Goal: Communication & Community: Answer question/provide support

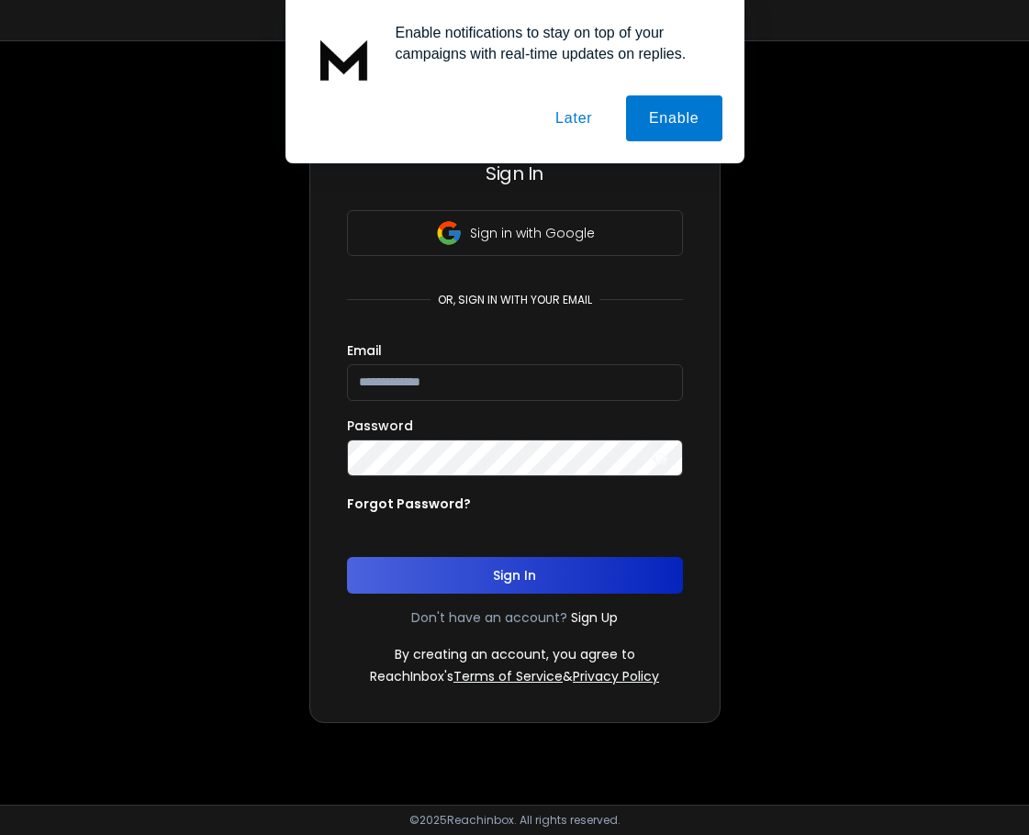
click at [581, 382] on input "email" at bounding box center [515, 382] width 336 height 37
type input "**********"
click at [347, 557] on button "Sign In" at bounding box center [515, 575] width 336 height 37
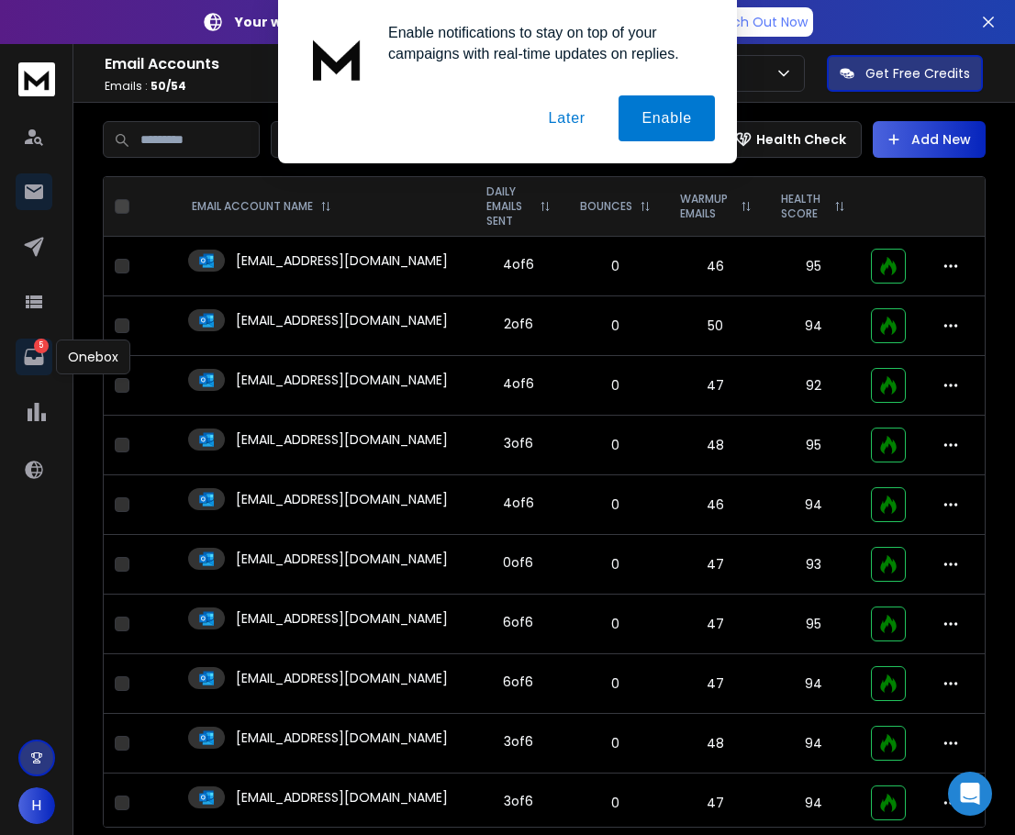
click at [36, 362] on icon at bounding box center [33, 357] width 19 height 17
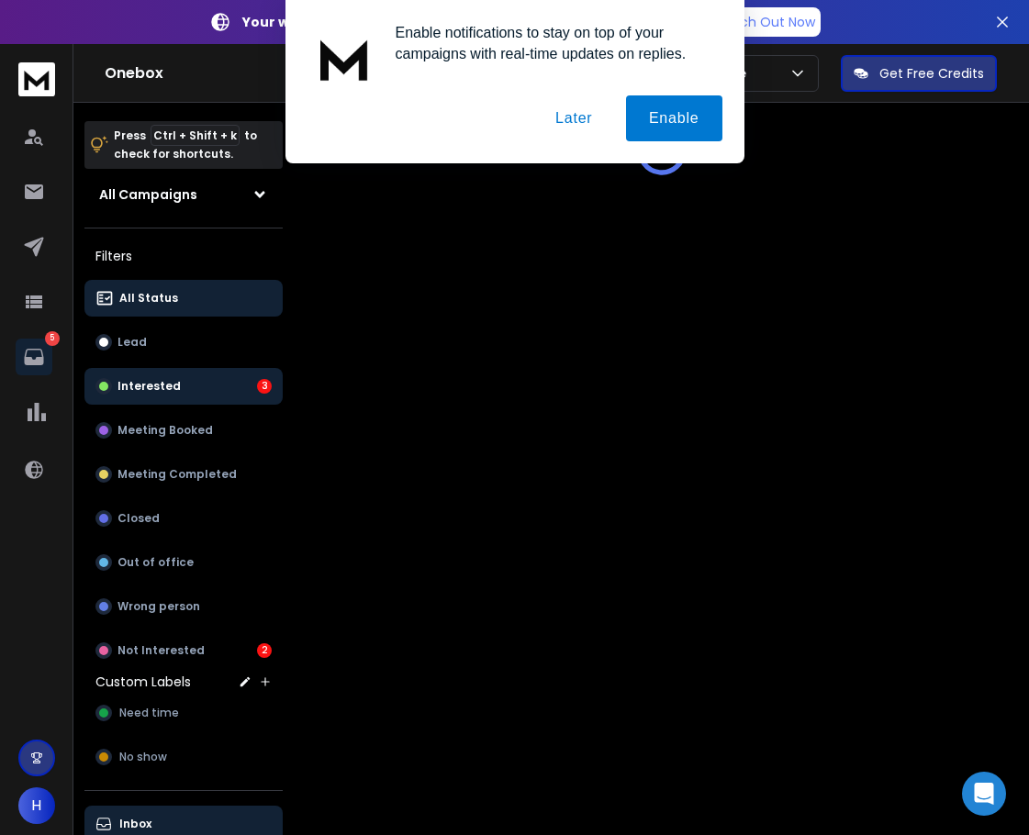
click at [173, 385] on p "Interested" at bounding box center [149, 386] width 63 height 15
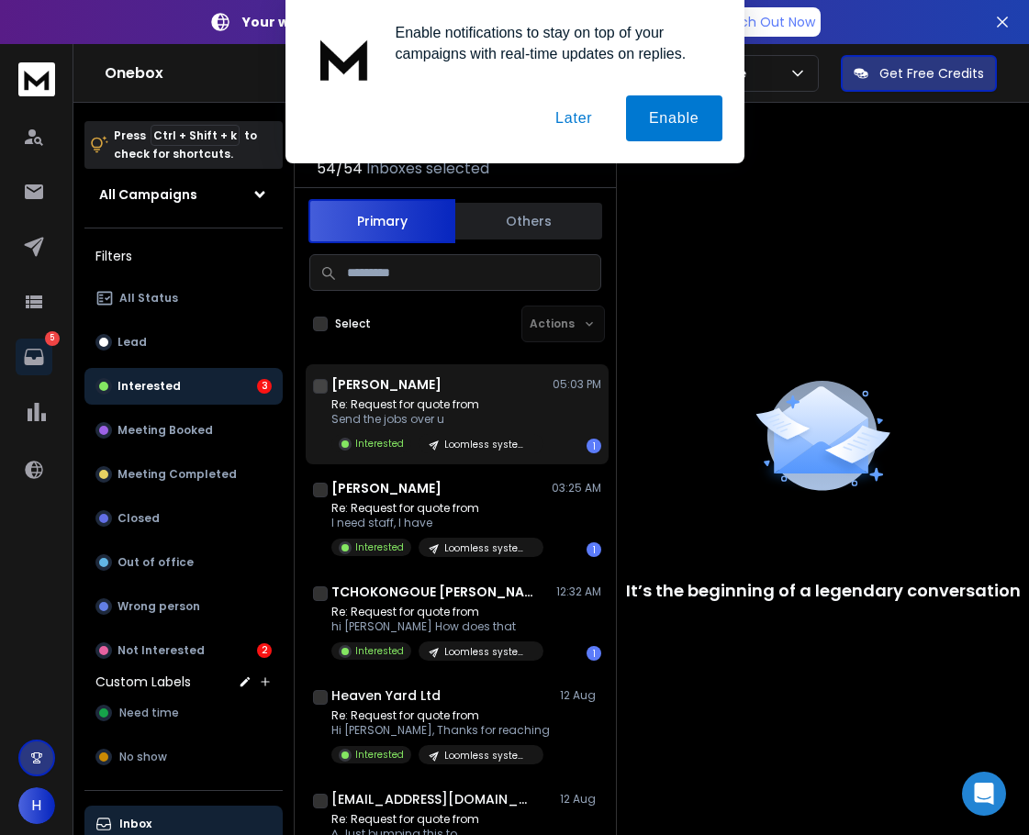
click at [536, 427] on div "Re: Request for quote from Send the jobs over u Interested Loomless system V1.4" at bounding box center [437, 426] width 212 height 56
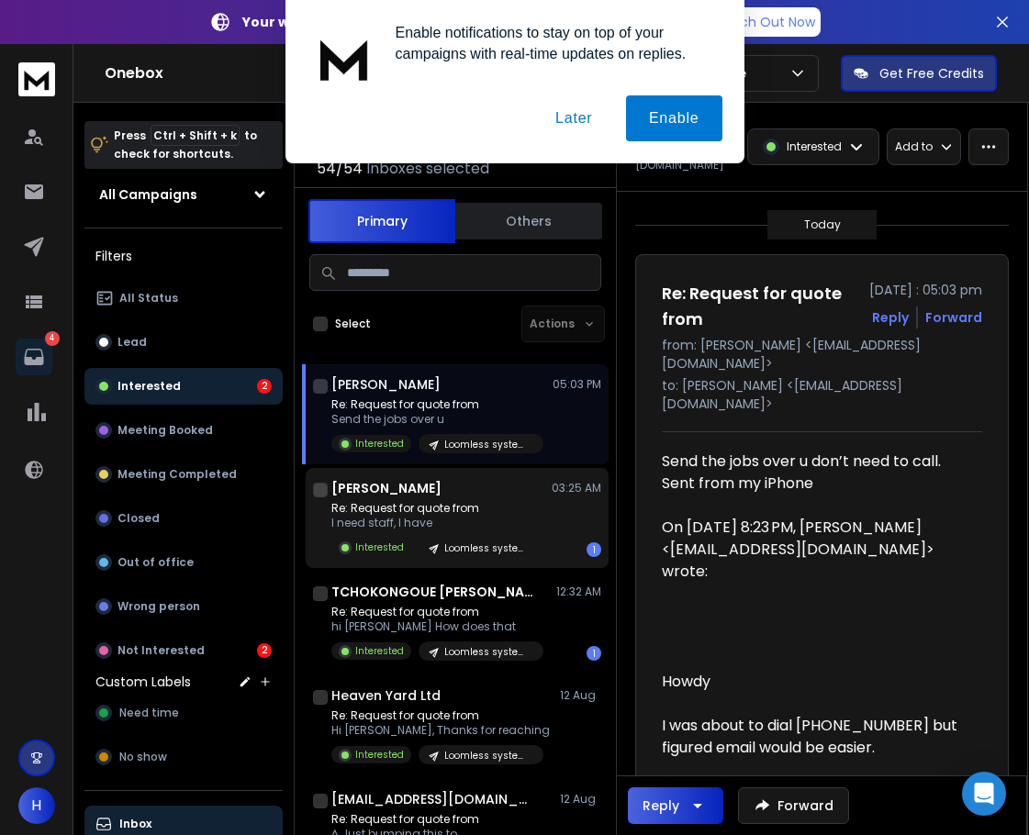
click at [527, 506] on p "Re: Request for quote from" at bounding box center [437, 508] width 212 height 15
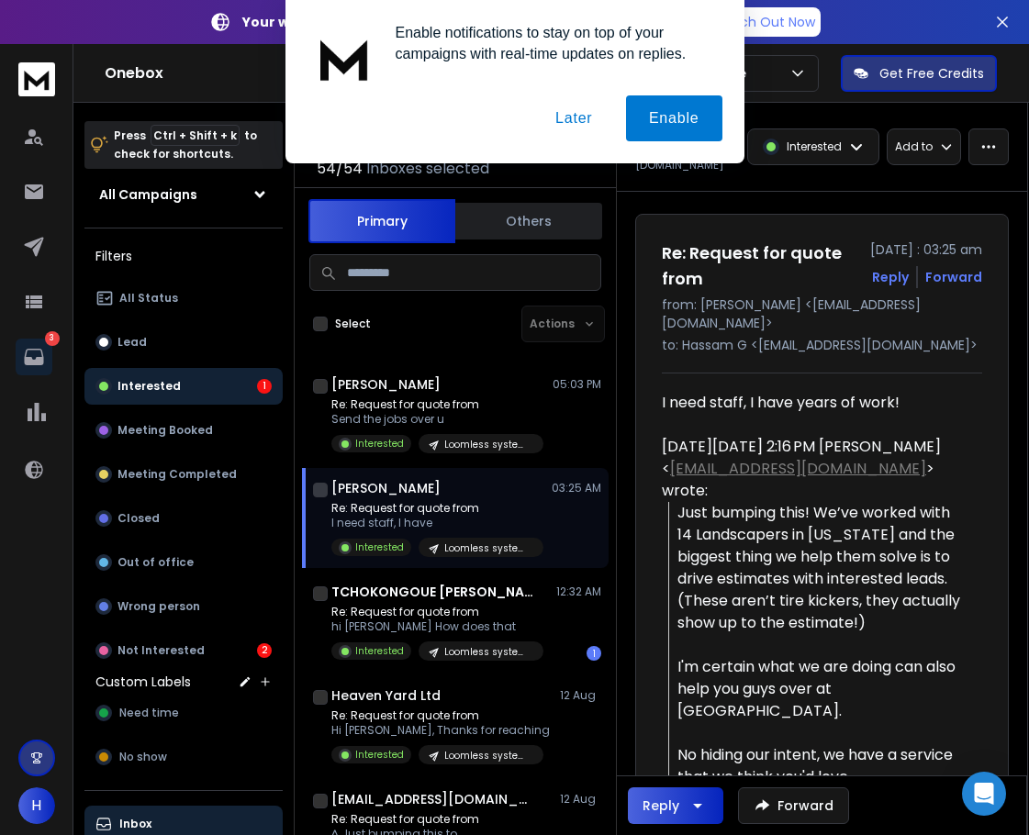
scroll to position [41, 0]
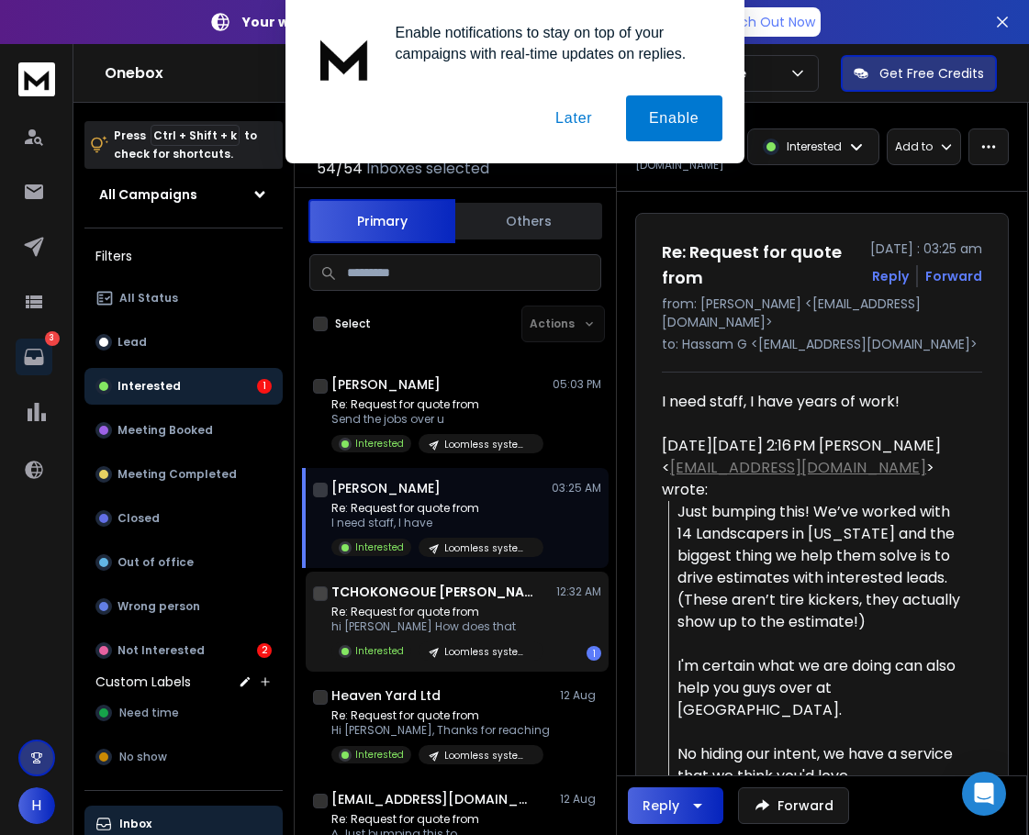
click at [440, 610] on p "Re: Request for quote from" at bounding box center [437, 612] width 212 height 15
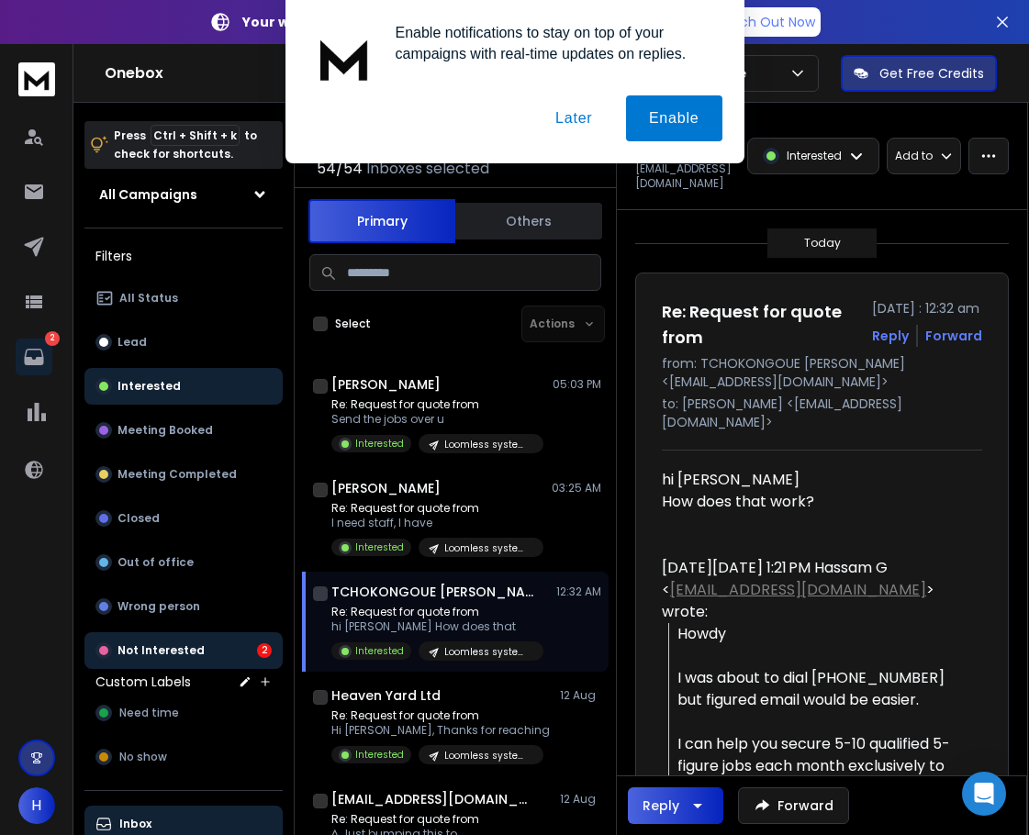
click at [171, 657] on p "Not Interested" at bounding box center [161, 651] width 87 height 15
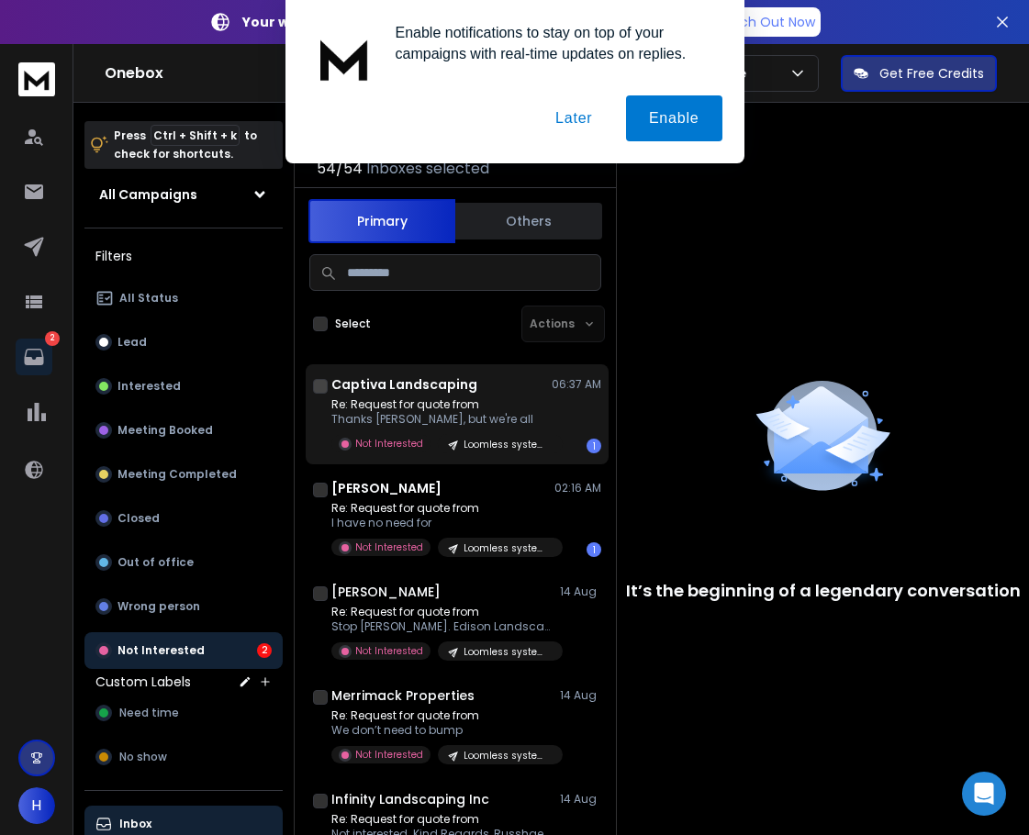
click at [453, 386] on h1 "Captiva Landscaping" at bounding box center [404, 384] width 146 height 18
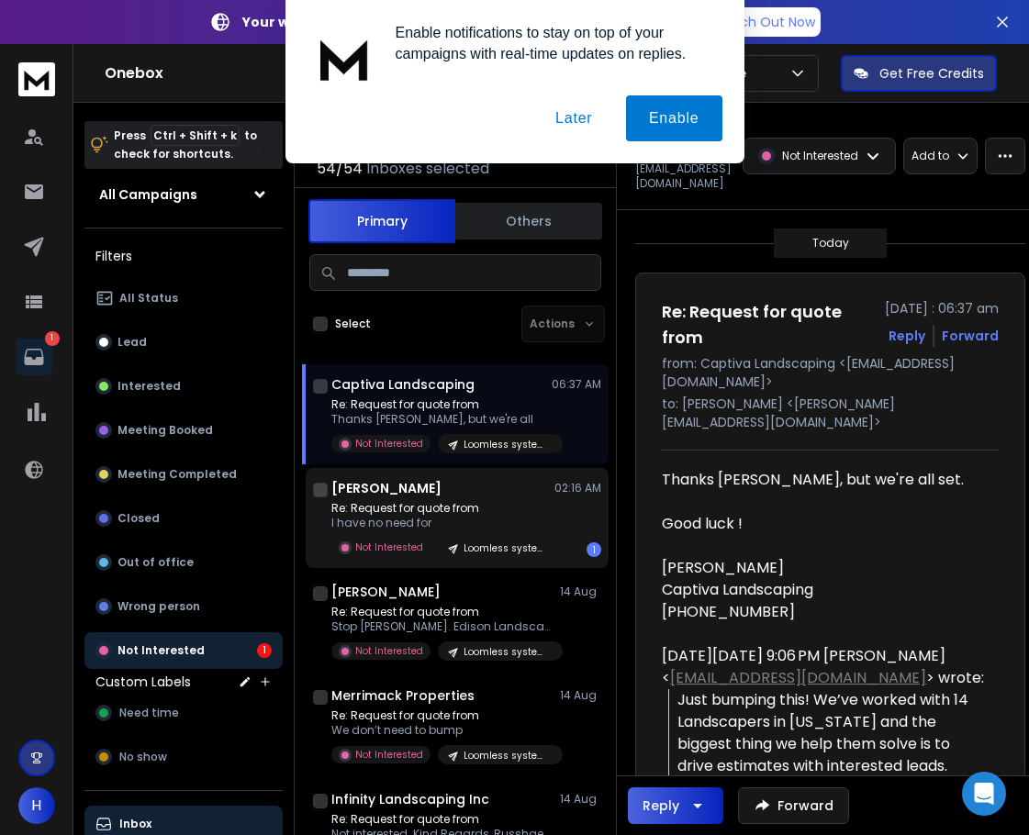
click at [456, 528] on p "I have no need for" at bounding box center [441, 523] width 220 height 15
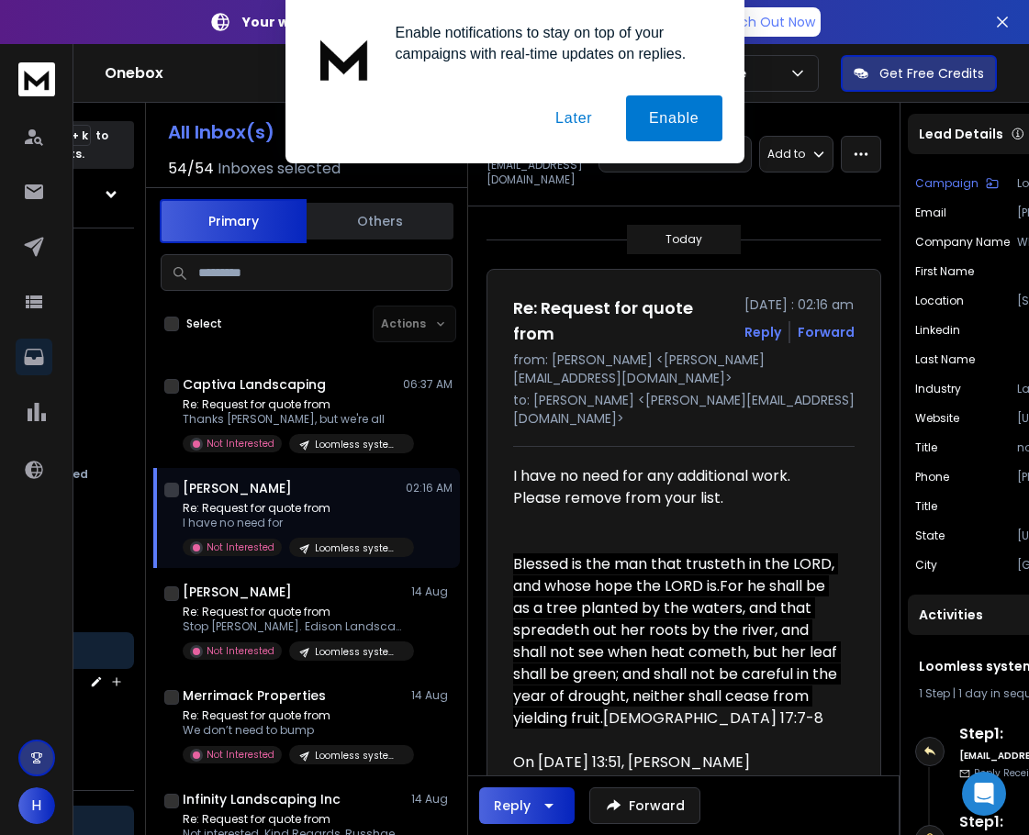
scroll to position [0, 0]
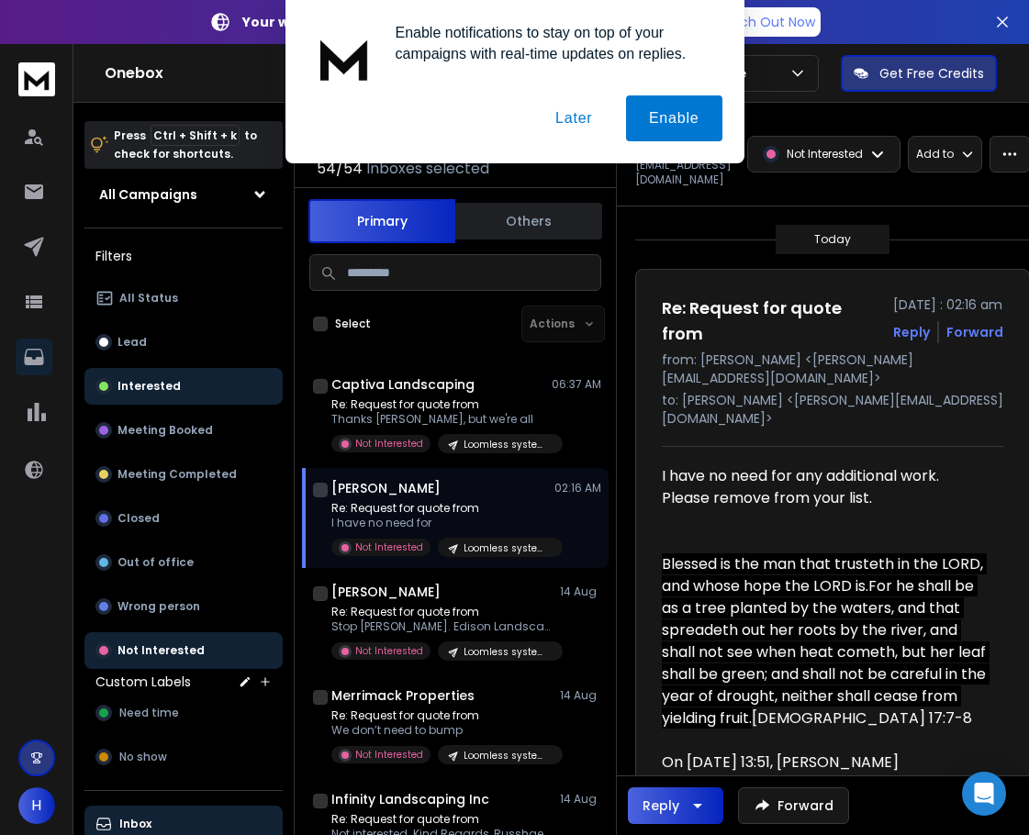
click at [173, 375] on button "Interested" at bounding box center [183, 386] width 198 height 37
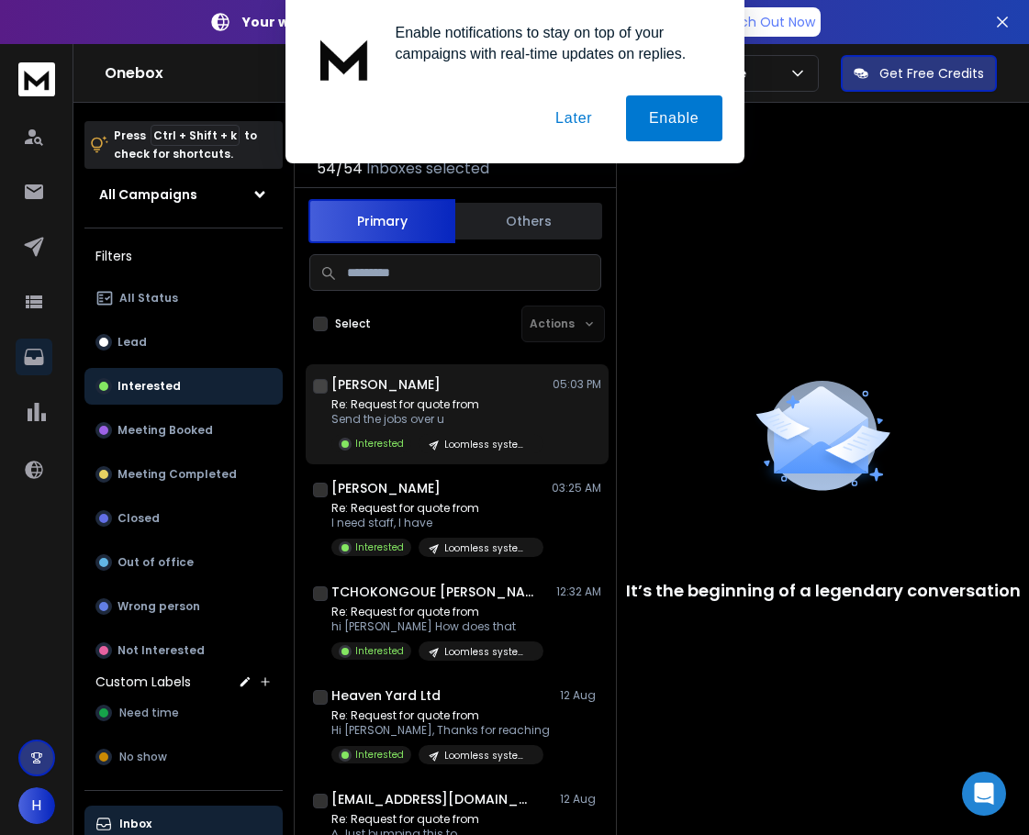
click at [398, 393] on div "Hugo G. 05:03 PM" at bounding box center [466, 384] width 270 height 18
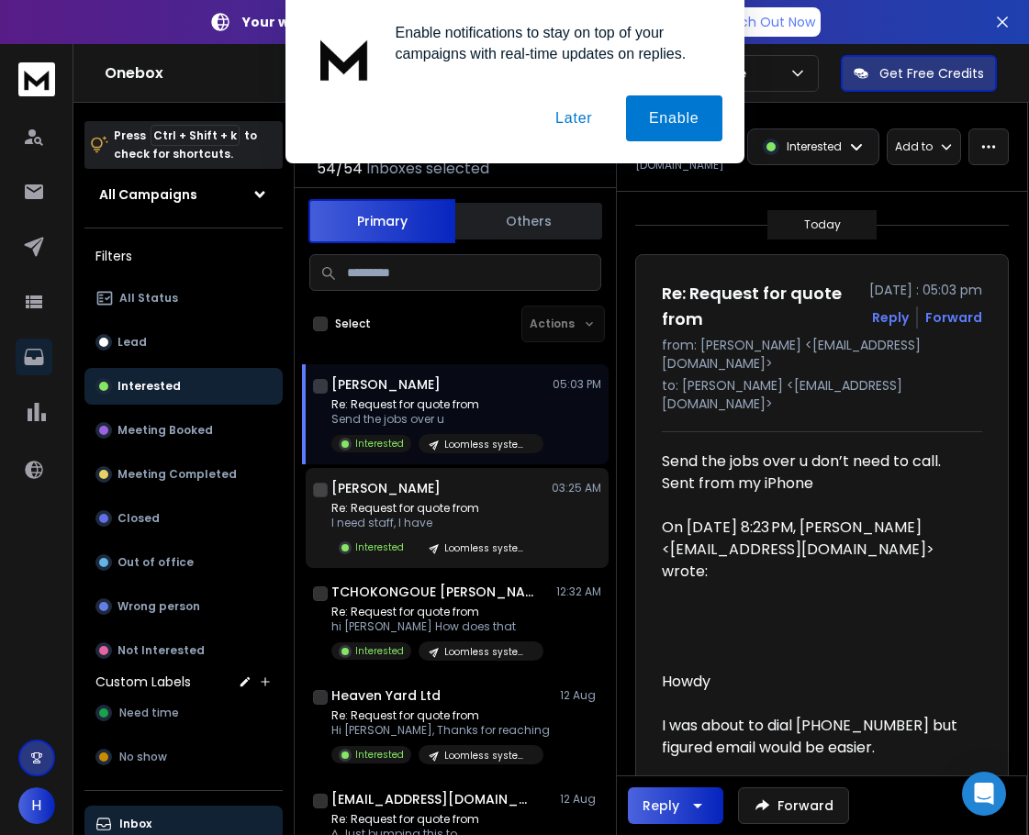
click at [403, 487] on h1 "Mark Winchel" at bounding box center [385, 488] width 109 height 18
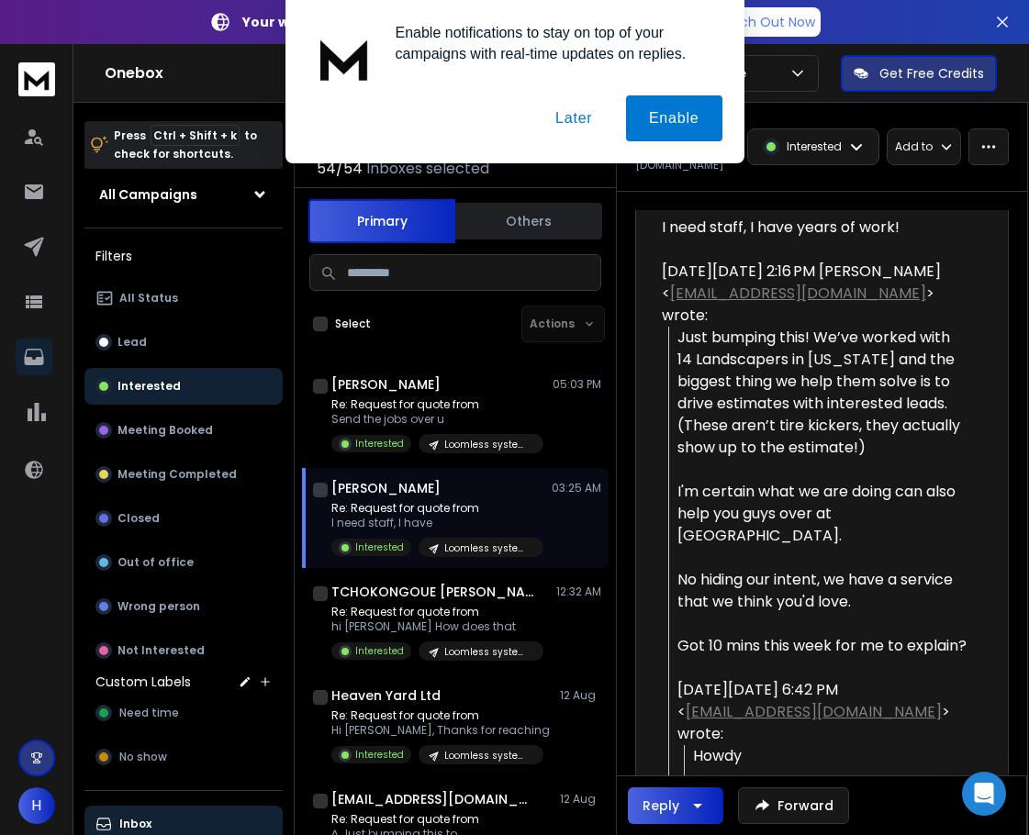
scroll to position [214, 0]
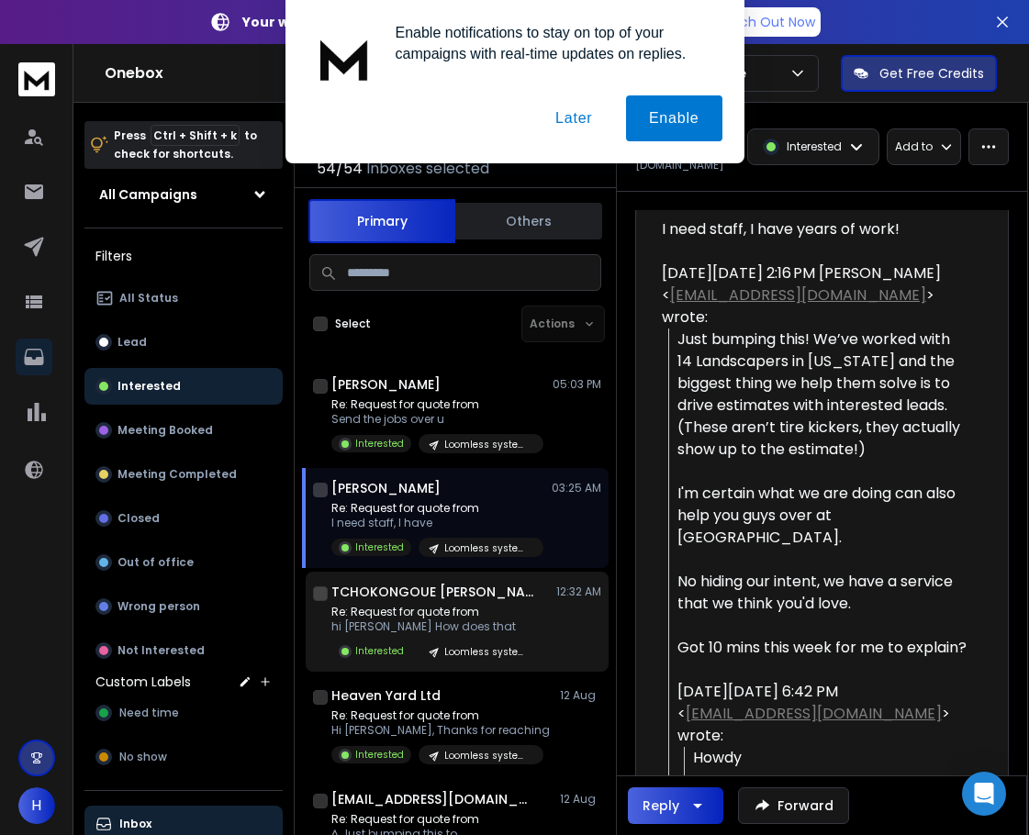
click at [470, 638] on div "Re: Request for quote from hi Hassam How does that Interested Loomless system V…" at bounding box center [437, 633] width 212 height 56
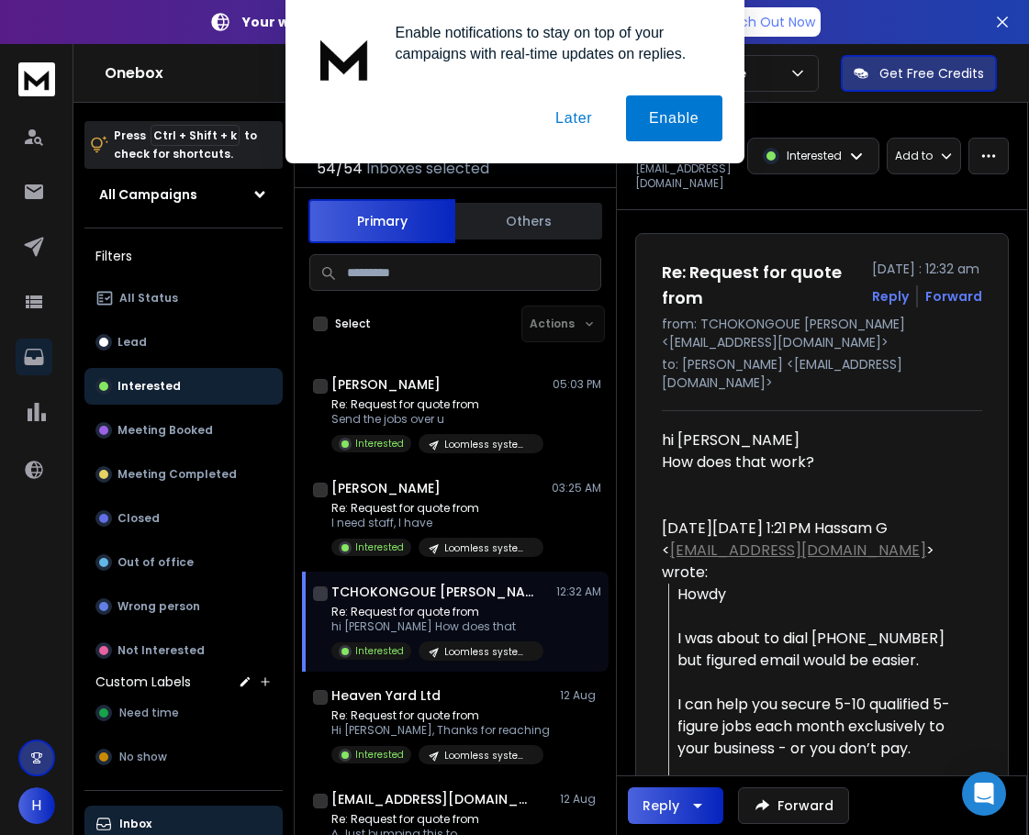
scroll to position [39, 0]
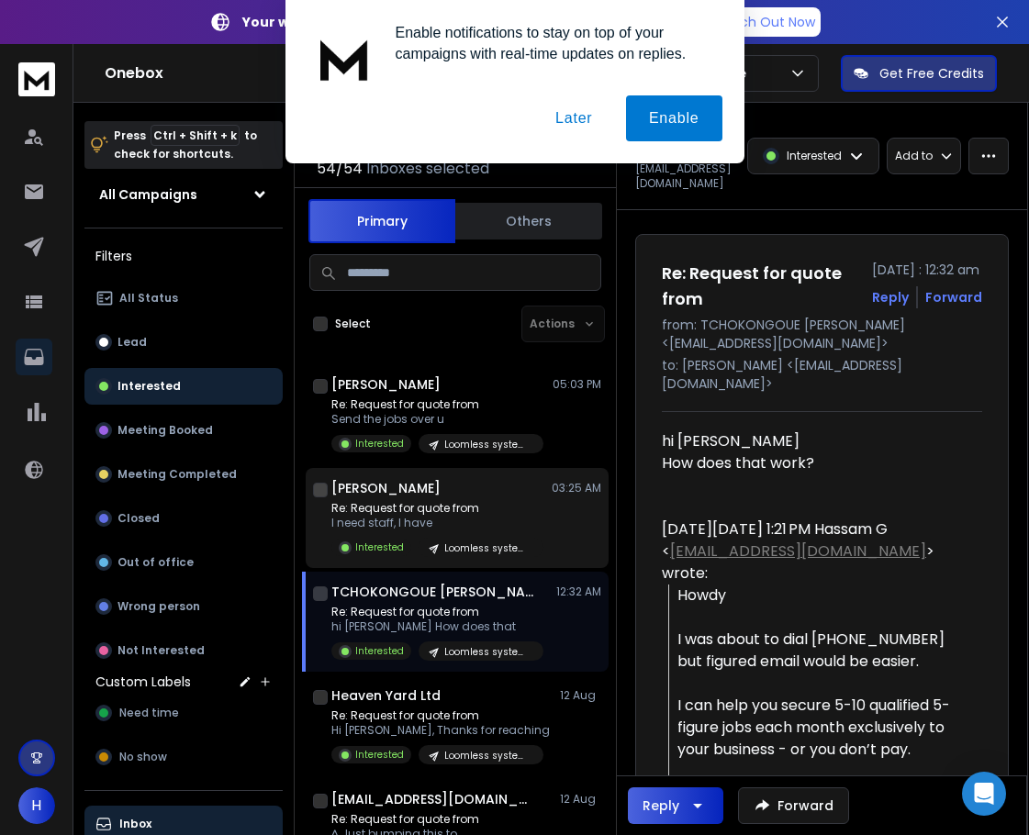
click at [490, 498] on div "Mark Winchel 03:25 AM Re: Request for quote from I need staff, I have Intereste…" at bounding box center [466, 518] width 270 height 78
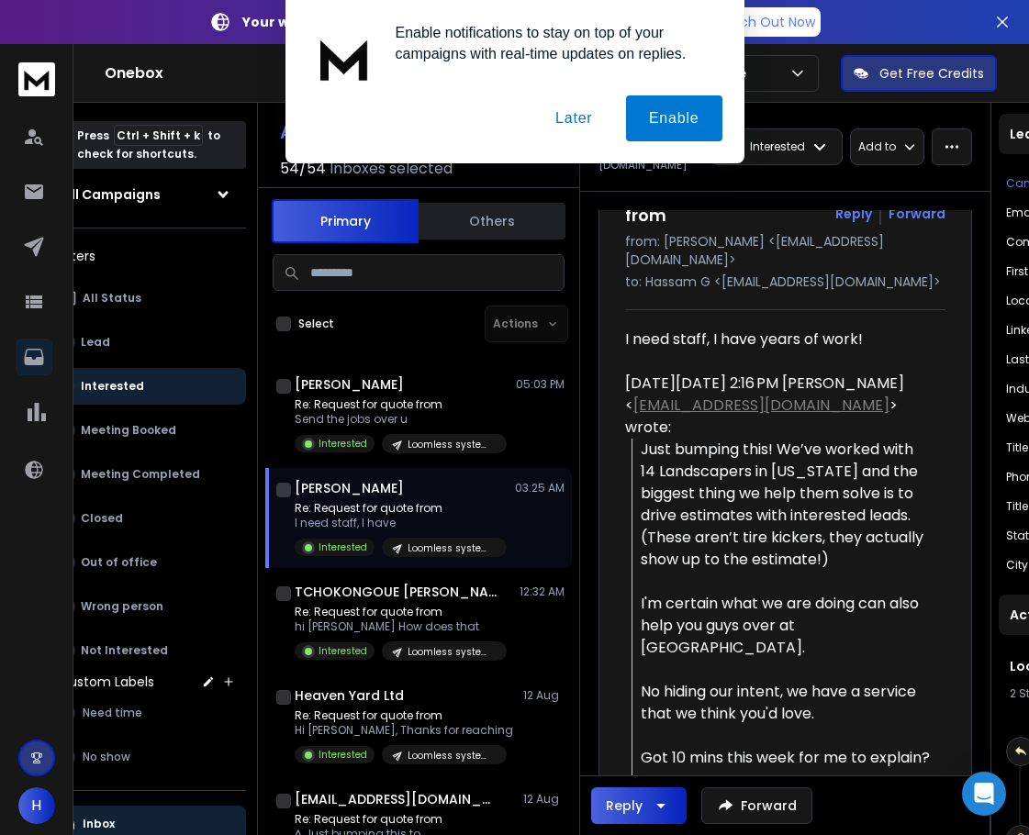
scroll to position [0, 0]
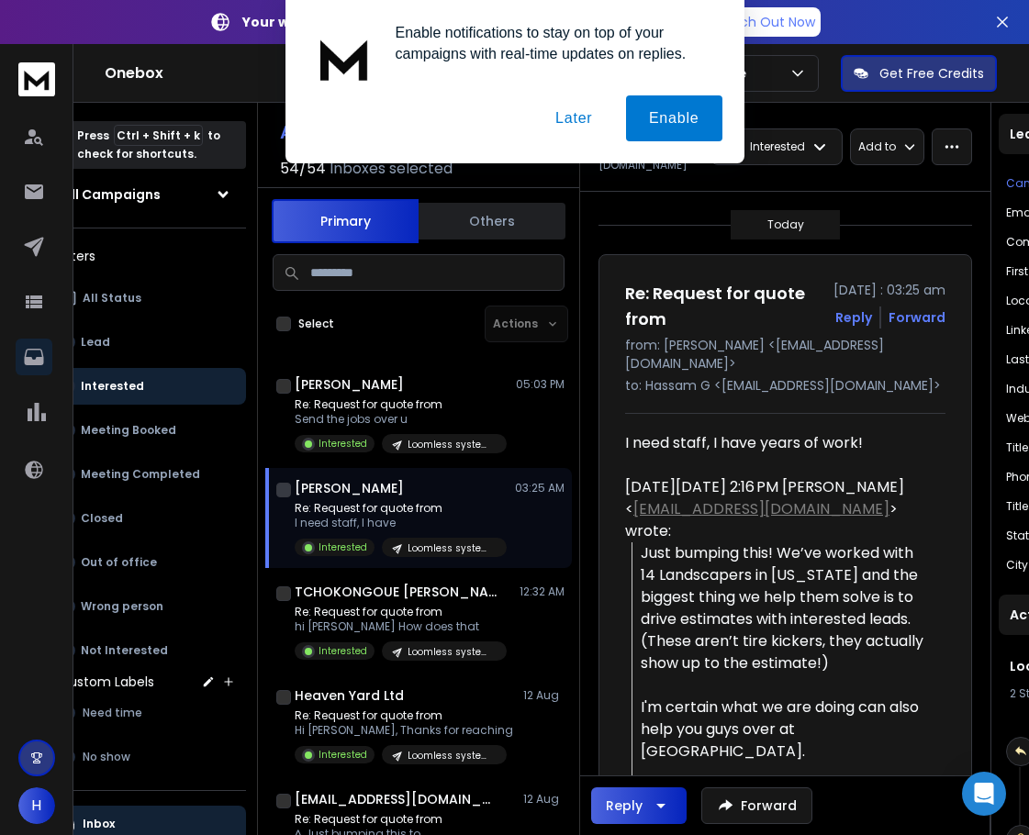
click at [586, 118] on button "Later" at bounding box center [573, 118] width 83 height 46
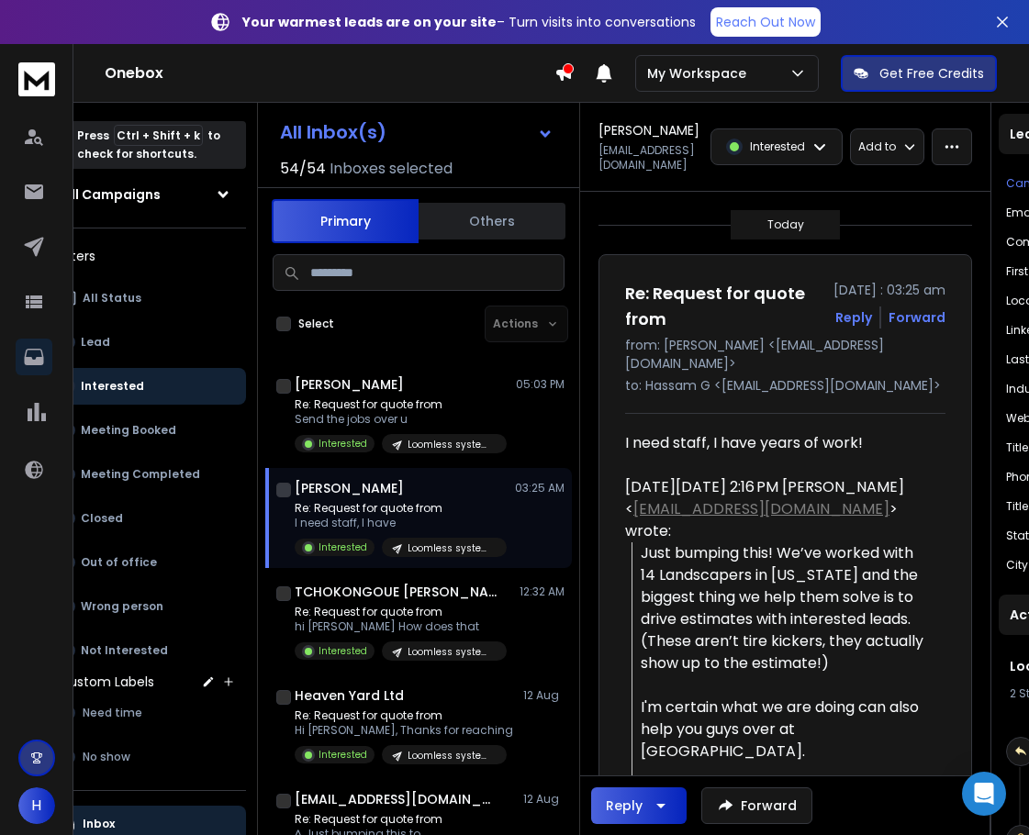
click at [674, 132] on h1 "Mark Winchel" at bounding box center [649, 130] width 101 height 18
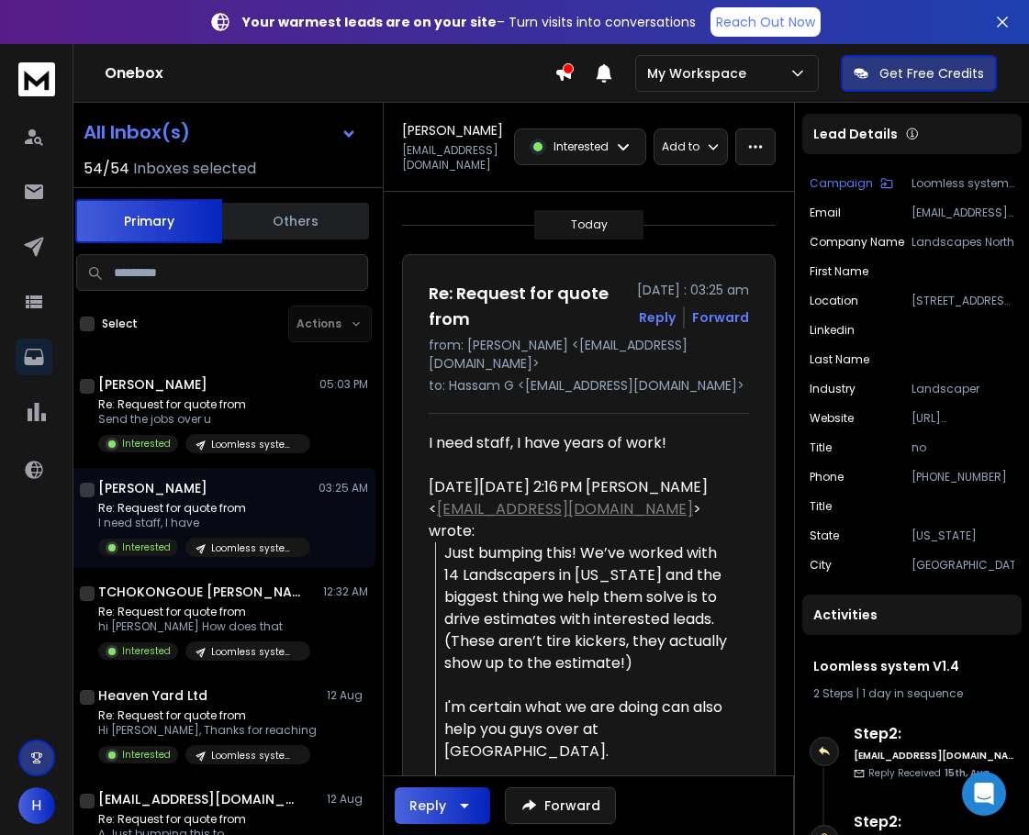
click at [409, 797] on div "Reply" at bounding box center [427, 806] width 37 height 18
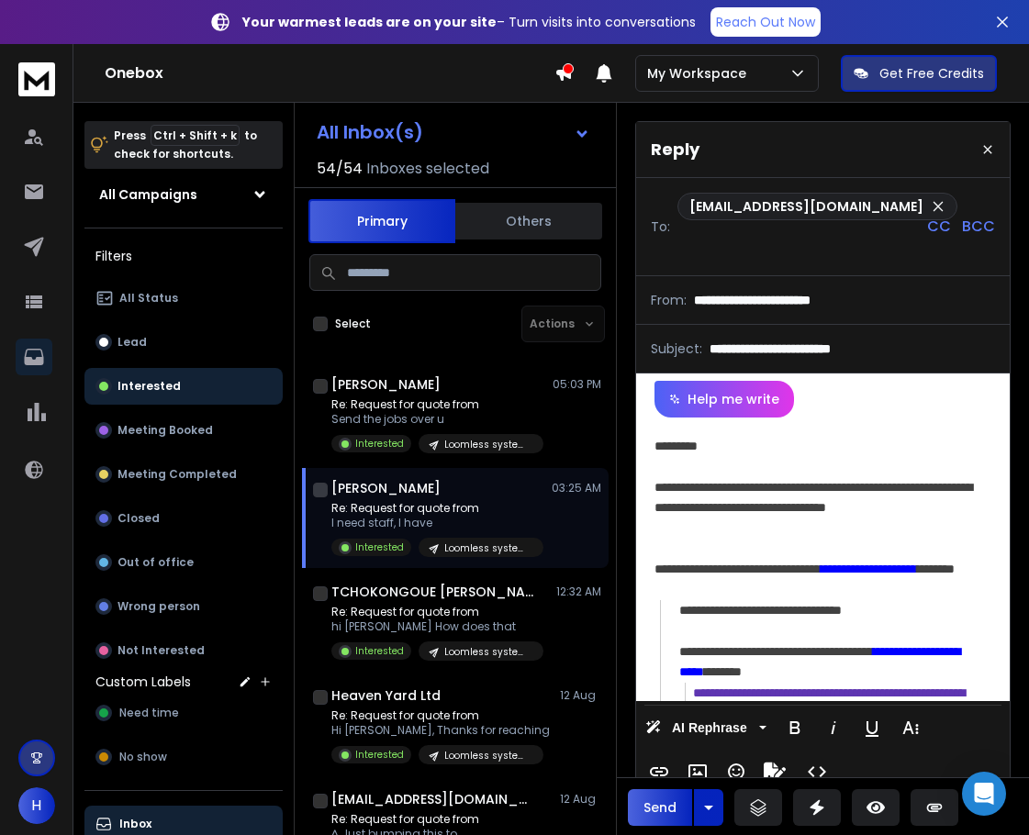
click at [855, 510] on div "**********" at bounding box center [814, 497] width 318 height 41
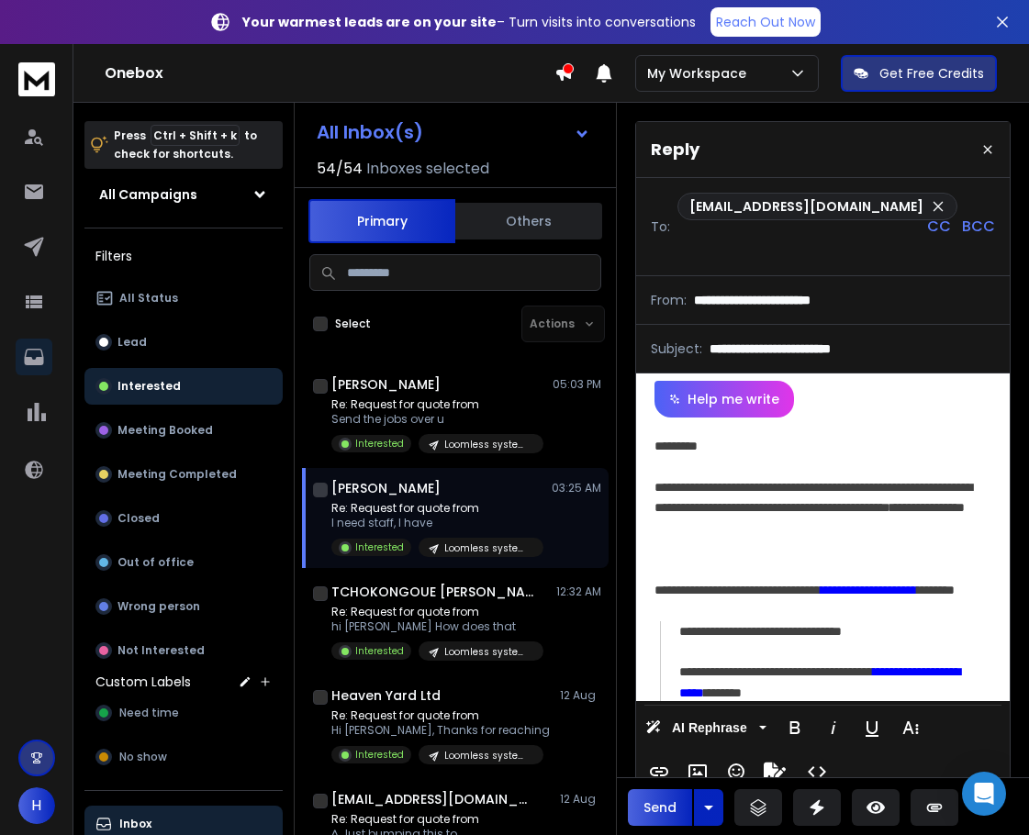
click at [900, 507] on div "**********" at bounding box center [814, 508] width 318 height 62
click at [853, 531] on div "**********" at bounding box center [814, 508] width 318 height 62
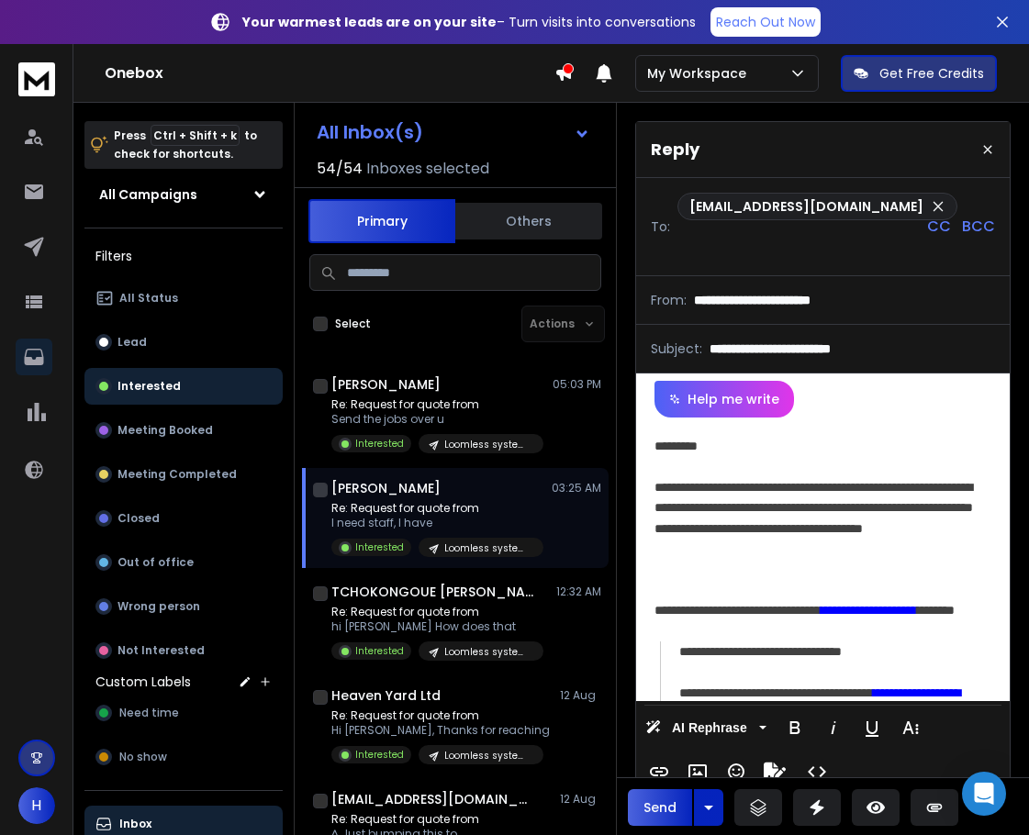
click at [924, 524] on div "**********" at bounding box center [814, 518] width 318 height 83
click at [823, 546] on div "**********" at bounding box center [814, 518] width 318 height 83
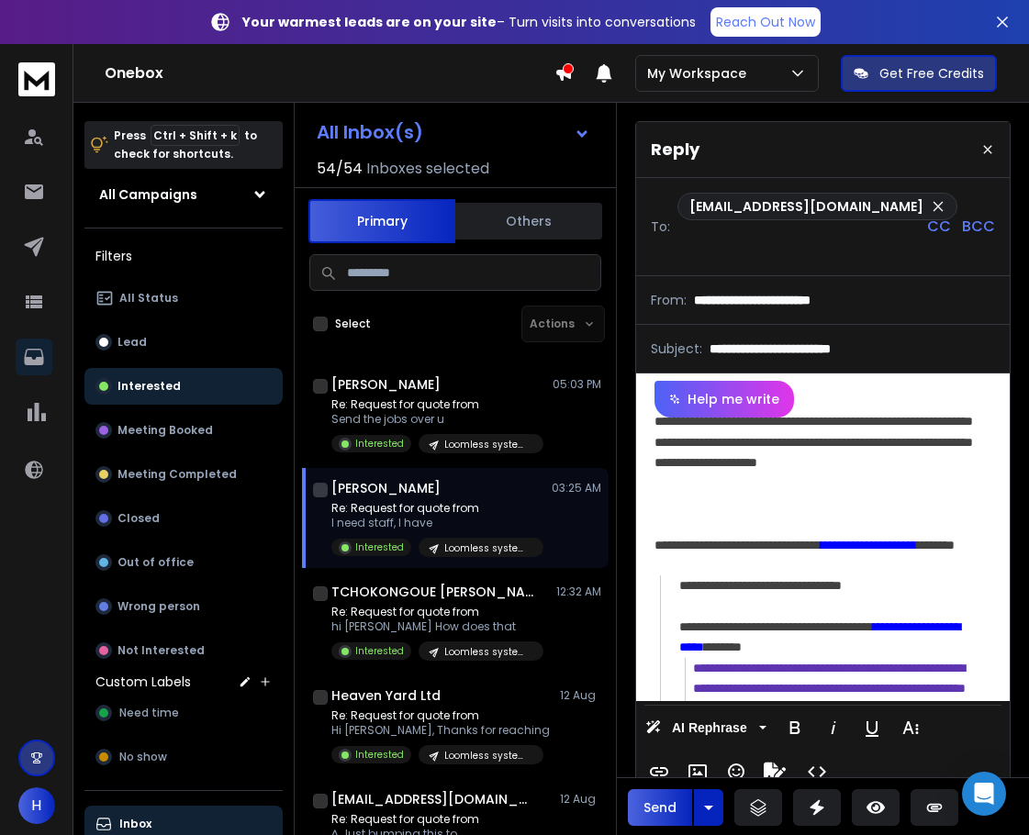
scroll to position [86, 0]
click at [768, 485] on div "**********" at bounding box center [814, 442] width 318 height 103
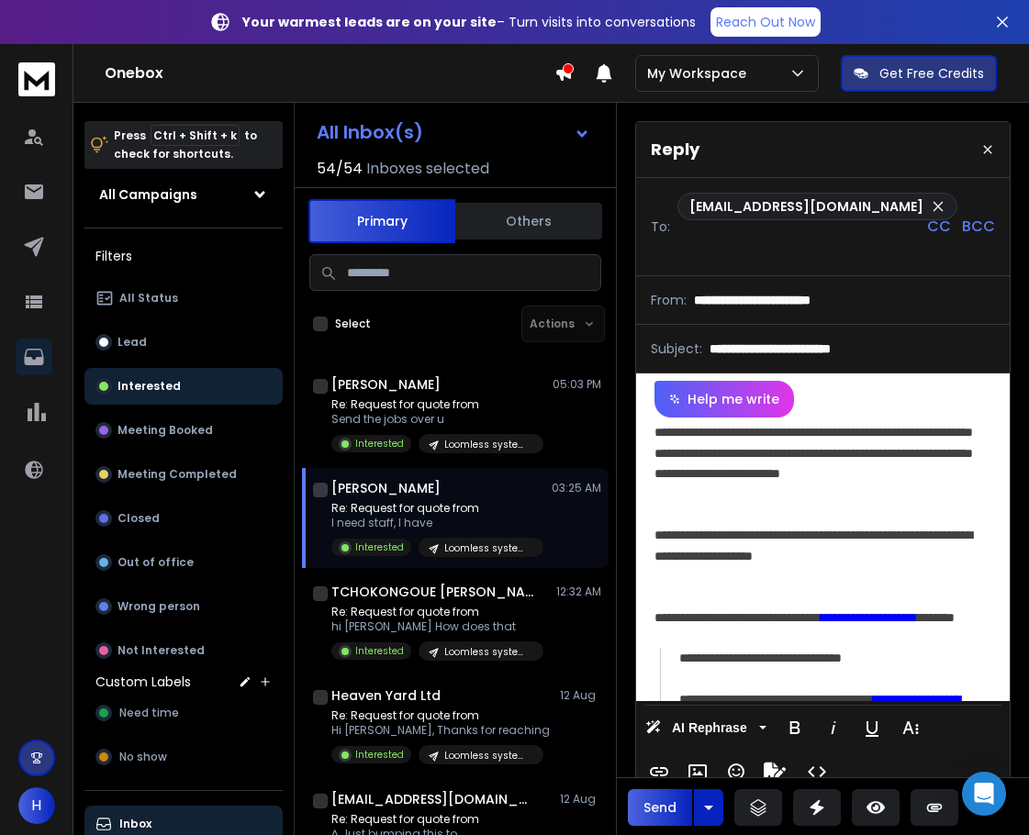
scroll to position [0, 0]
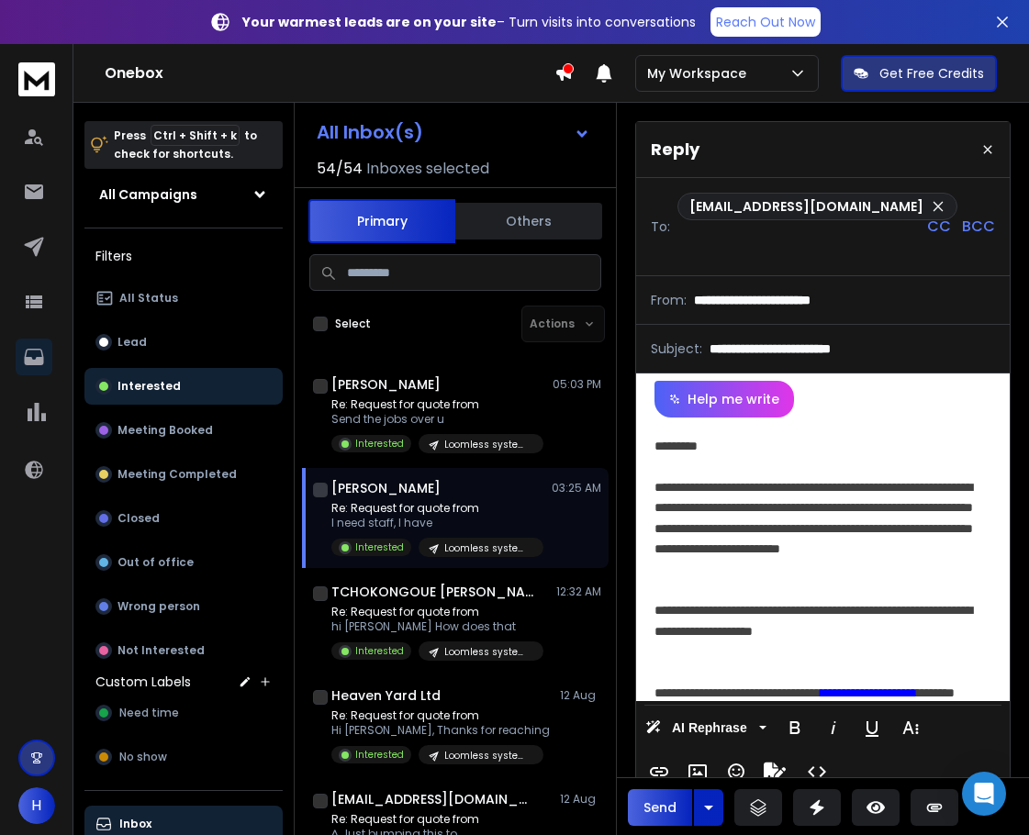
click at [754, 530] on div "**********" at bounding box center [814, 528] width 318 height 103
click at [817, 568] on div "**********" at bounding box center [814, 528] width 318 height 103
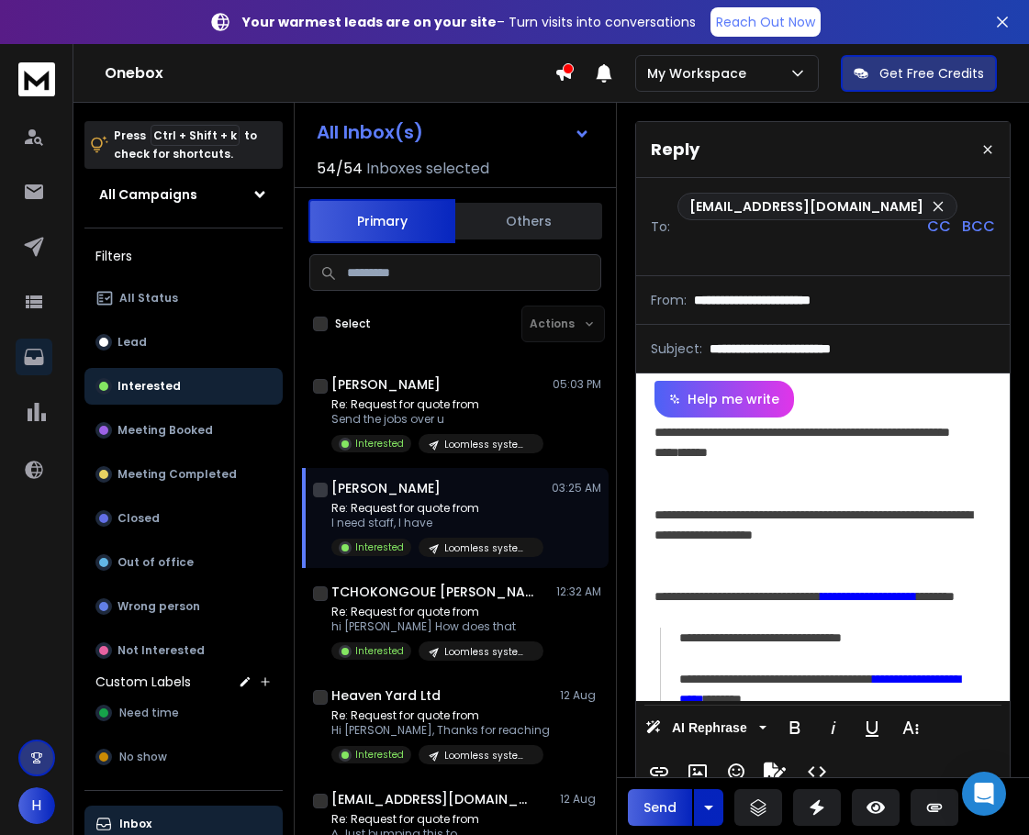
scroll to position [118, 0]
click at [736, 515] on div "**********" at bounding box center [814, 524] width 318 height 41
click at [788, 514] on div "**********" at bounding box center [814, 524] width 318 height 41
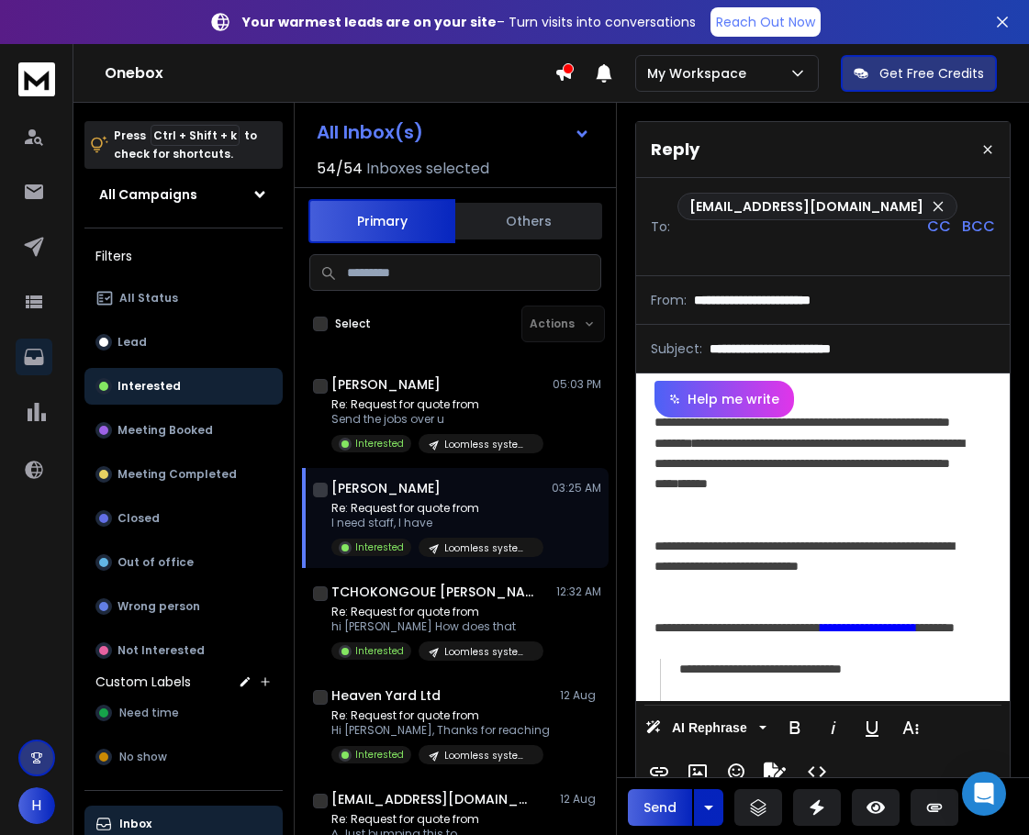
scroll to position [86, 0]
click at [857, 547] on div "**********" at bounding box center [814, 555] width 318 height 41
click at [772, 545] on div "**********" at bounding box center [814, 555] width 318 height 41
drag, startPoint x: 772, startPoint y: 545, endPoint x: 661, endPoint y: 545, distance: 111.1
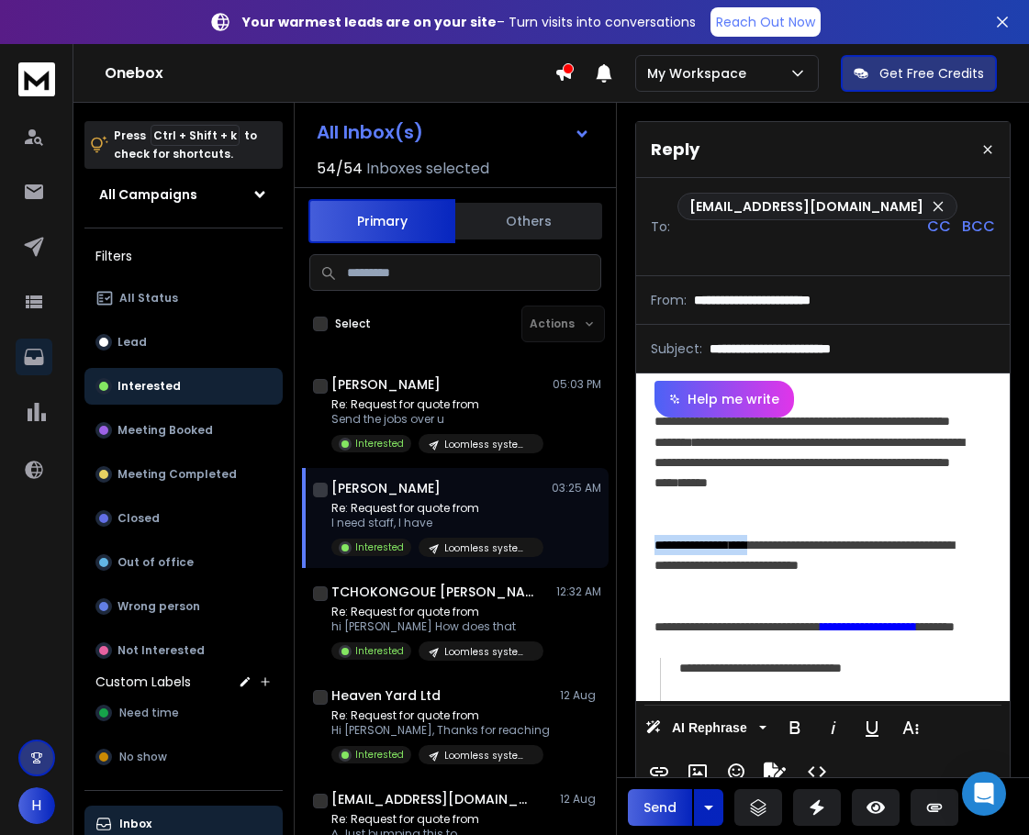
click at [661, 545] on div "**********" at bounding box center [814, 555] width 318 height 41
click at [867, 554] on div "**********" at bounding box center [814, 555] width 318 height 41
click at [858, 548] on div "**********" at bounding box center [814, 555] width 318 height 41
click at [893, 546] on div "**********" at bounding box center [814, 555] width 318 height 41
click at [659, 546] on div "**********" at bounding box center [814, 555] width 318 height 41
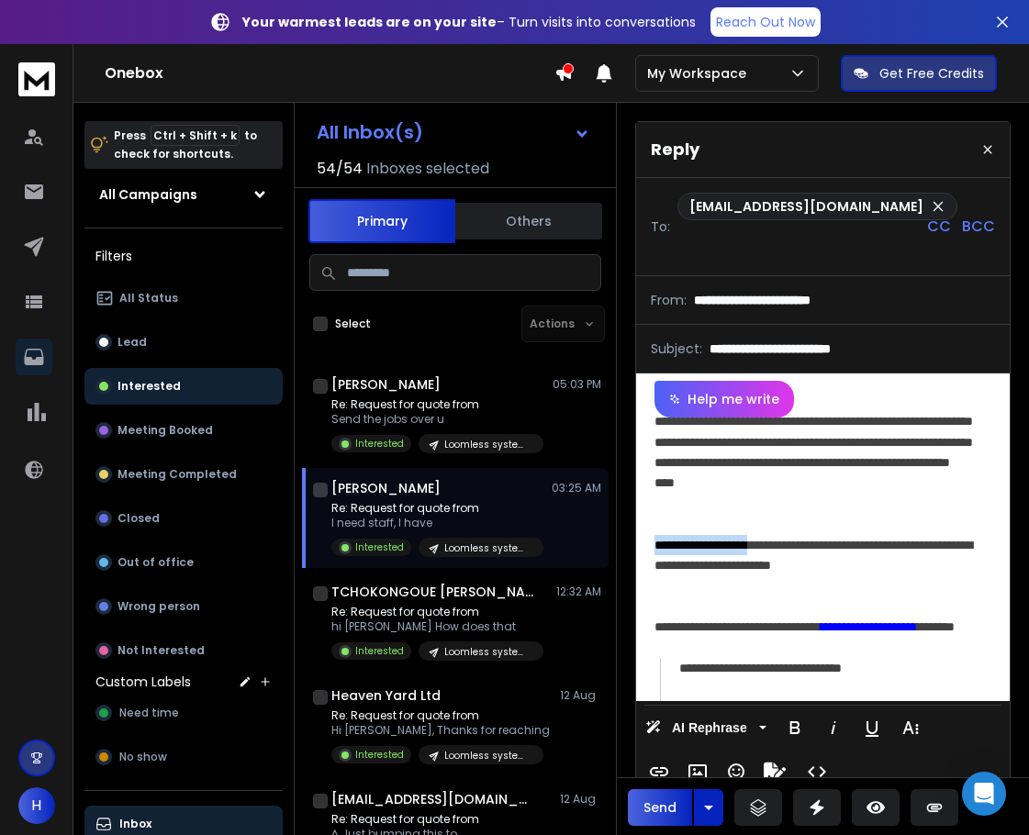
drag, startPoint x: 659, startPoint y: 546, endPoint x: 760, endPoint y: 552, distance: 101.1
click at [760, 552] on div "**********" at bounding box center [814, 555] width 318 height 41
click at [815, 548] on div "**********" at bounding box center [814, 555] width 318 height 41
click at [854, 511] on div "**********" at bounding box center [814, 452] width 318 height 123
drag, startPoint x: 913, startPoint y: 571, endPoint x: 879, endPoint y: 551, distance: 38.7
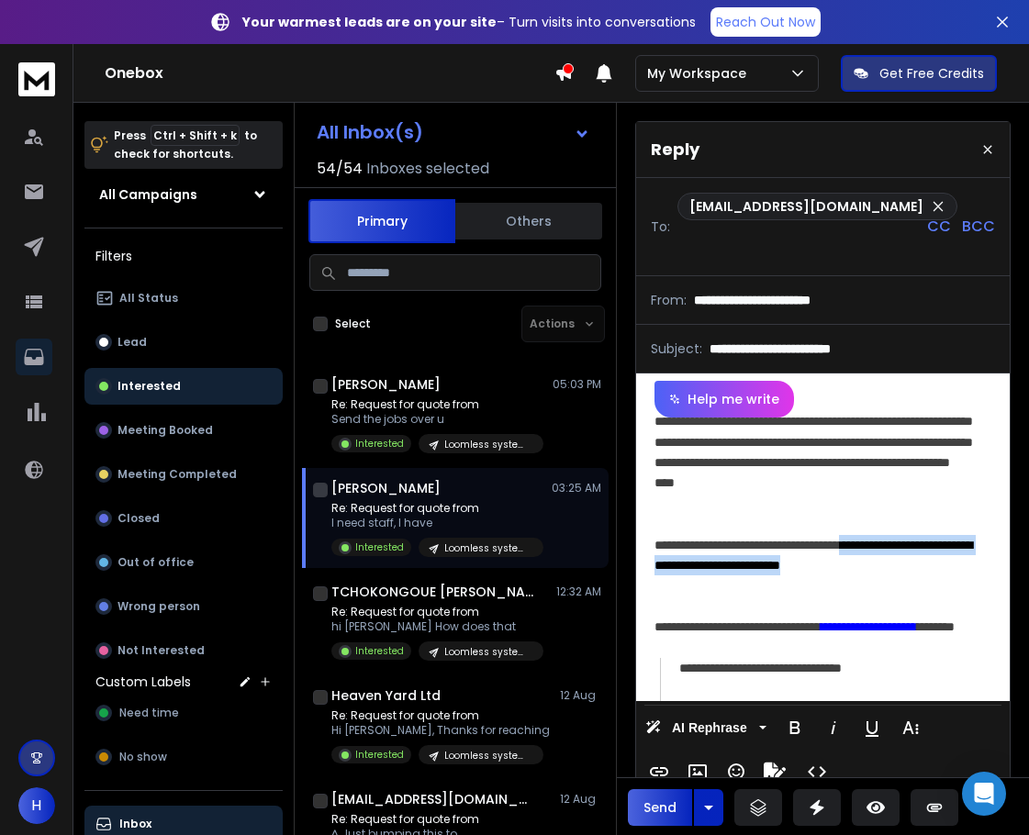
click at [879, 551] on div "**********" at bounding box center [814, 555] width 318 height 41
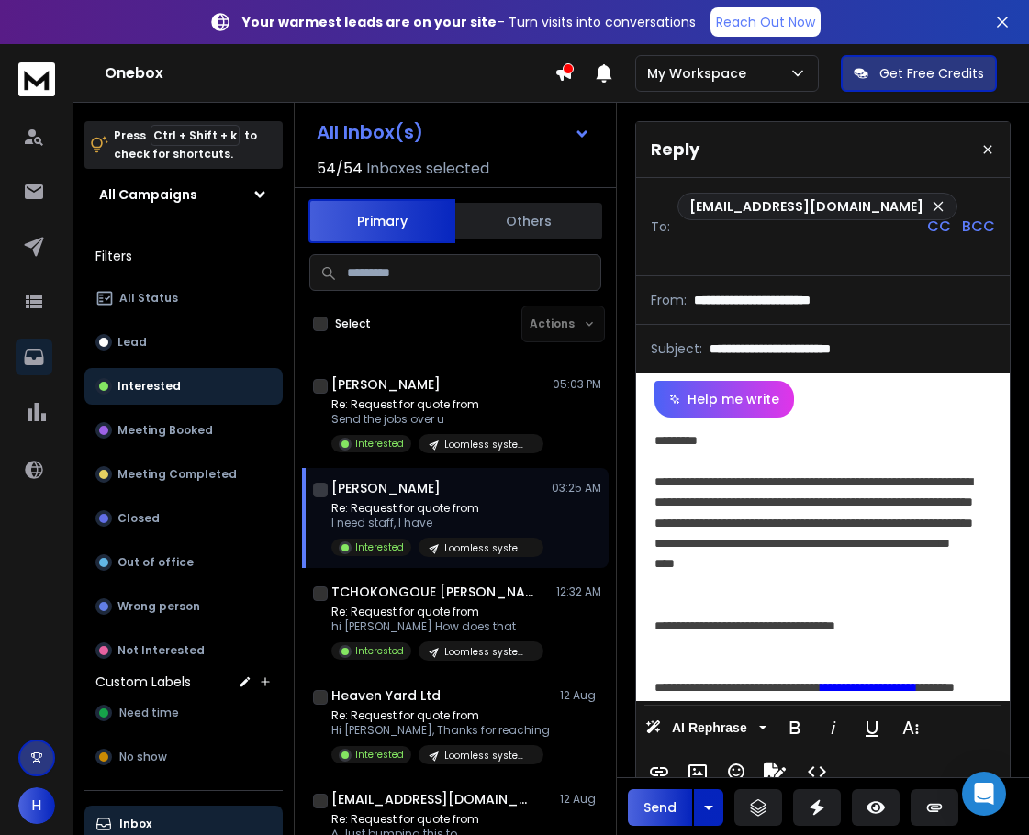
scroll to position [0, 0]
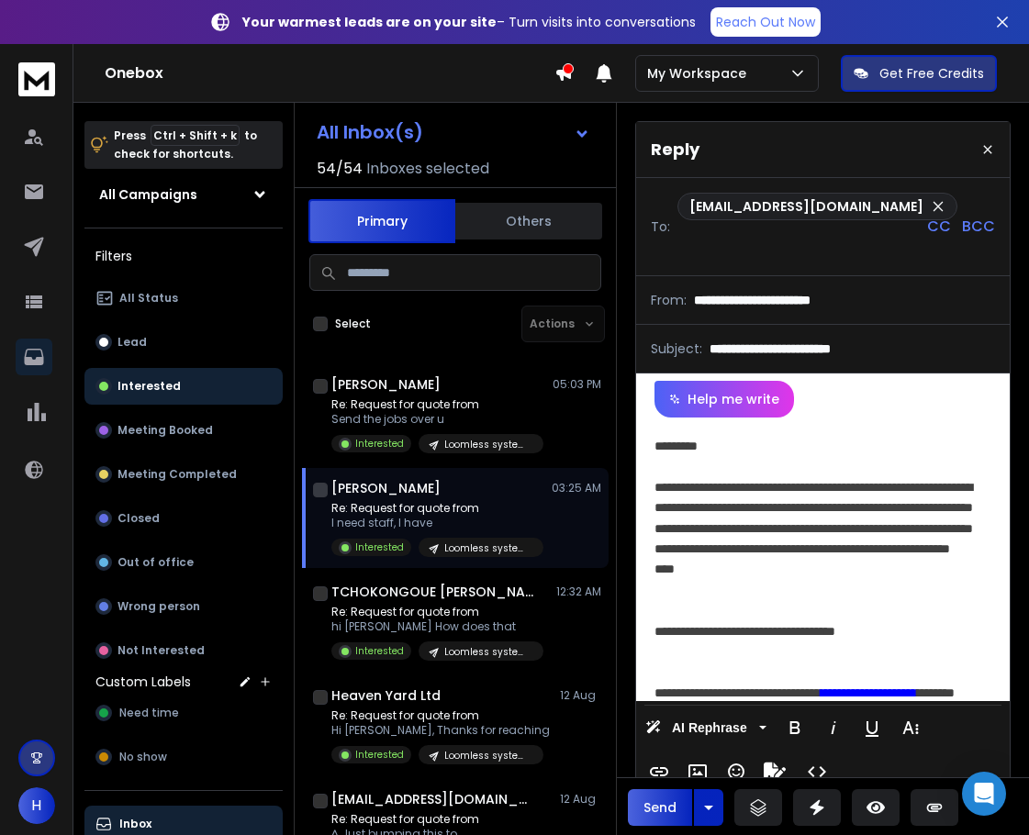
click at [652, 634] on div "**********" at bounding box center [820, 560] width 368 height 284
click at [810, 653] on div "**********" at bounding box center [814, 642] width 318 height 41
click at [818, 634] on div "**********" at bounding box center [814, 642] width 318 height 41
click at [763, 602] on div at bounding box center [820, 610] width 331 height 20
click at [813, 640] on div "**********" at bounding box center [814, 642] width 318 height 41
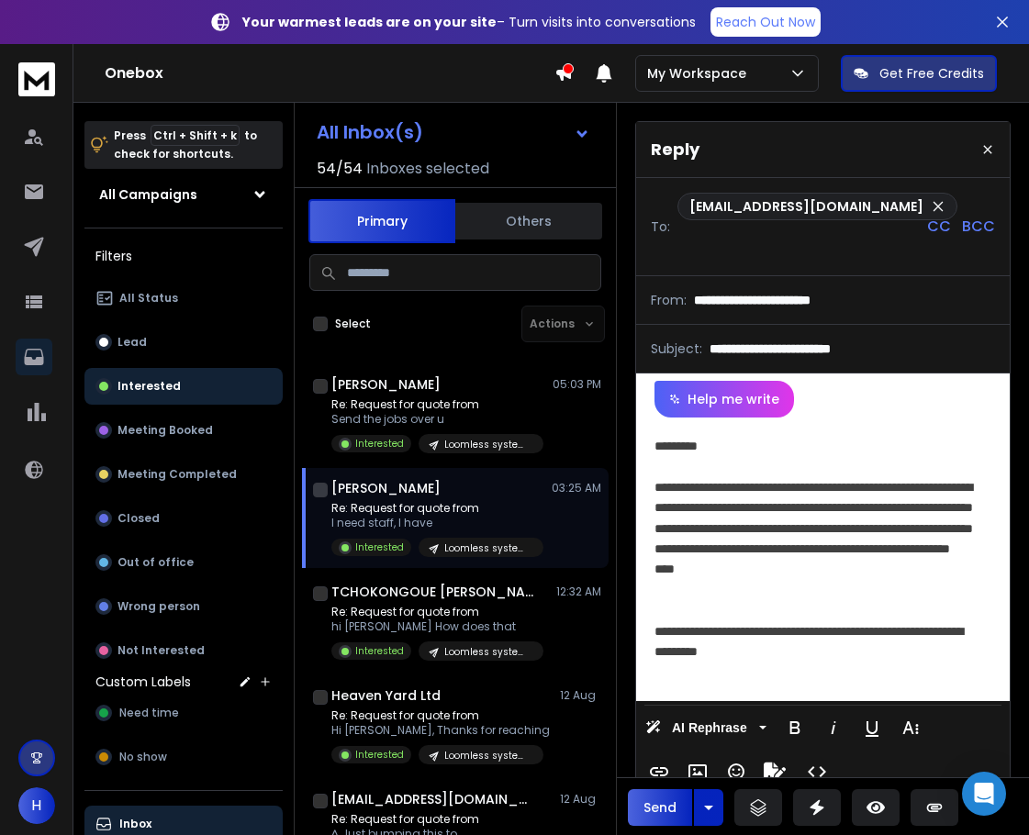
click at [684, 660] on div "**********" at bounding box center [814, 642] width 318 height 41
drag, startPoint x: 684, startPoint y: 660, endPoint x: 958, endPoint y: 634, distance: 274.8
click at [958, 634] on div "**********" at bounding box center [814, 642] width 318 height 41
click at [878, 625] on div "**********" at bounding box center [814, 642] width 318 height 41
drag, startPoint x: 878, startPoint y: 625, endPoint x: 676, endPoint y: 655, distance: 204.2
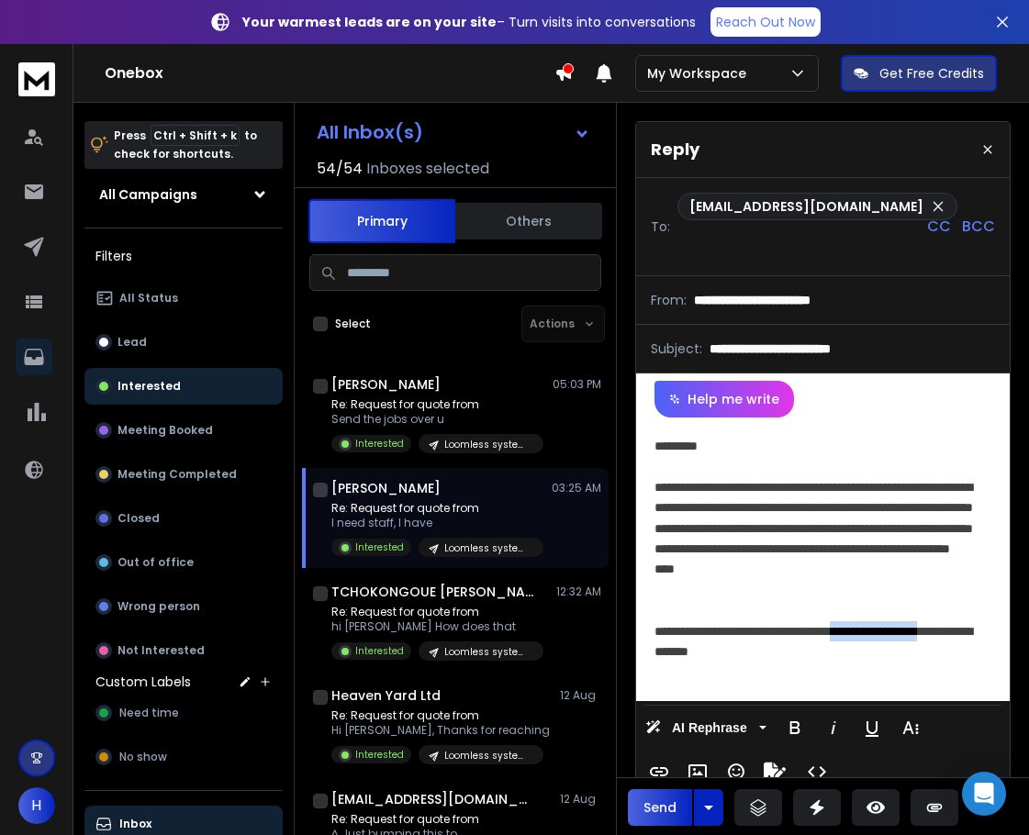
click at [676, 655] on div "**********" at bounding box center [814, 642] width 318 height 41
click at [808, 538] on div "**********" at bounding box center [814, 538] width 318 height 123
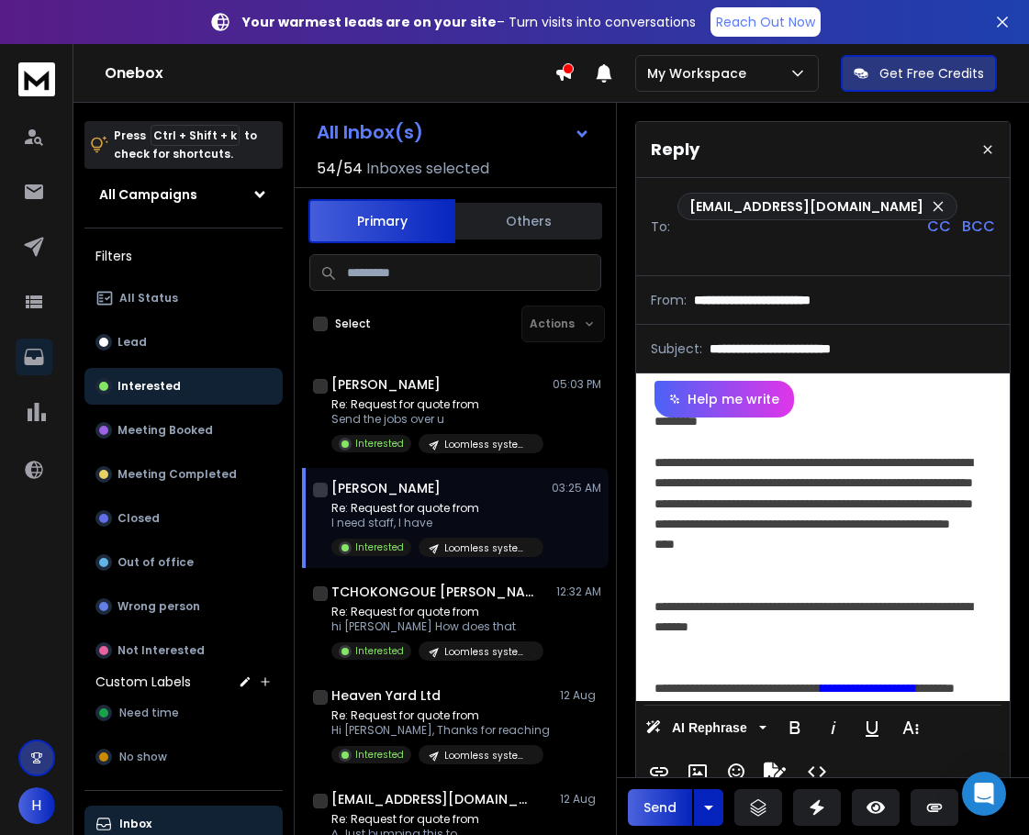
scroll to position [28, 0]
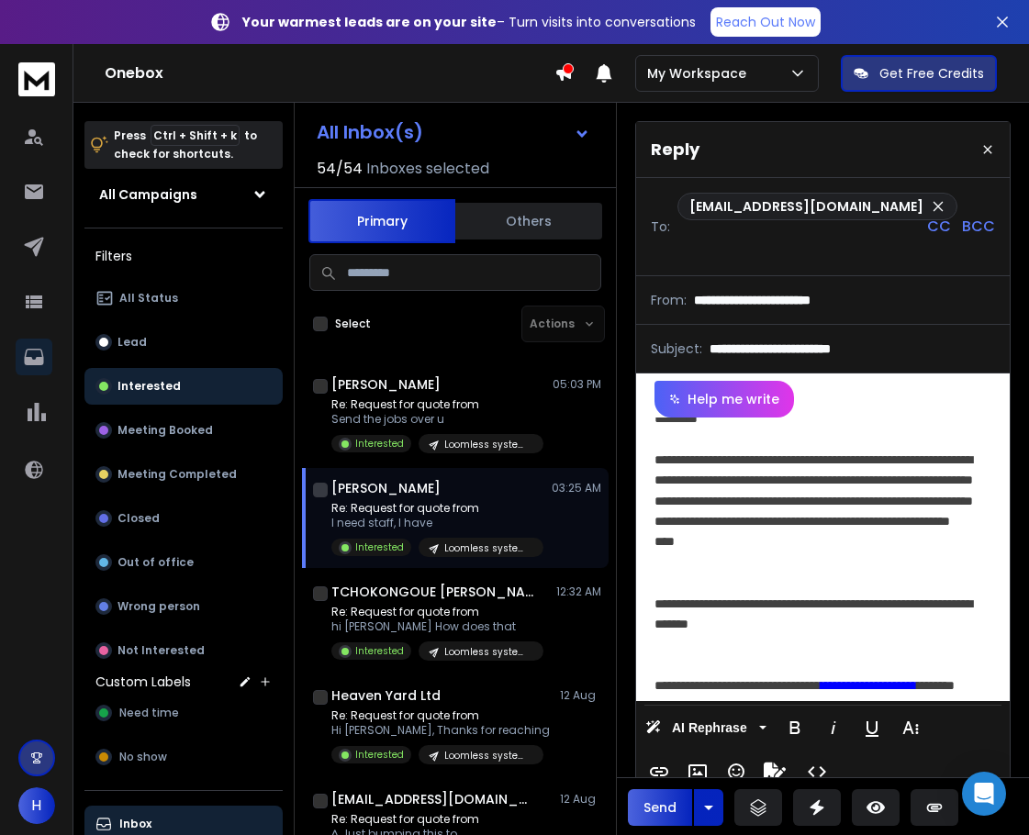
click at [858, 608] on div "**********" at bounding box center [814, 614] width 318 height 41
drag, startPoint x: 858, startPoint y: 608, endPoint x: 826, endPoint y: 608, distance: 32.1
click at [826, 608] on div "**********" at bounding box center [814, 614] width 318 height 41
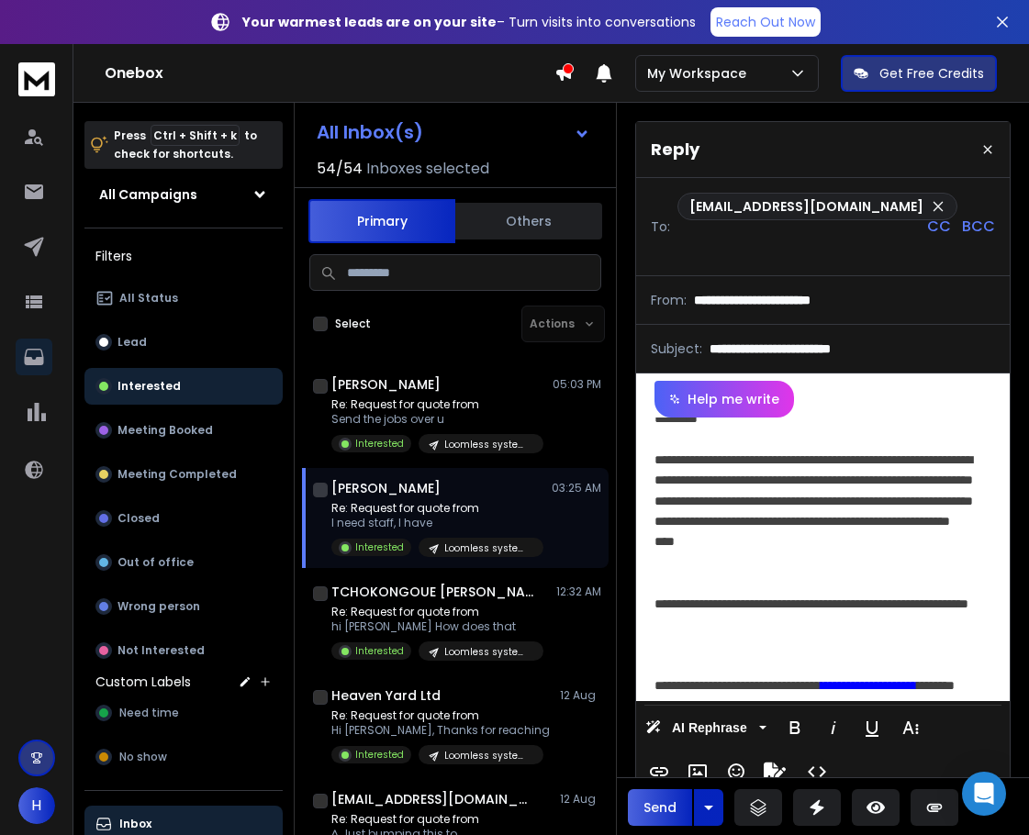
click at [843, 572] on div "**********" at bounding box center [814, 511] width 318 height 123
click at [812, 605] on div "**********" at bounding box center [814, 614] width 318 height 41
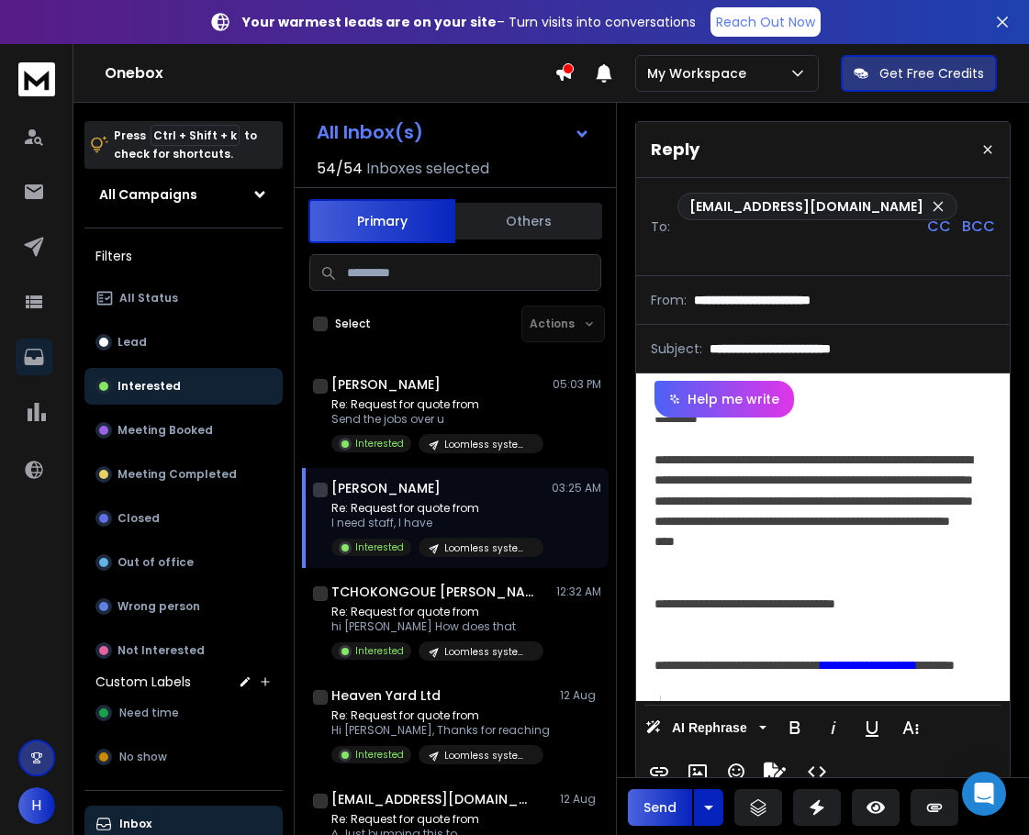
click at [777, 479] on div "**********" at bounding box center [814, 511] width 318 height 123
click at [762, 503] on div "**********" at bounding box center [814, 511] width 318 height 123
click at [734, 527] on div "**********" at bounding box center [814, 511] width 318 height 123
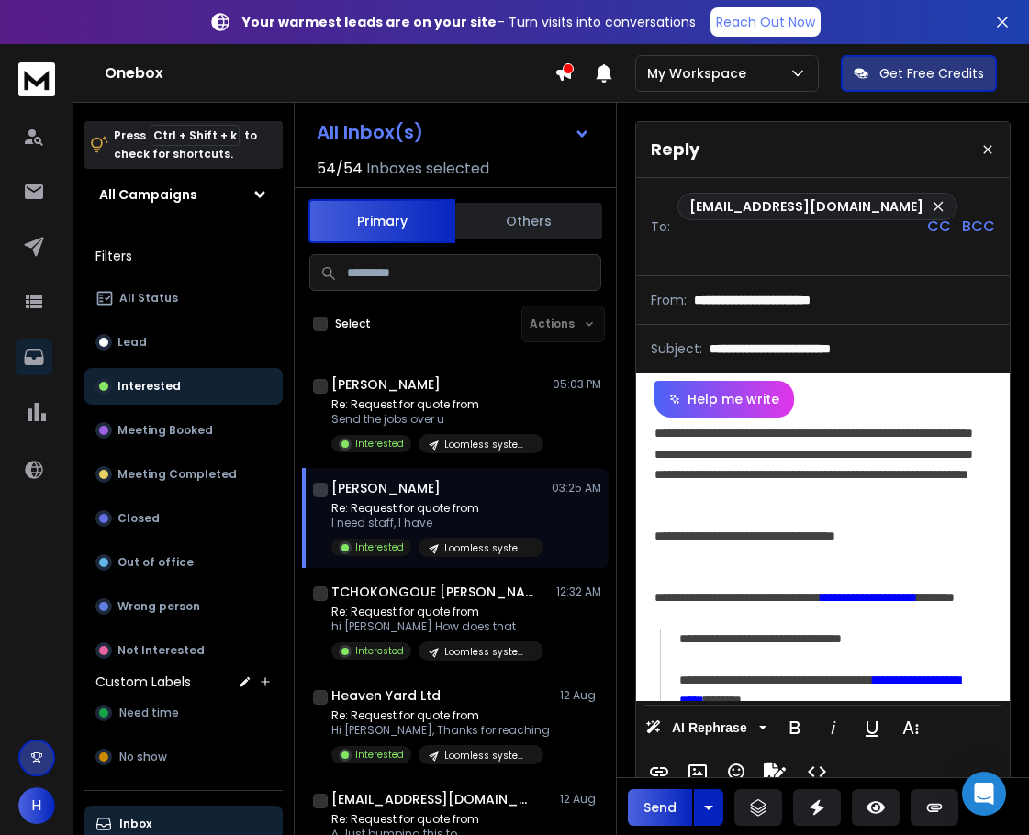
scroll to position [75, 0]
click at [655, 536] on div "**********" at bounding box center [814, 535] width 318 height 20
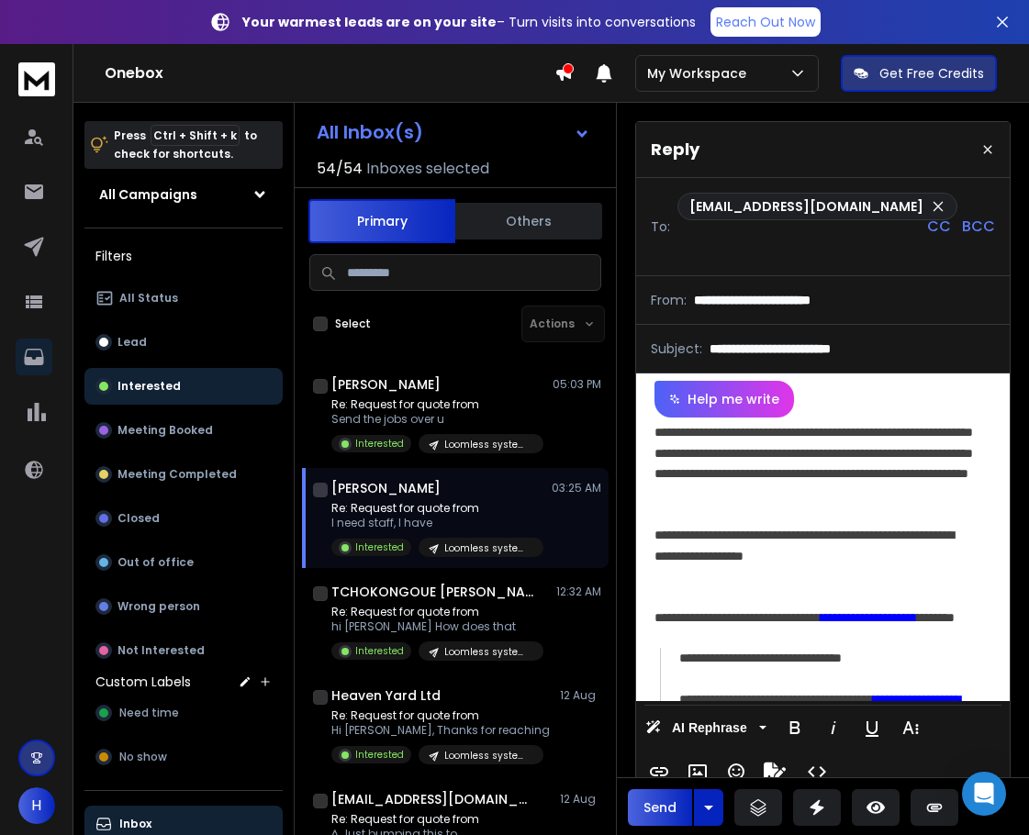
click at [843, 562] on div "**********" at bounding box center [814, 545] width 318 height 41
click at [868, 535] on div "**********" at bounding box center [814, 545] width 318 height 41
drag, startPoint x: 868, startPoint y: 535, endPoint x: 832, endPoint y: 542, distance: 36.4
click at [832, 542] on div "**********" at bounding box center [814, 545] width 318 height 41
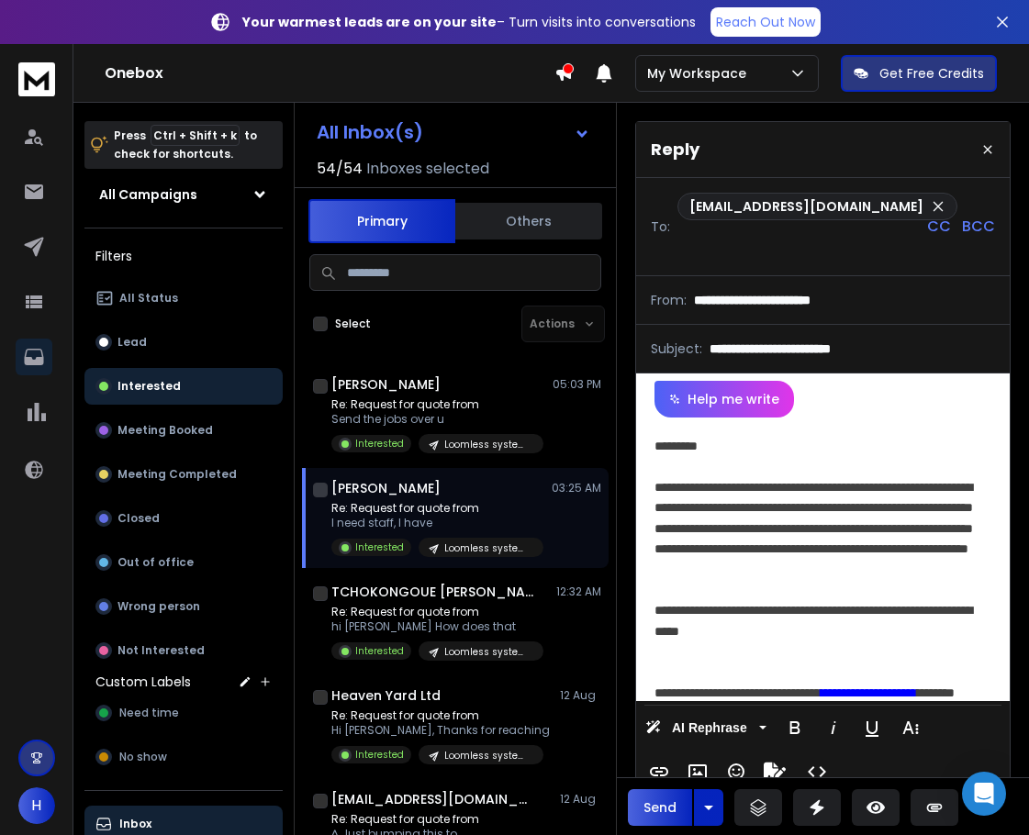
click at [653, 814] on button "Send" at bounding box center [660, 808] width 64 height 37
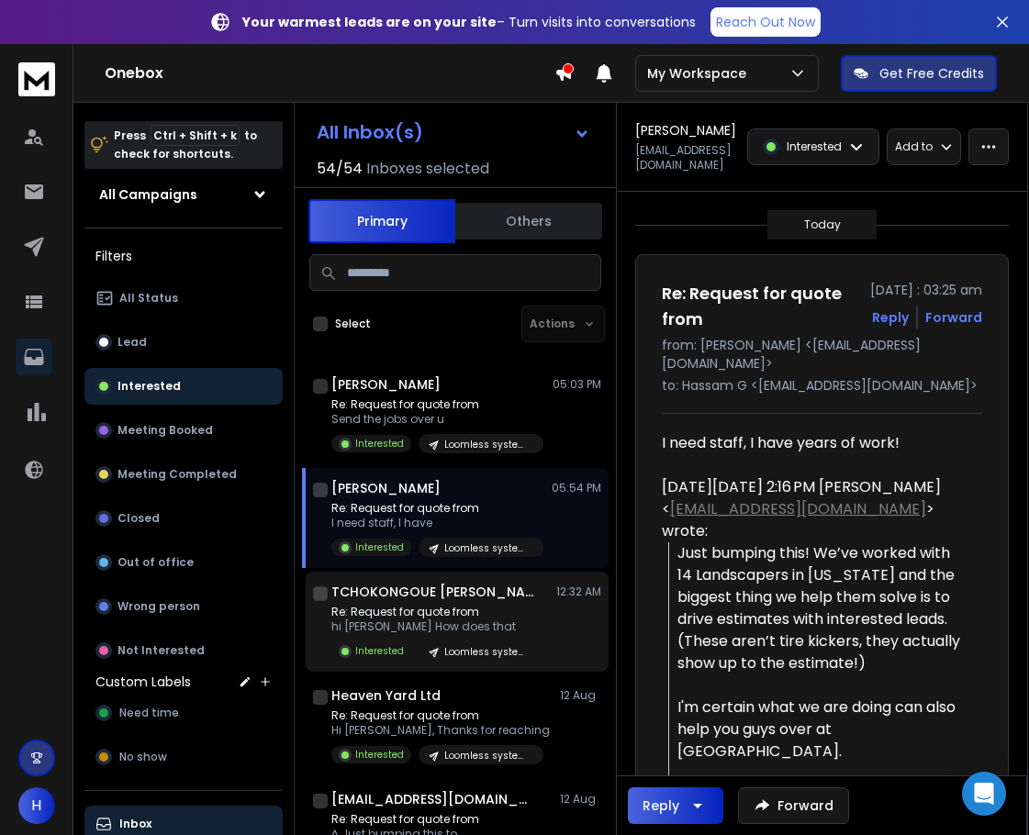
click at [476, 633] on p "hi [PERSON_NAME] How does that" at bounding box center [437, 627] width 212 height 15
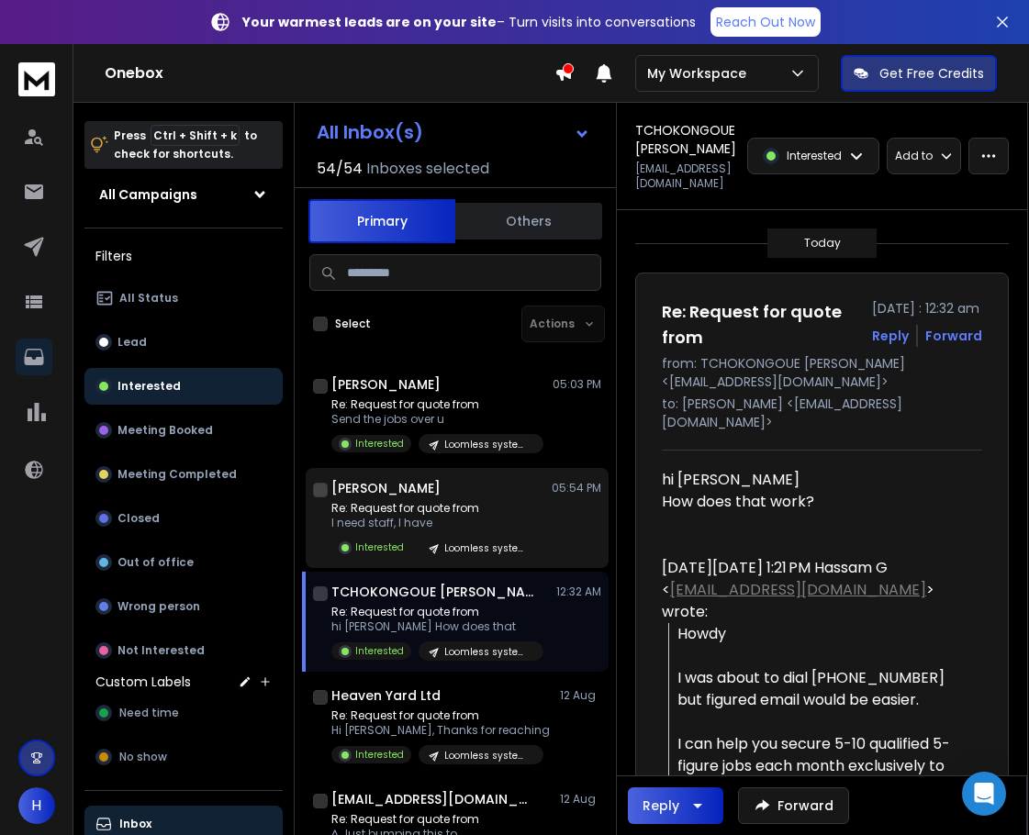
click at [460, 491] on div "Mark Winchel 05:54 PM" at bounding box center [466, 488] width 270 height 18
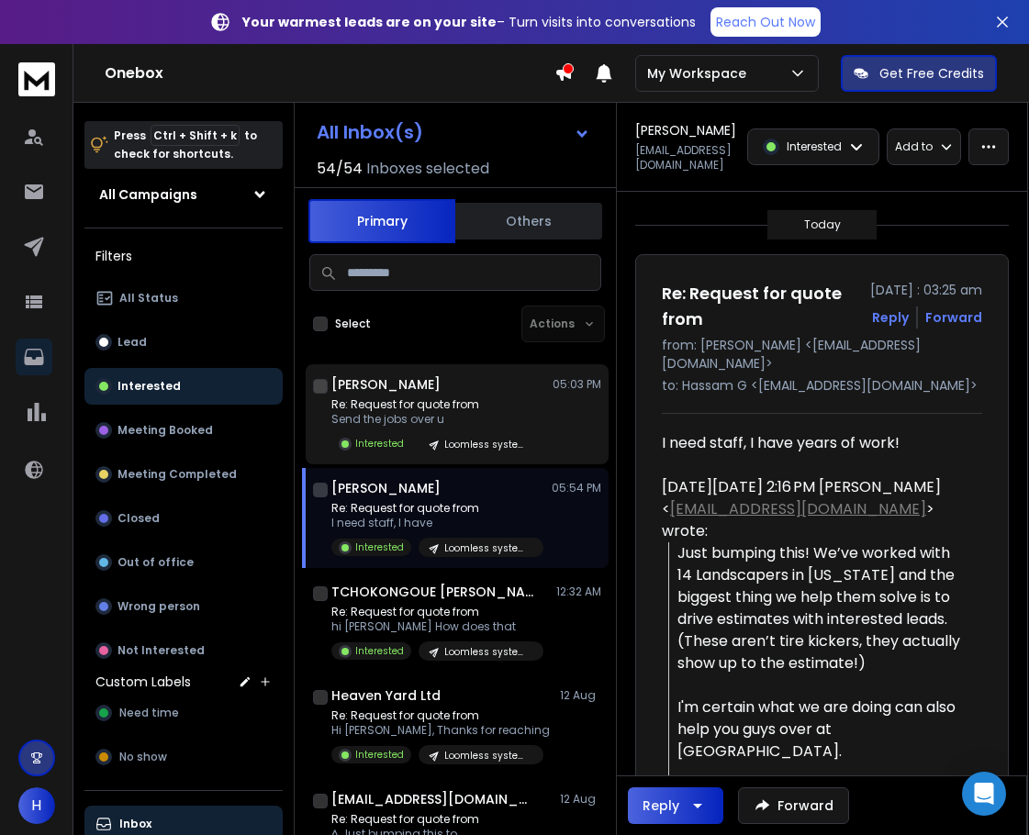
click at [531, 417] on p "Send the jobs over u" at bounding box center [437, 419] width 212 height 15
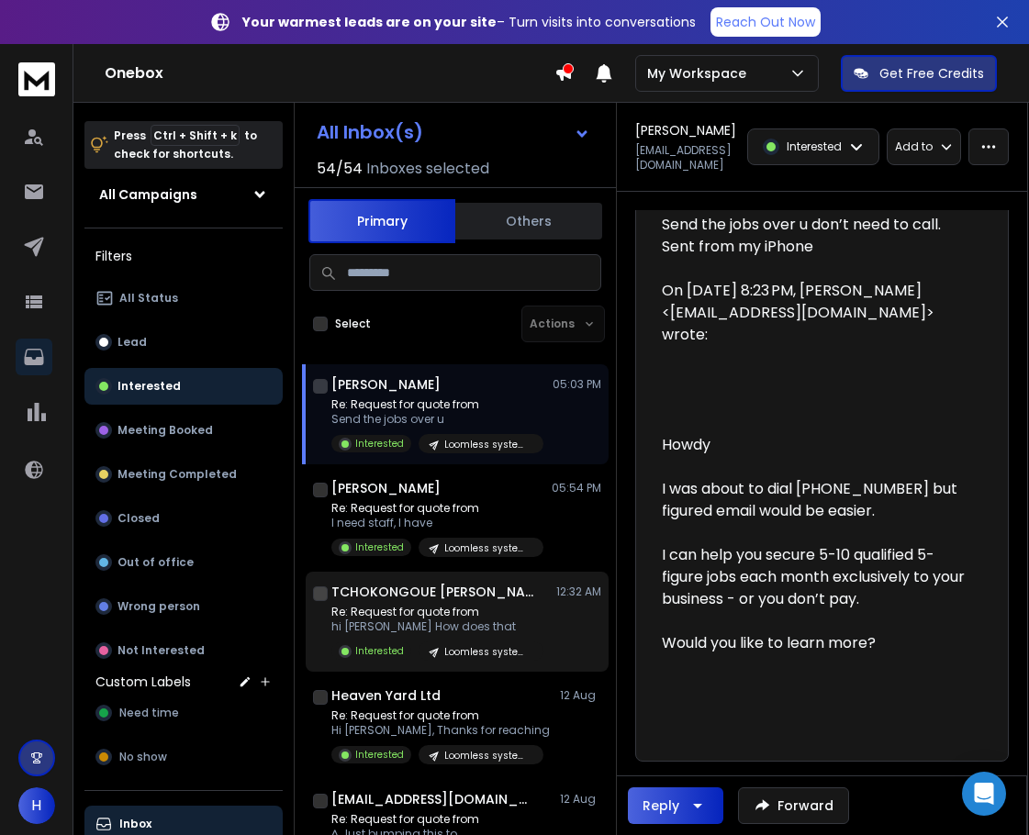
click at [314, 597] on button "button" at bounding box center [320, 594] width 15 height 15
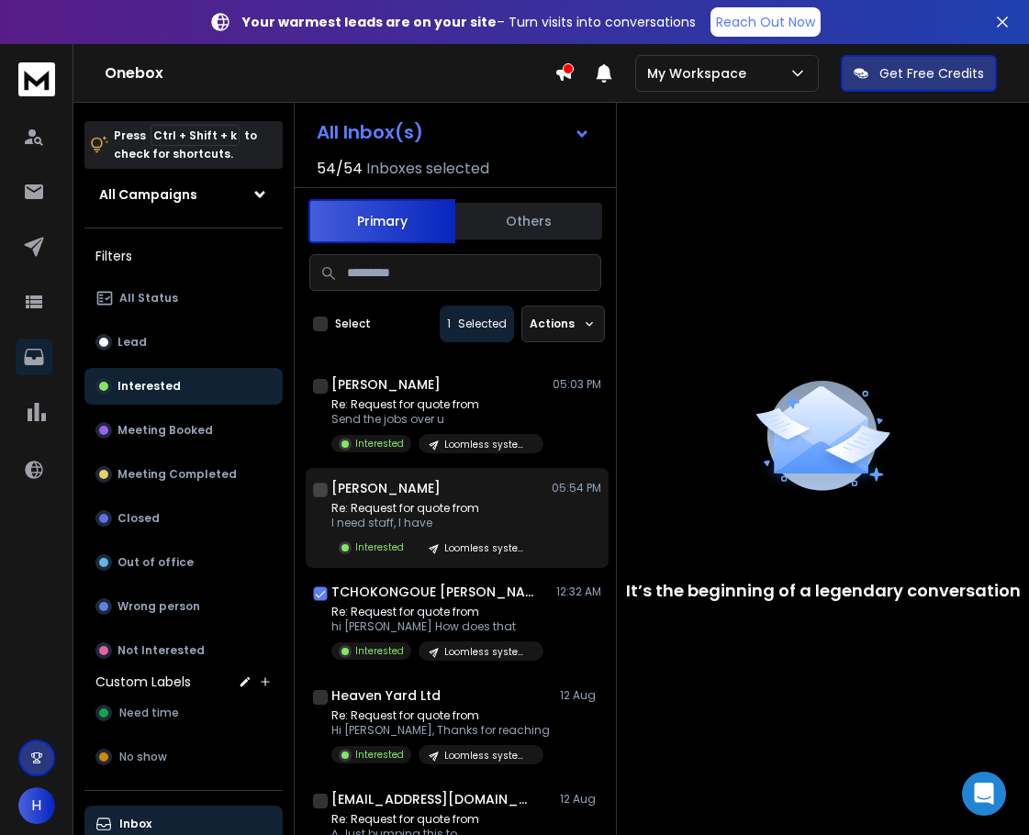
click at [319, 490] on button "button" at bounding box center [320, 490] width 15 height 15
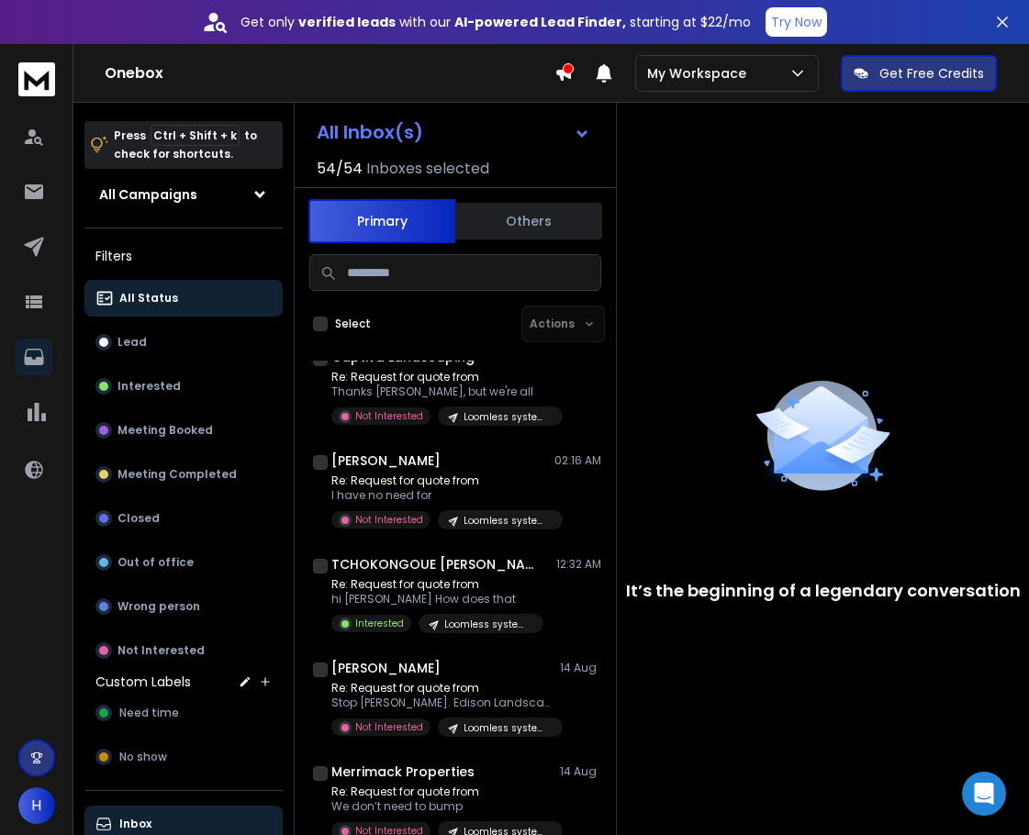
scroll to position [235, 0]
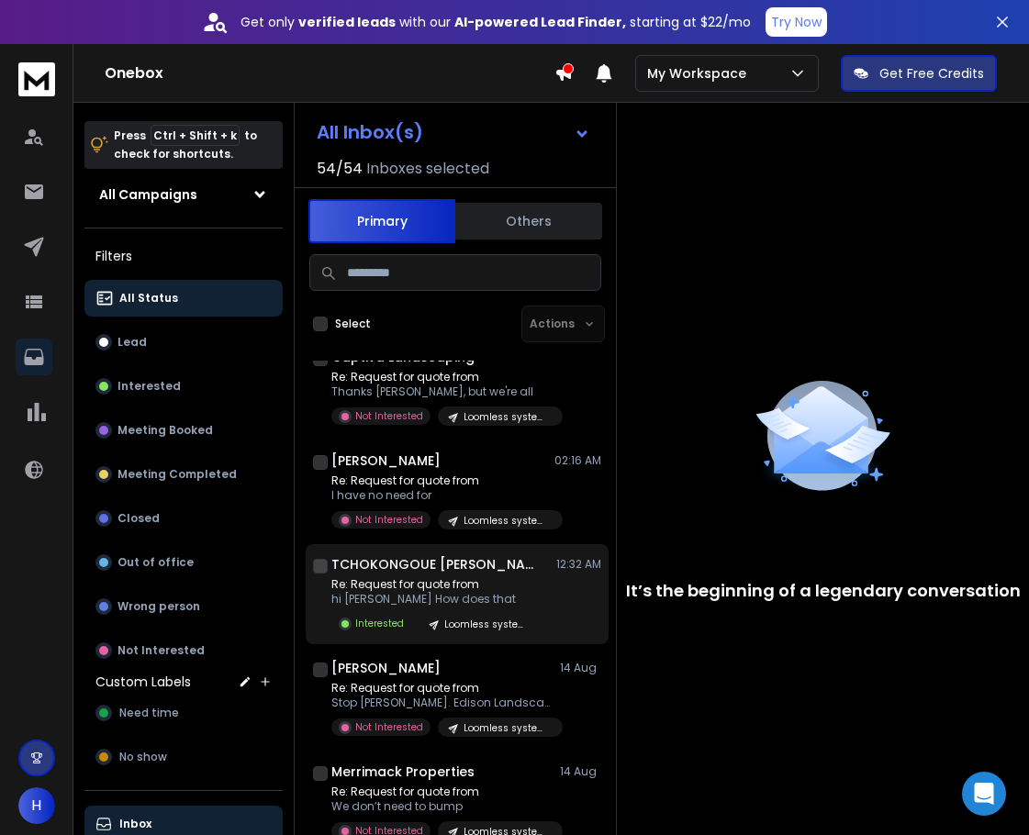
click at [321, 566] on button "button" at bounding box center [320, 566] width 15 height 15
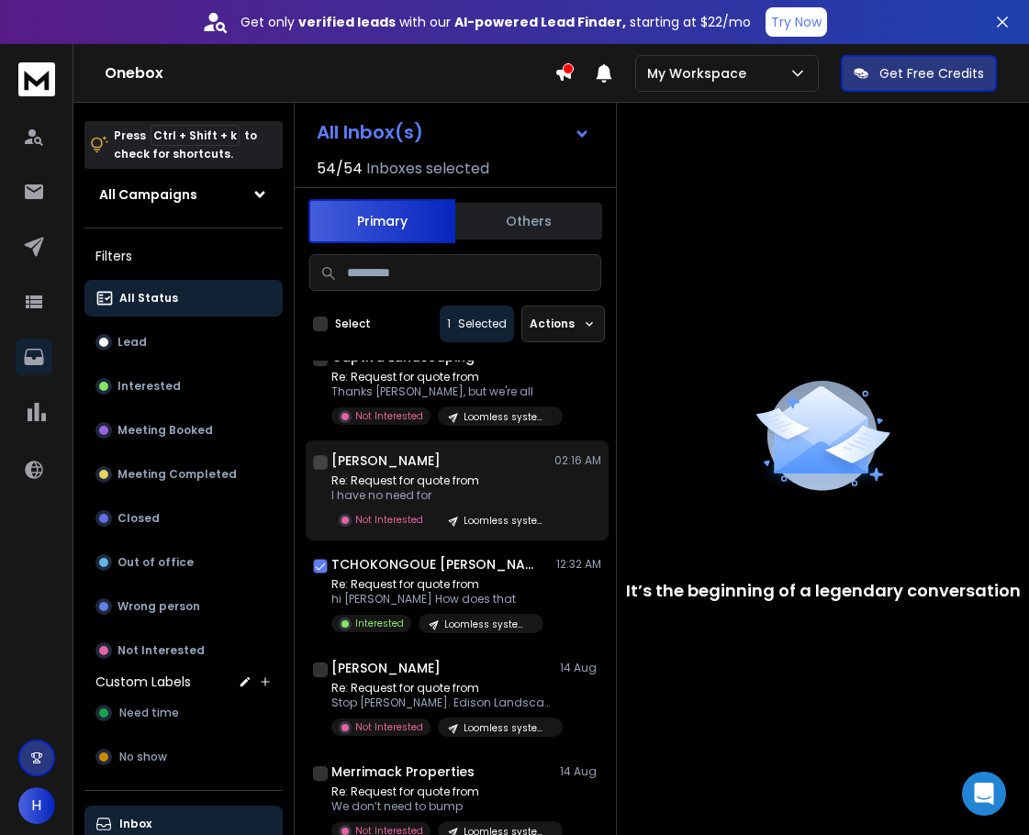
click at [322, 465] on button "button" at bounding box center [320, 462] width 15 height 15
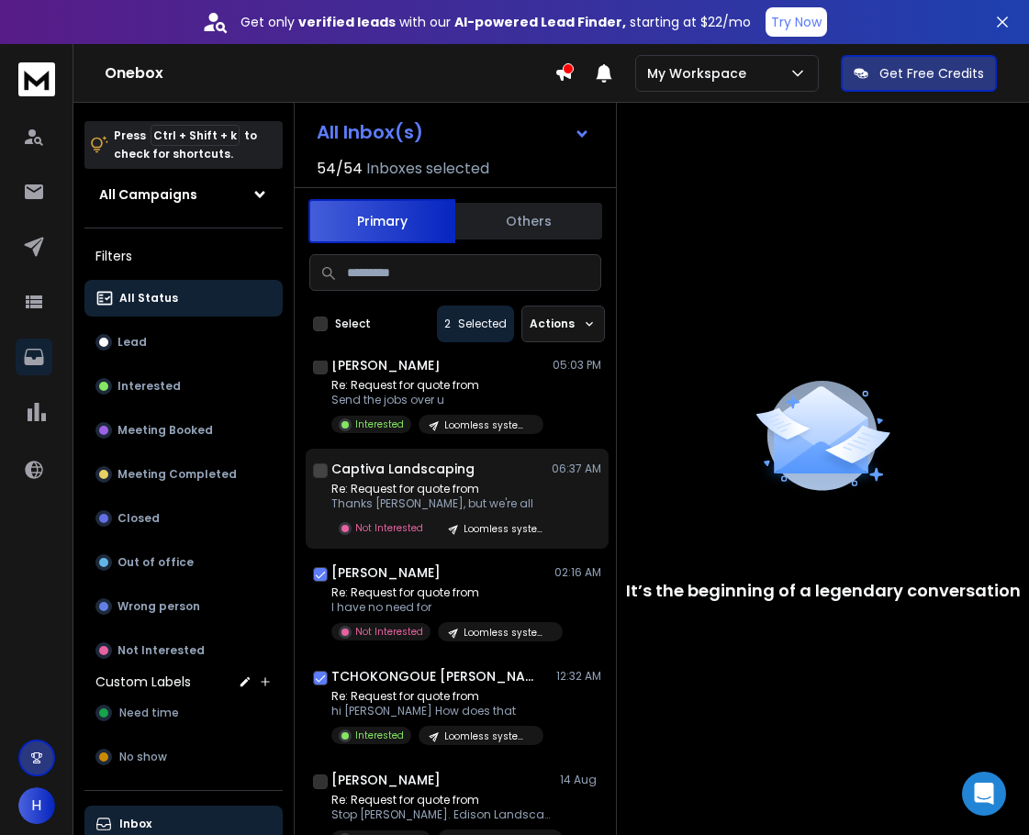
click at [320, 481] on div at bounding box center [320, 499] width 15 height 71
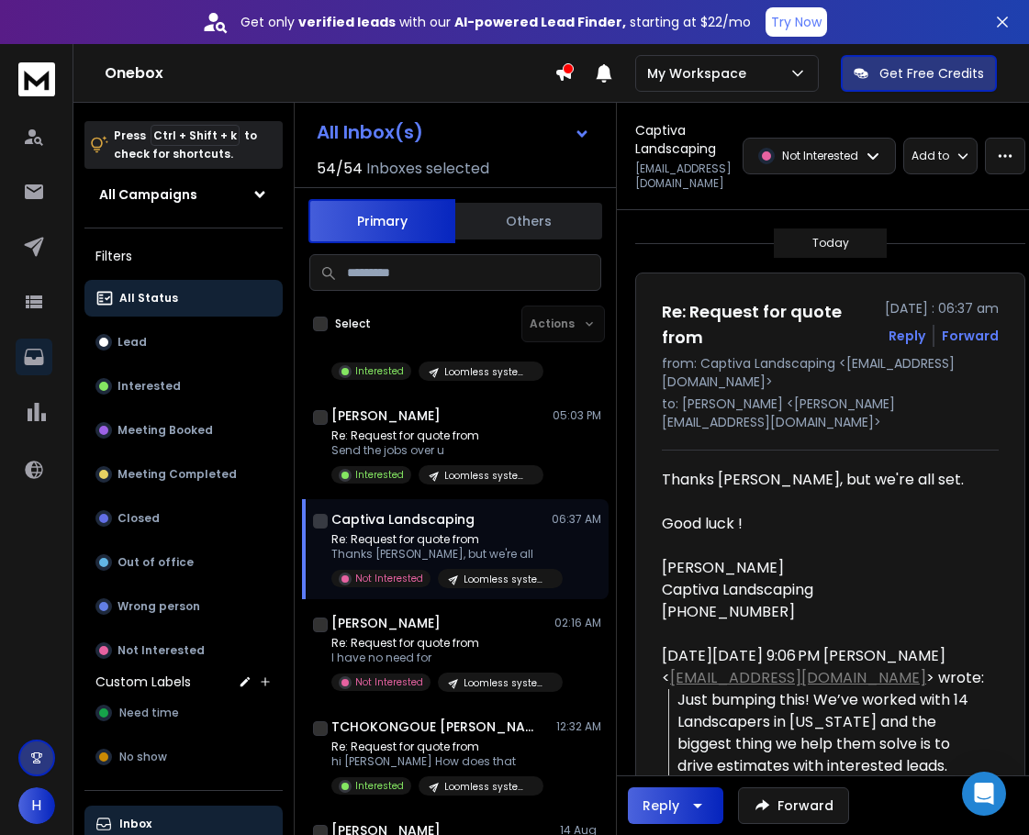
scroll to position [72, 0]
click at [320, 522] on button "button" at bounding box center [320, 522] width 15 height 15
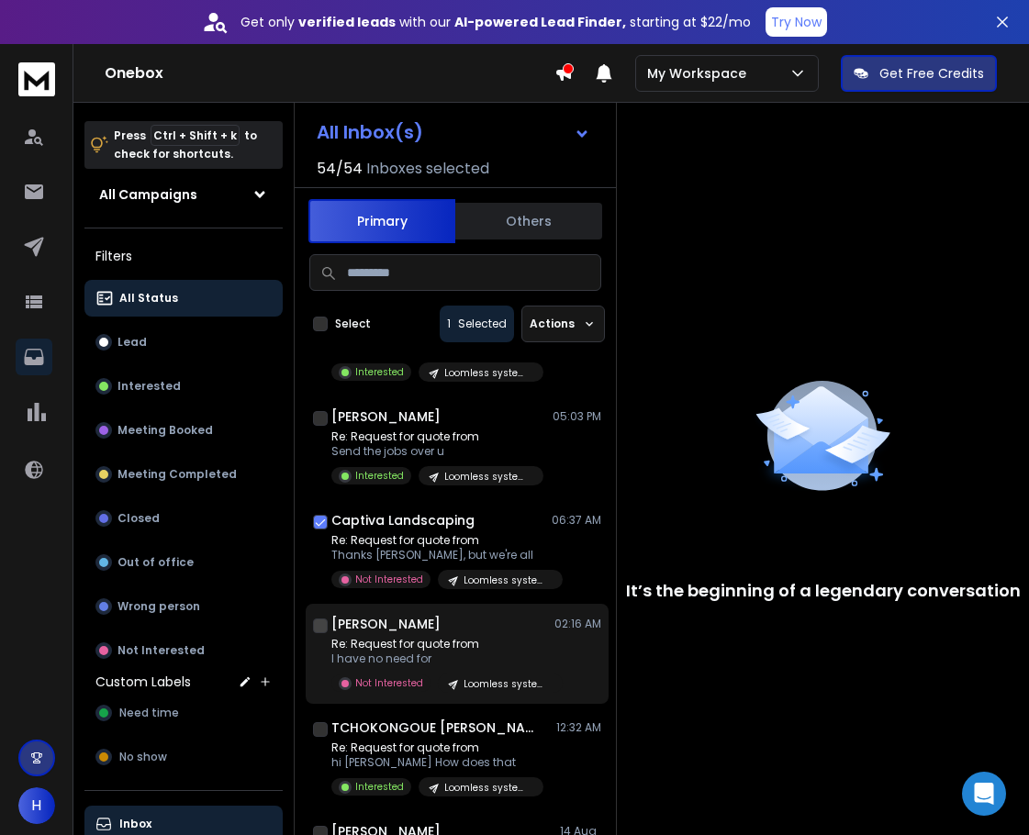
click at [317, 631] on button "button" at bounding box center [320, 626] width 15 height 15
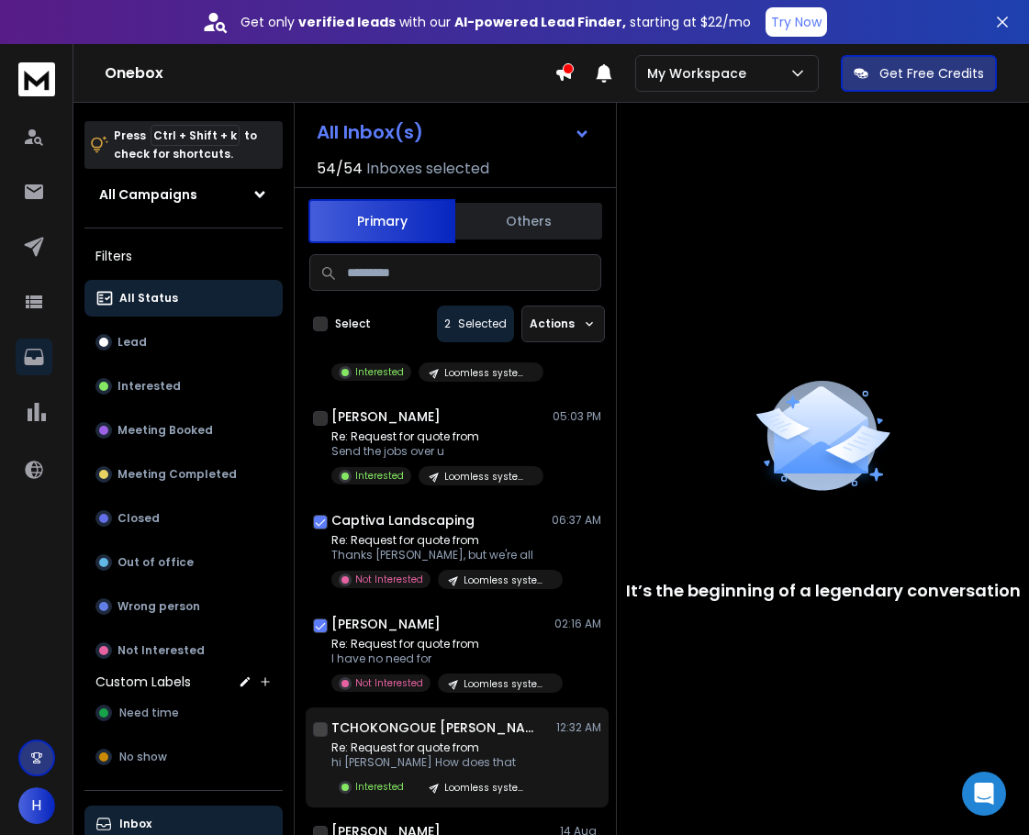
click at [316, 732] on button "button" at bounding box center [320, 729] width 15 height 15
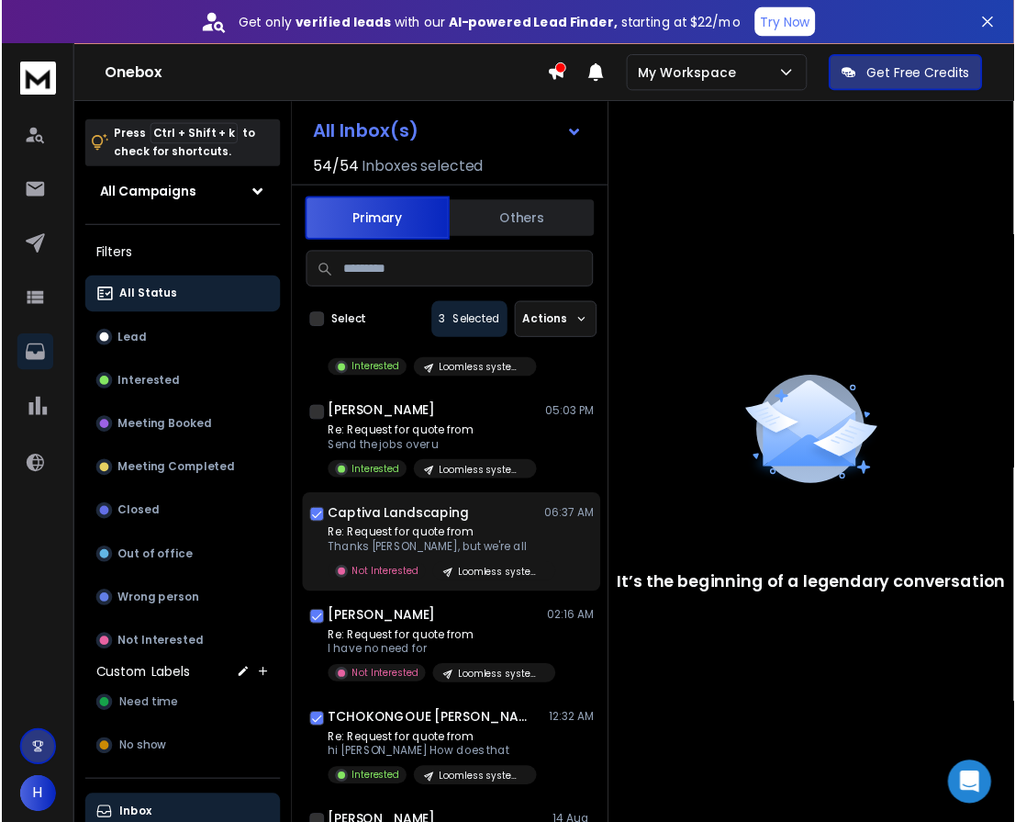
scroll to position [0, 0]
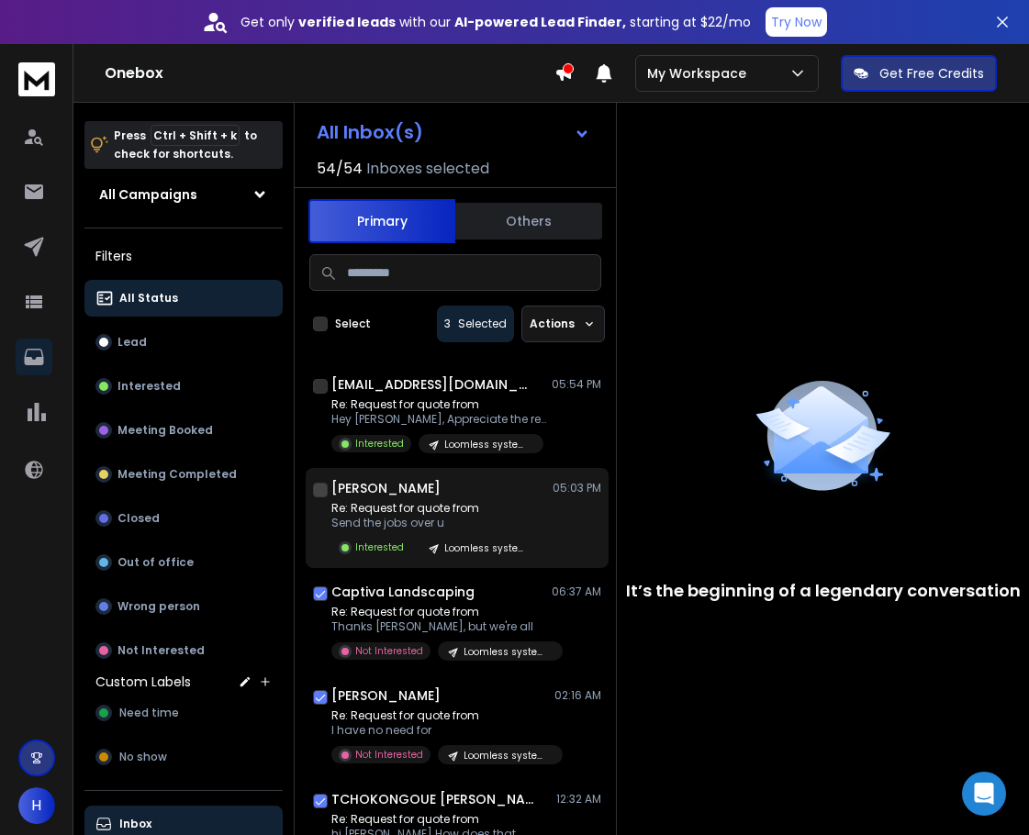
click at [319, 487] on button "button" at bounding box center [320, 490] width 15 height 15
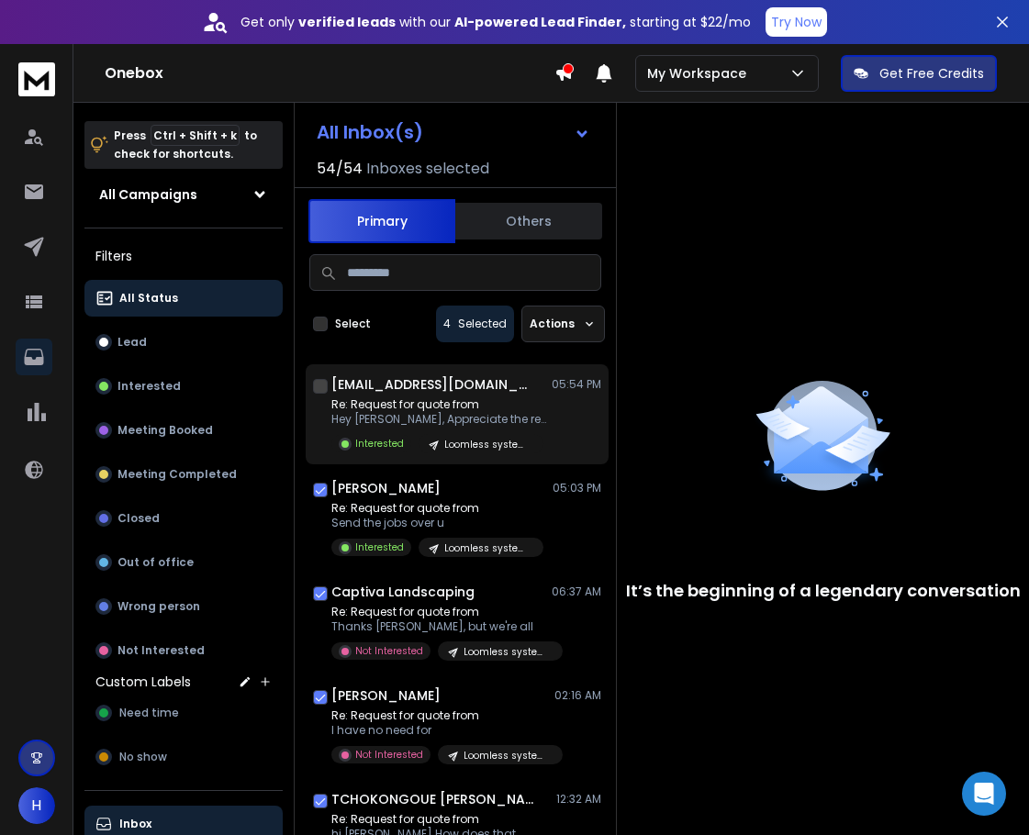
click at [318, 383] on button "button" at bounding box center [320, 386] width 15 height 15
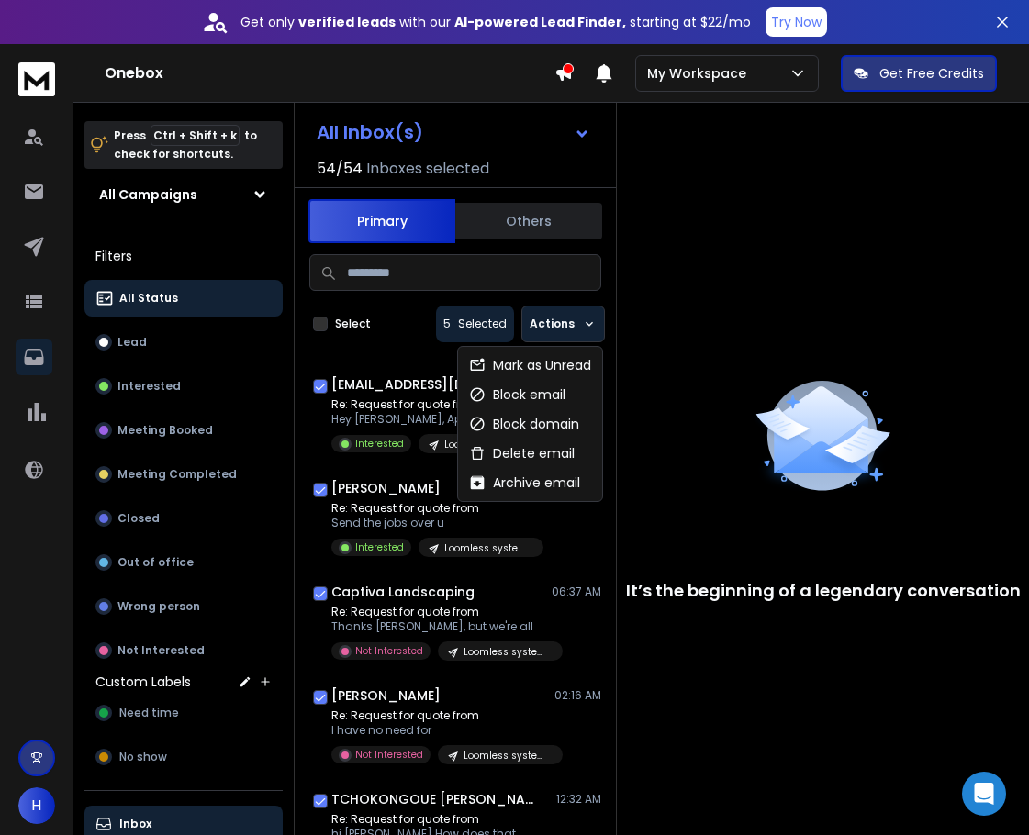
click at [579, 326] on button "Actions" at bounding box center [563, 324] width 84 height 37
click at [564, 364] on div "Mark as Unread" at bounding box center [530, 365] width 122 height 18
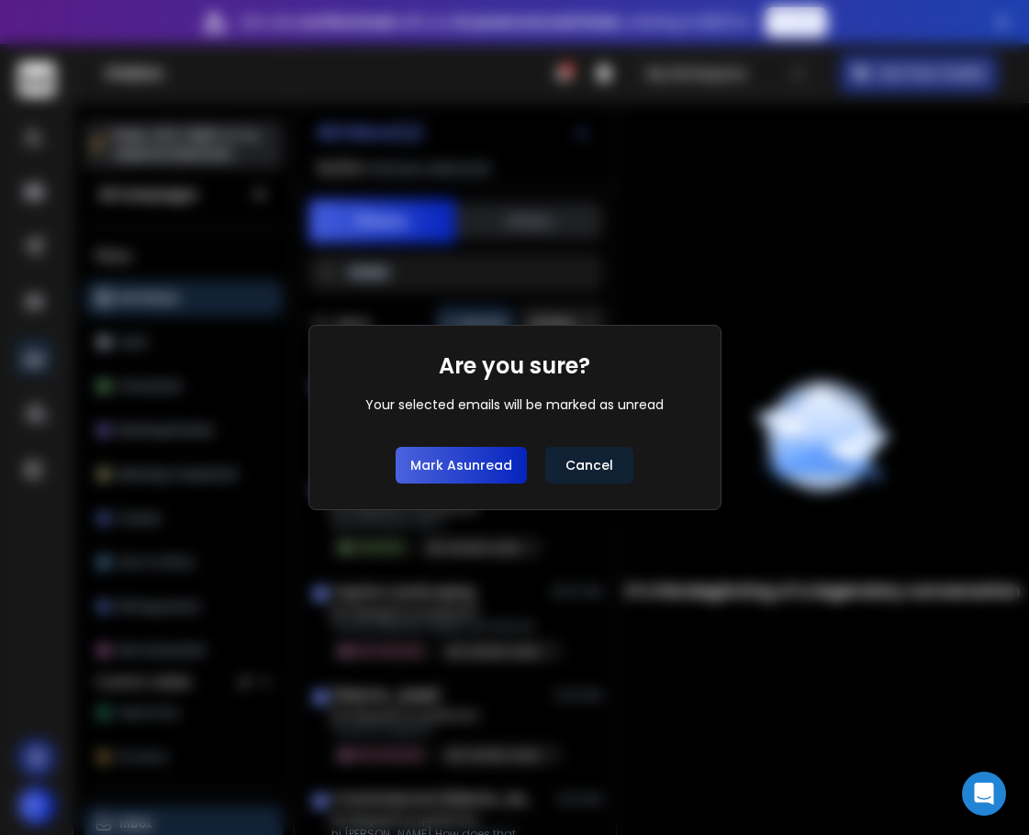
click at [473, 451] on button "Mark as unread" at bounding box center [461, 465] width 131 height 37
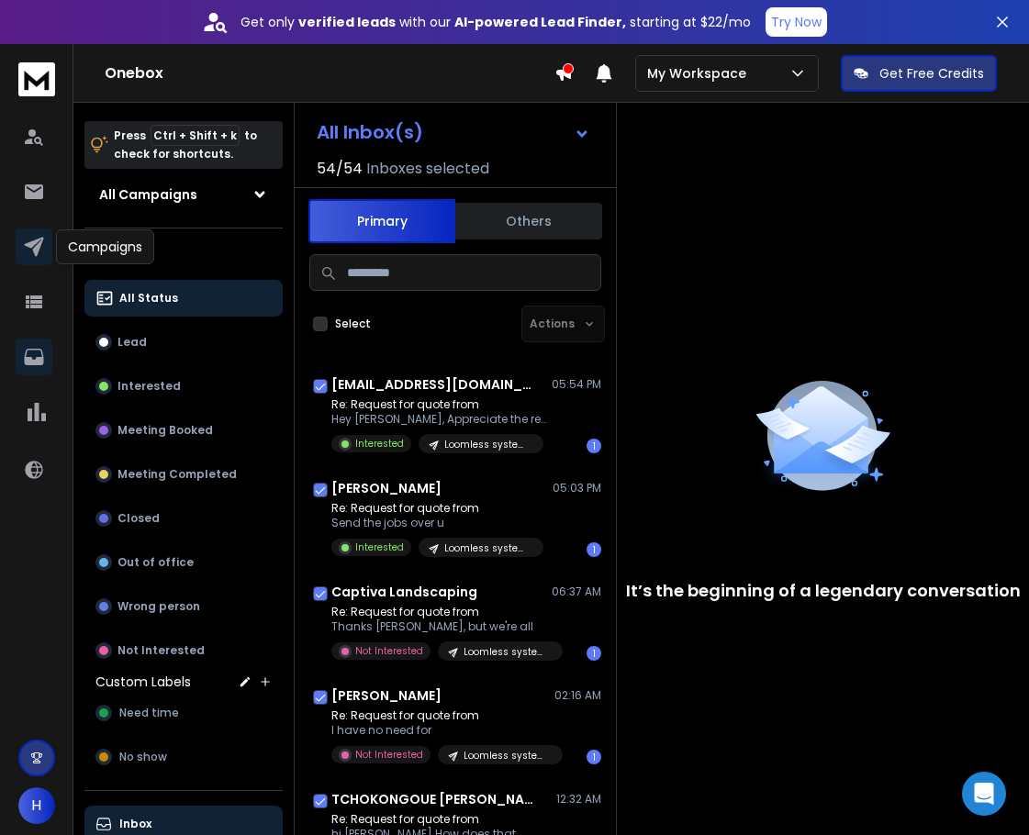
click at [45, 241] on link at bounding box center [34, 247] width 37 height 37
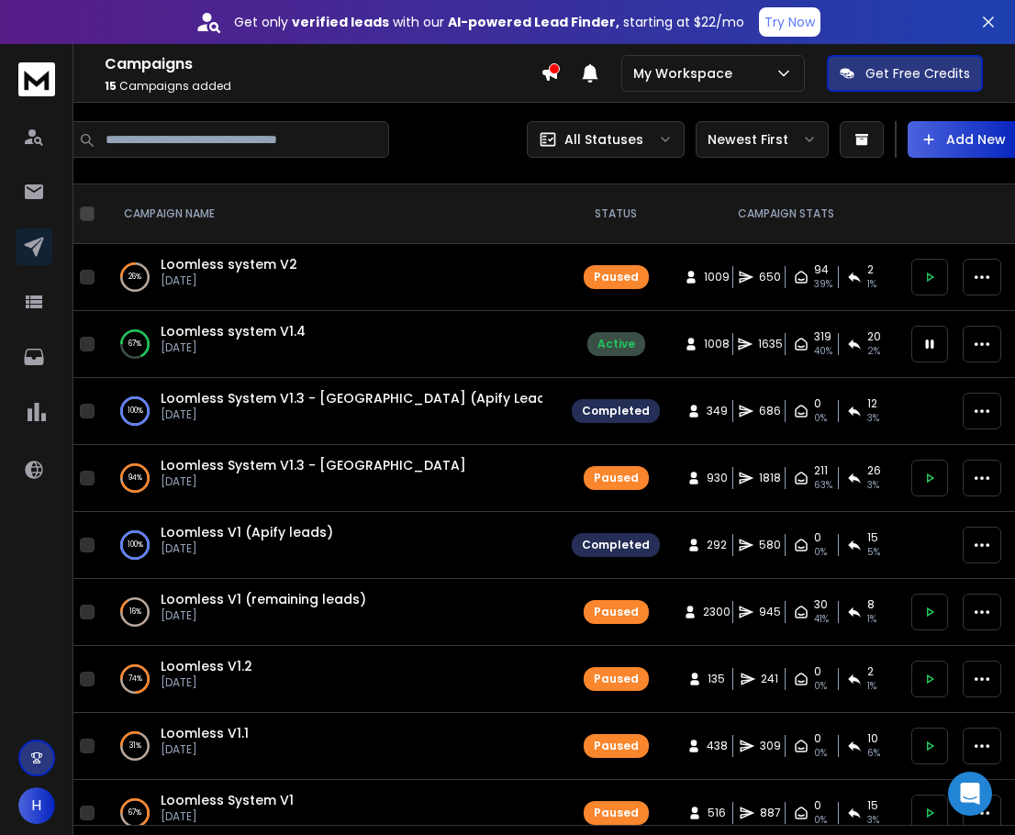
click at [356, 342] on div "67 % Loomless system V1.4 15 days ago" at bounding box center [331, 344] width 422 height 44
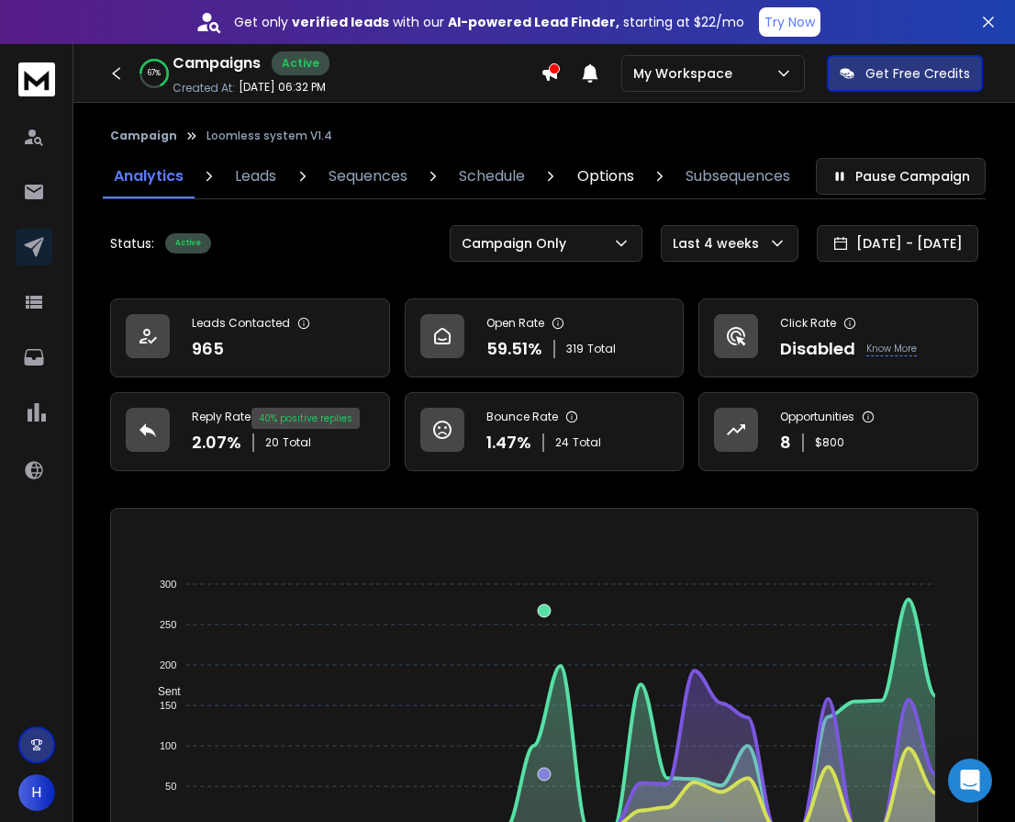
click at [600, 176] on p "Options" at bounding box center [605, 176] width 57 height 22
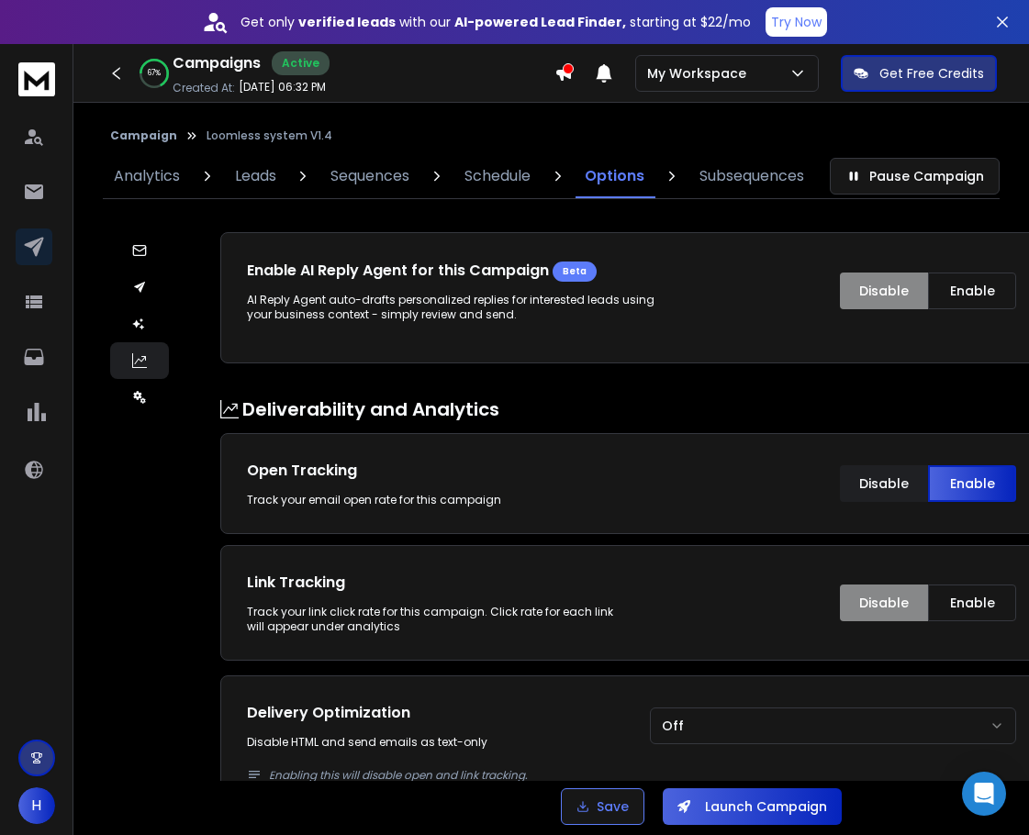
scroll to position [1905, 0]
click at [909, 496] on button "Disable" at bounding box center [884, 483] width 88 height 37
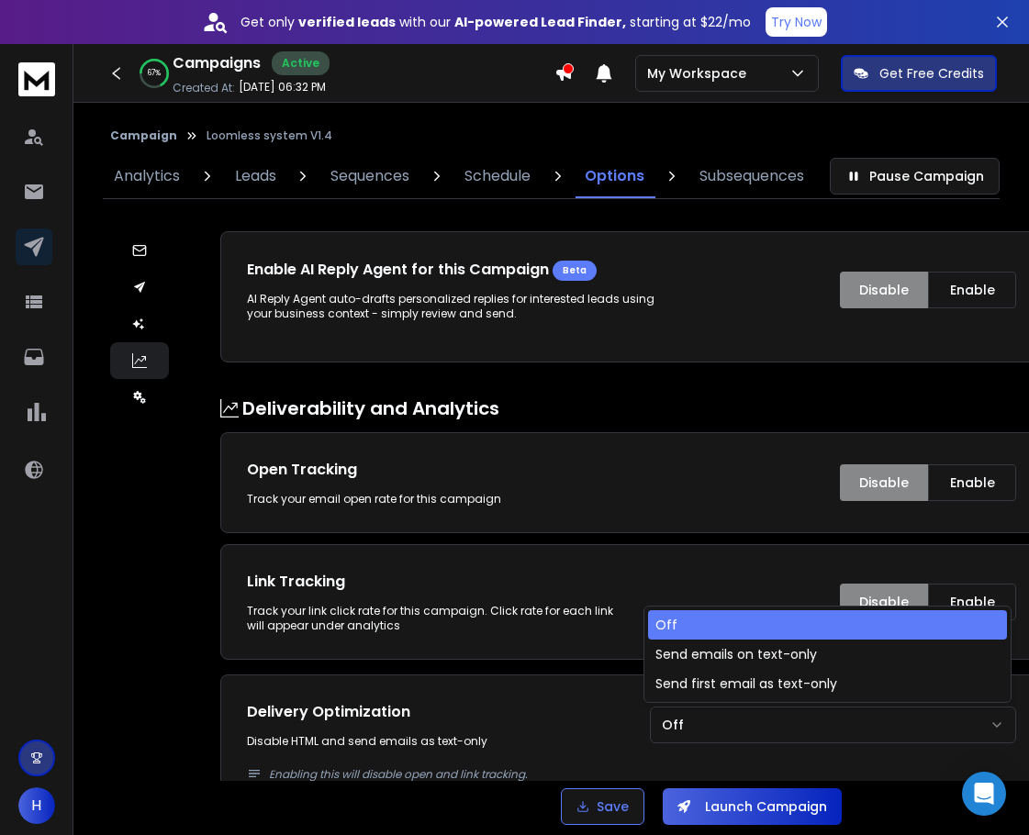
click at [962, 730] on button "Off" at bounding box center [833, 725] width 366 height 37
select select "*"
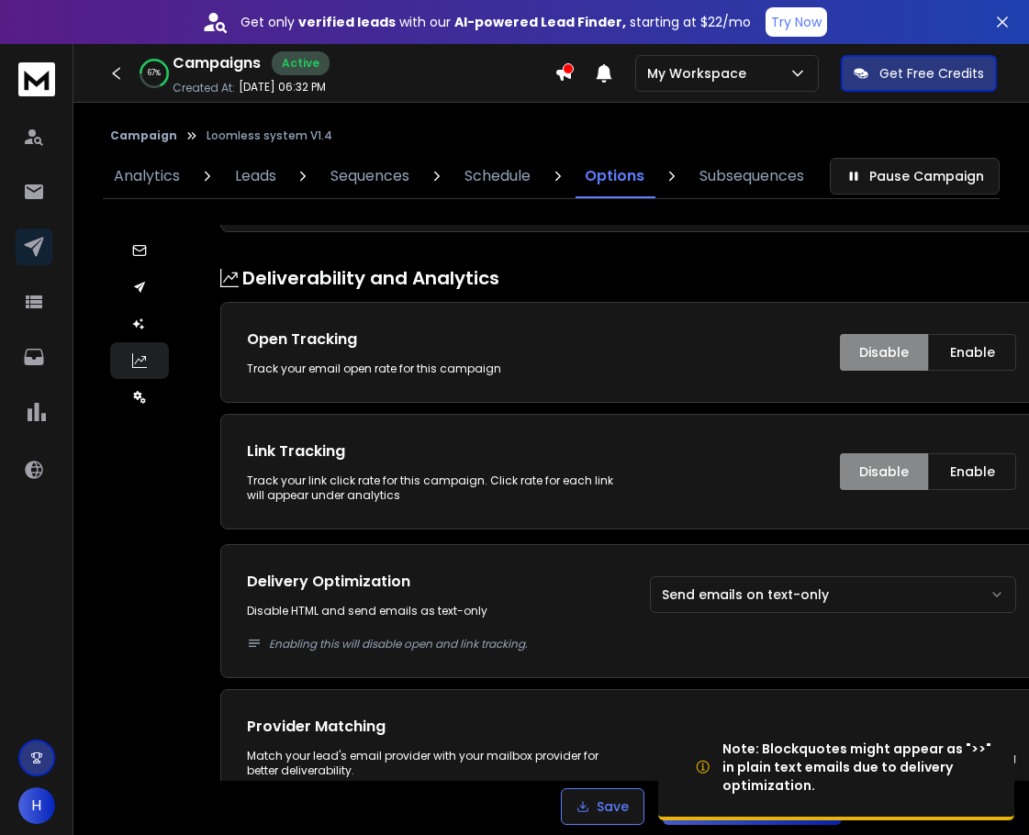
scroll to position [2036, 0]
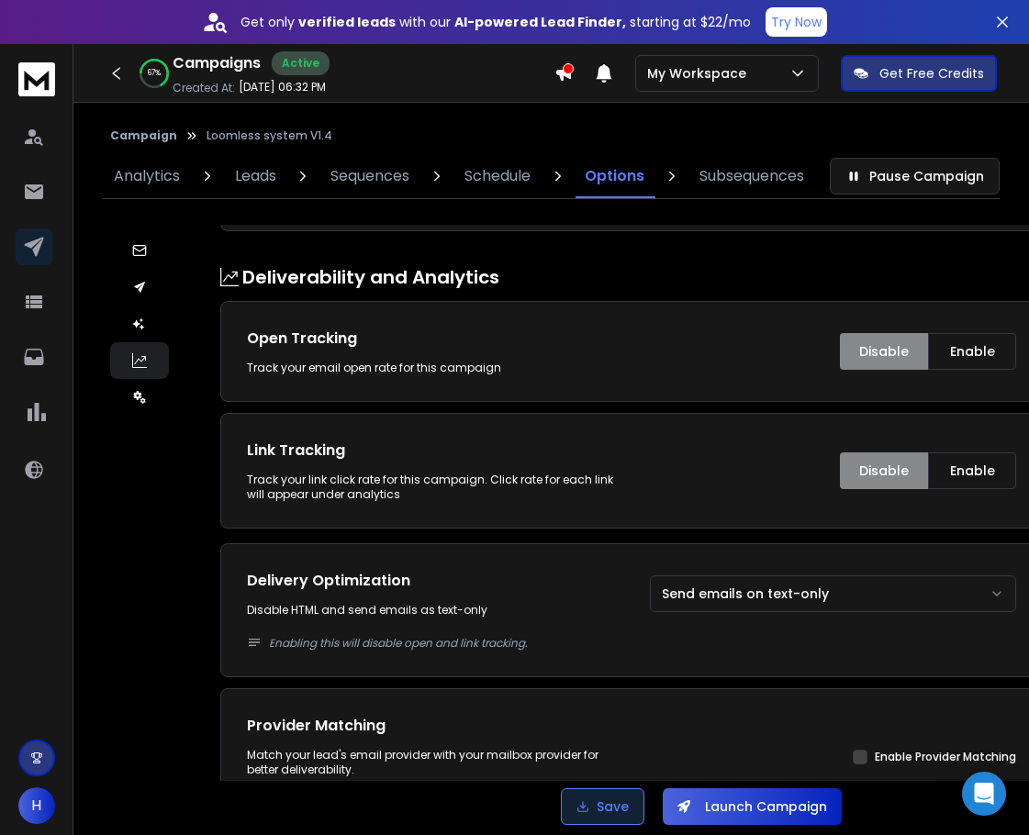
click at [604, 813] on button "Save" at bounding box center [603, 807] width 84 height 37
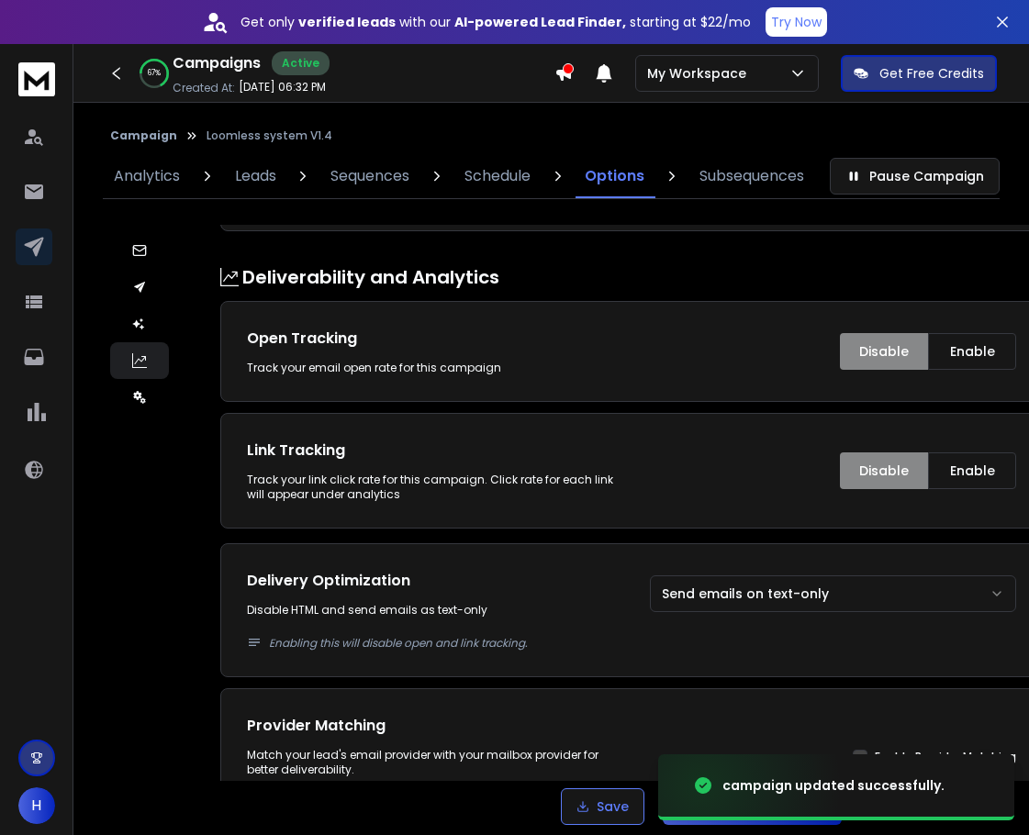
click at [678, 822] on ol "campaign updated successfully." at bounding box center [837, 787] width 386 height 95
click at [999, 775] on icon "Notifications (F8)" at bounding box center [994, 775] width 18 height 18
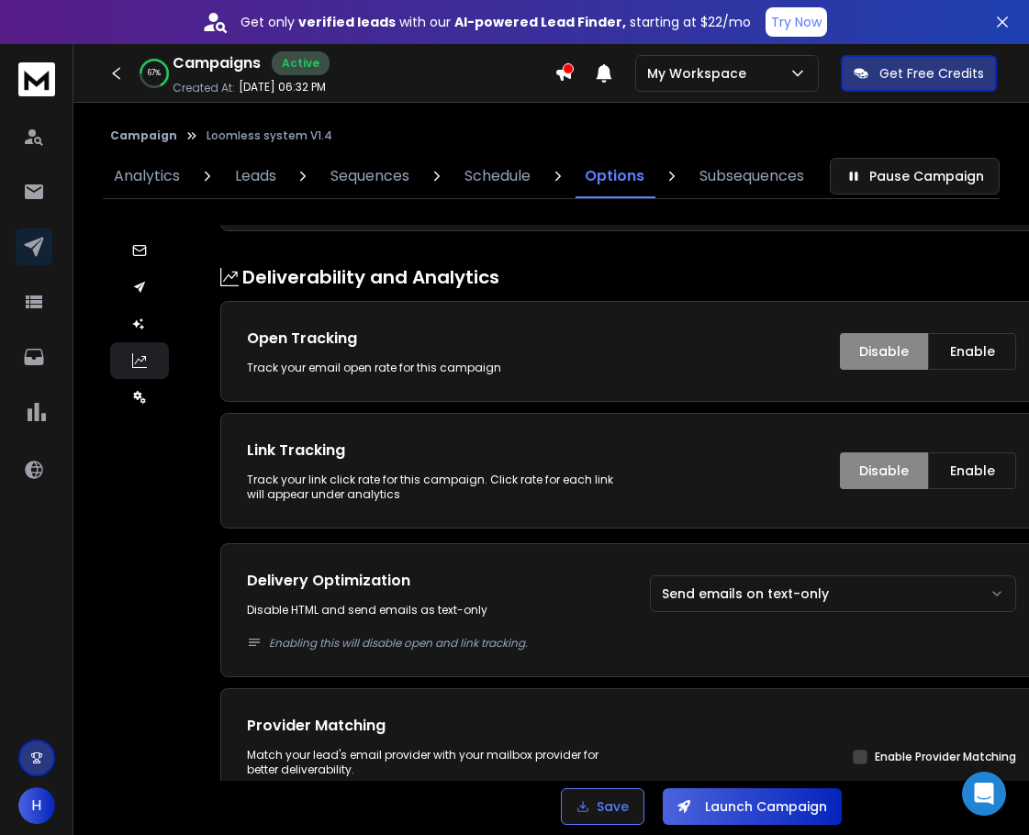
click at [778, 808] on button "Launch Campaign" at bounding box center [752, 807] width 179 height 37
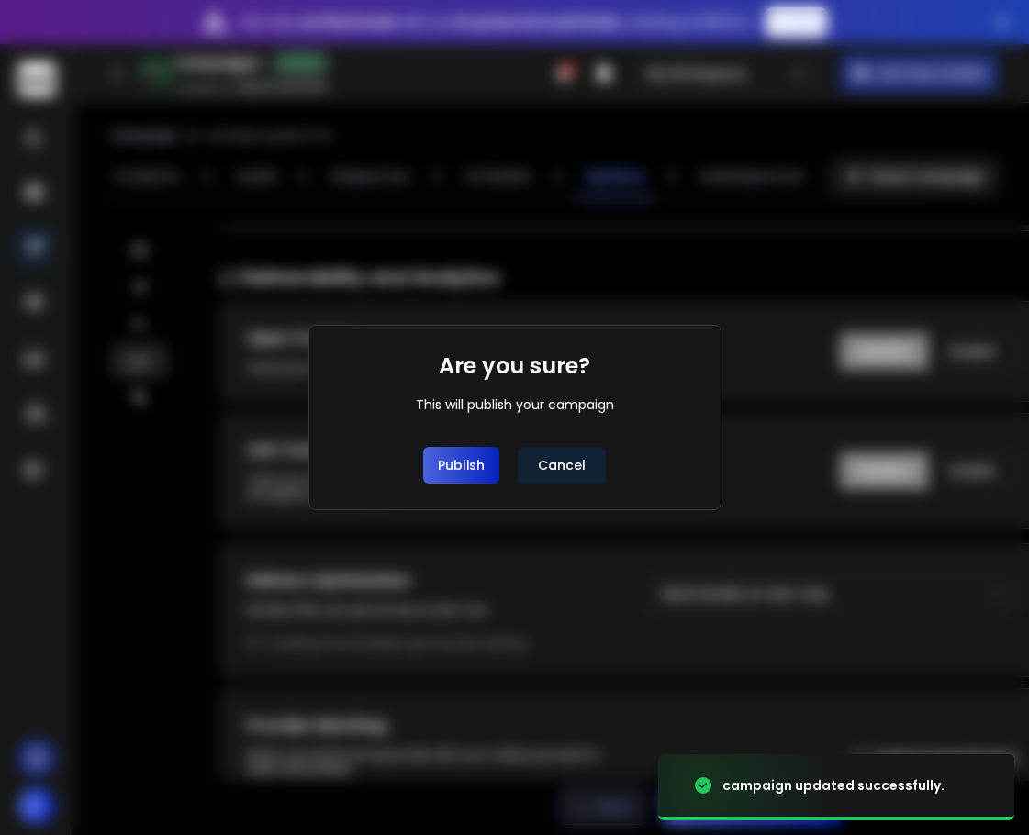
click at [467, 475] on button "Publish" at bounding box center [461, 465] width 76 height 37
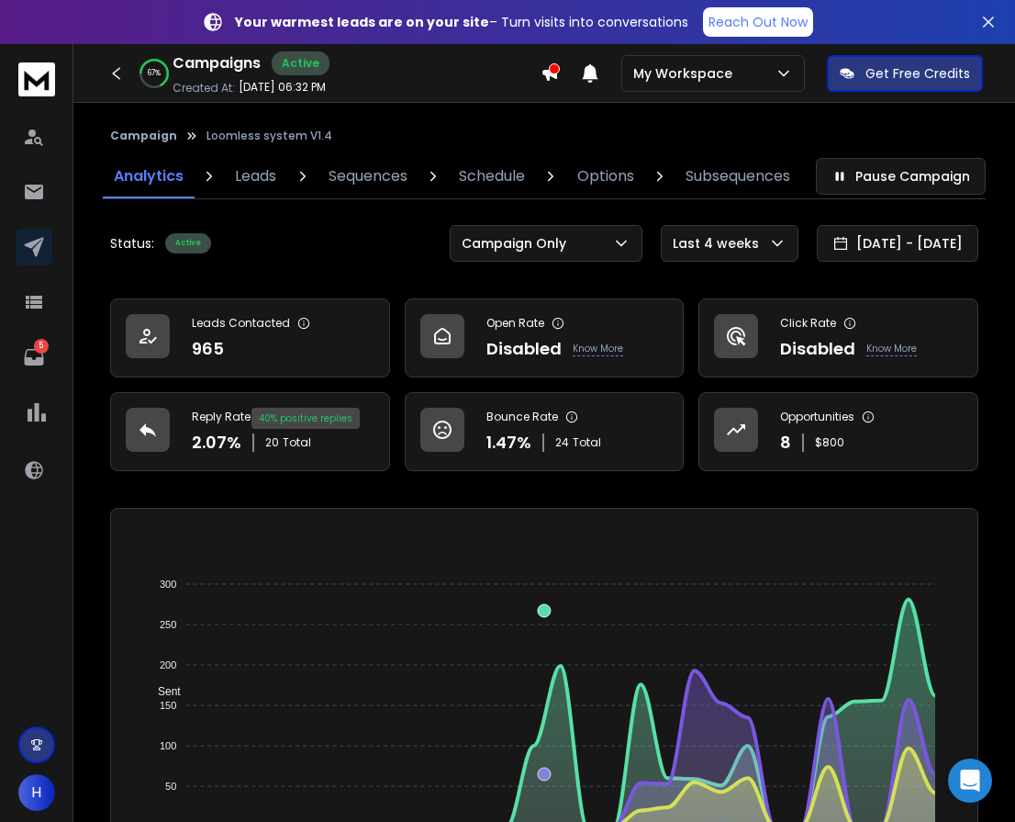
click at [259, 431] on div "2.07 % 20 Total" at bounding box center [251, 443] width 119 height 26
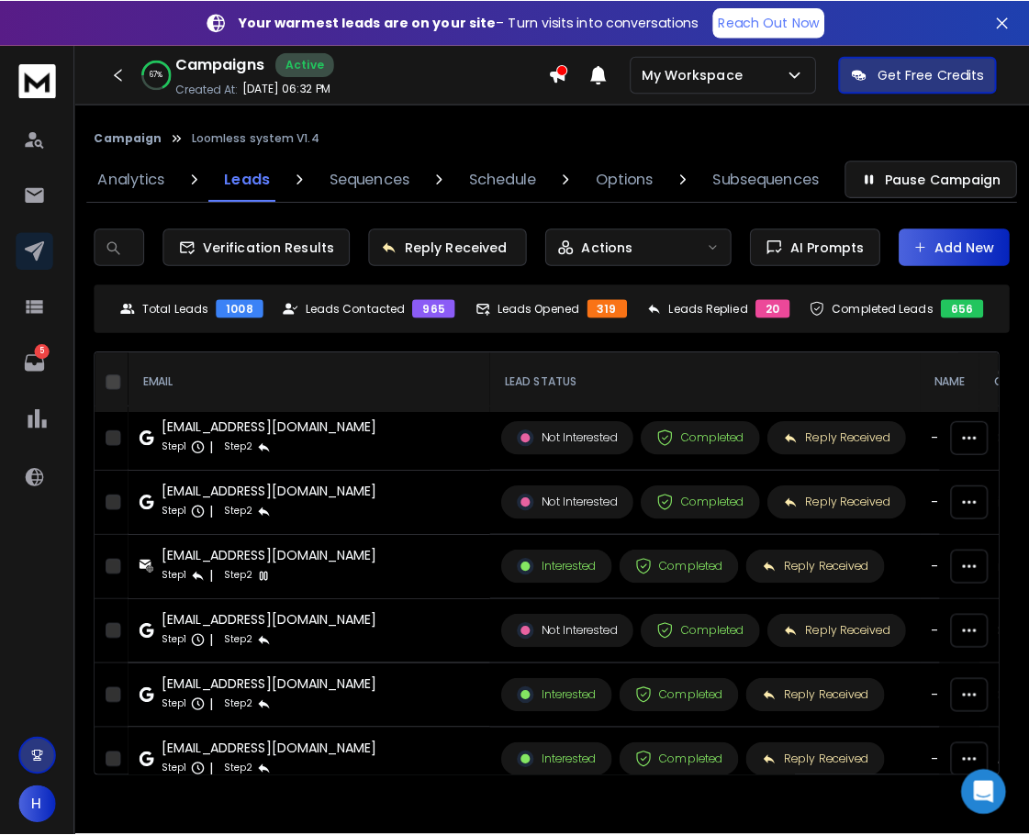
scroll to position [133, 0]
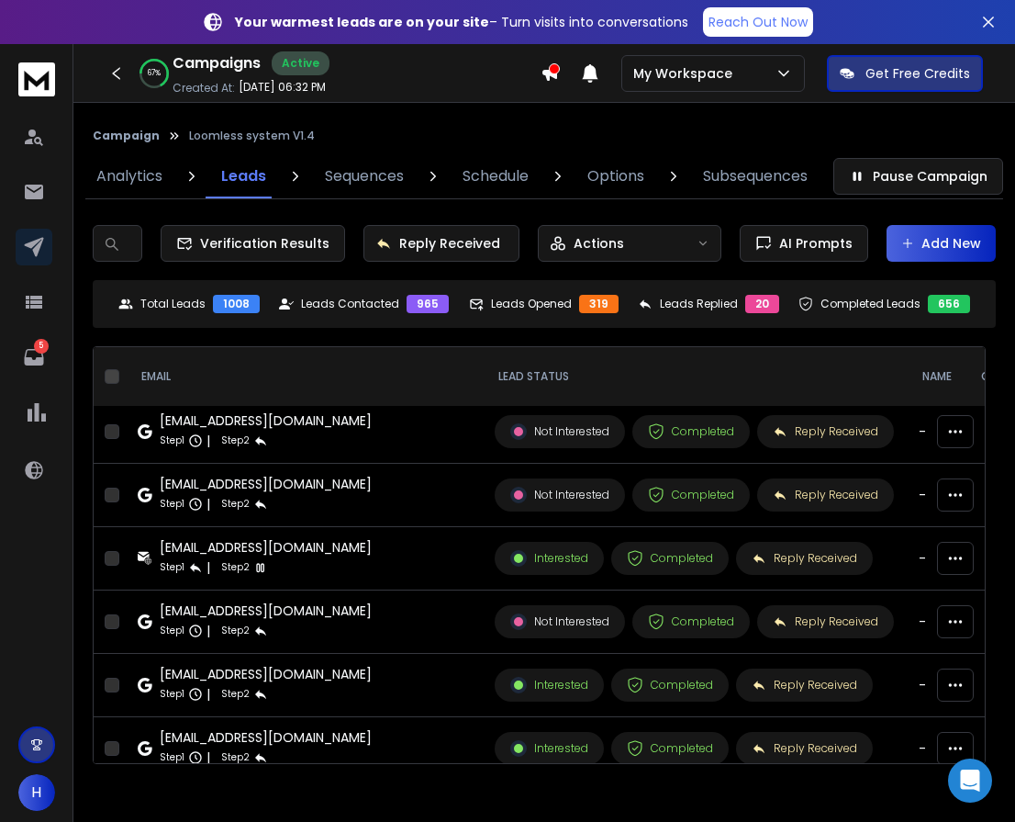
click at [286, 546] on div "[EMAIL_ADDRESS][DOMAIN_NAME]" at bounding box center [266, 547] width 212 height 18
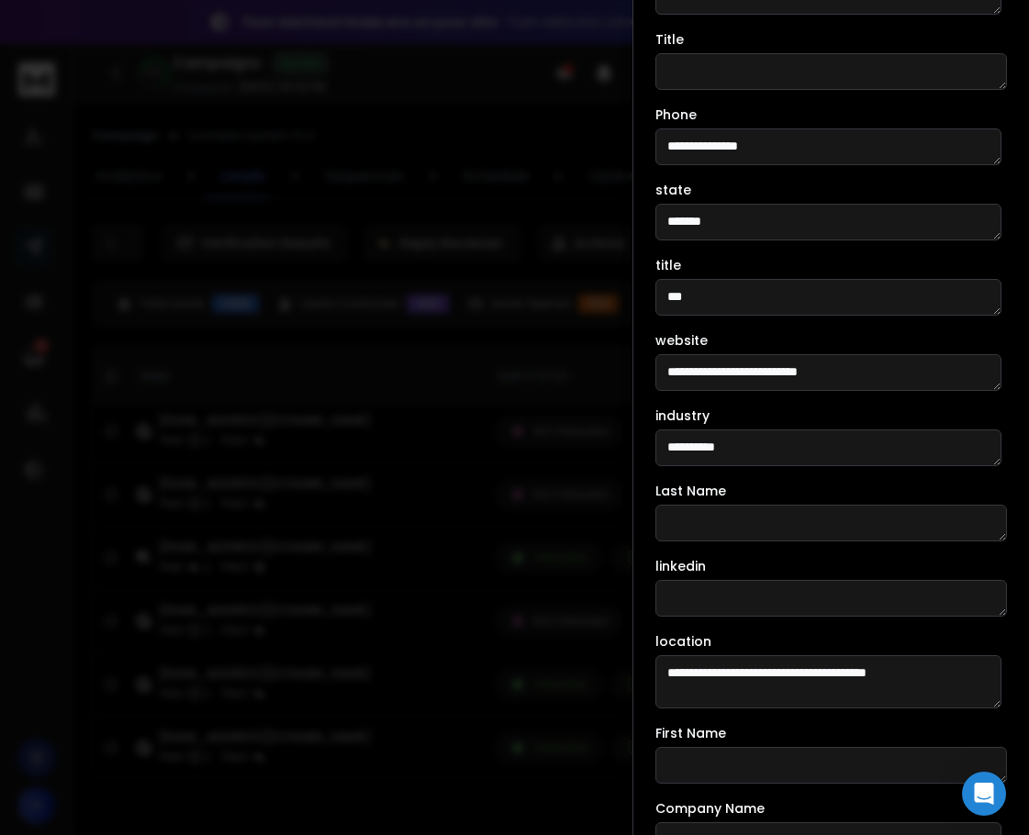
scroll to position [0, 0]
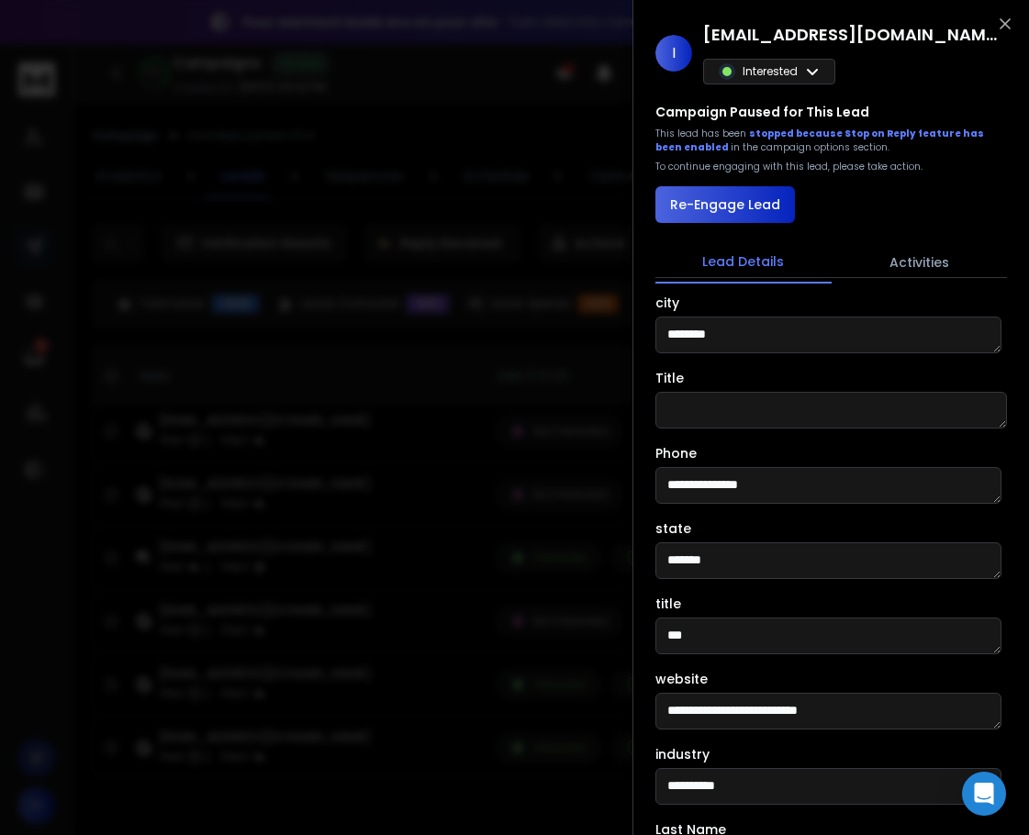
click at [924, 261] on button "Activities" at bounding box center [920, 262] width 176 height 40
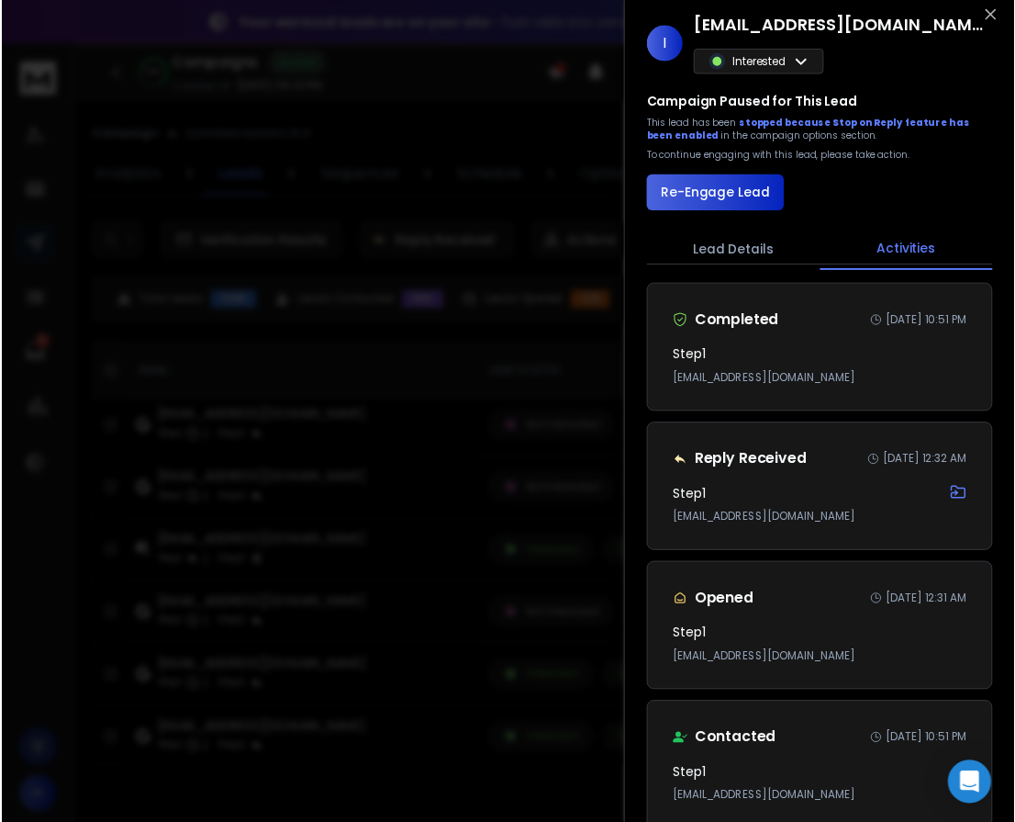
scroll to position [7, 0]
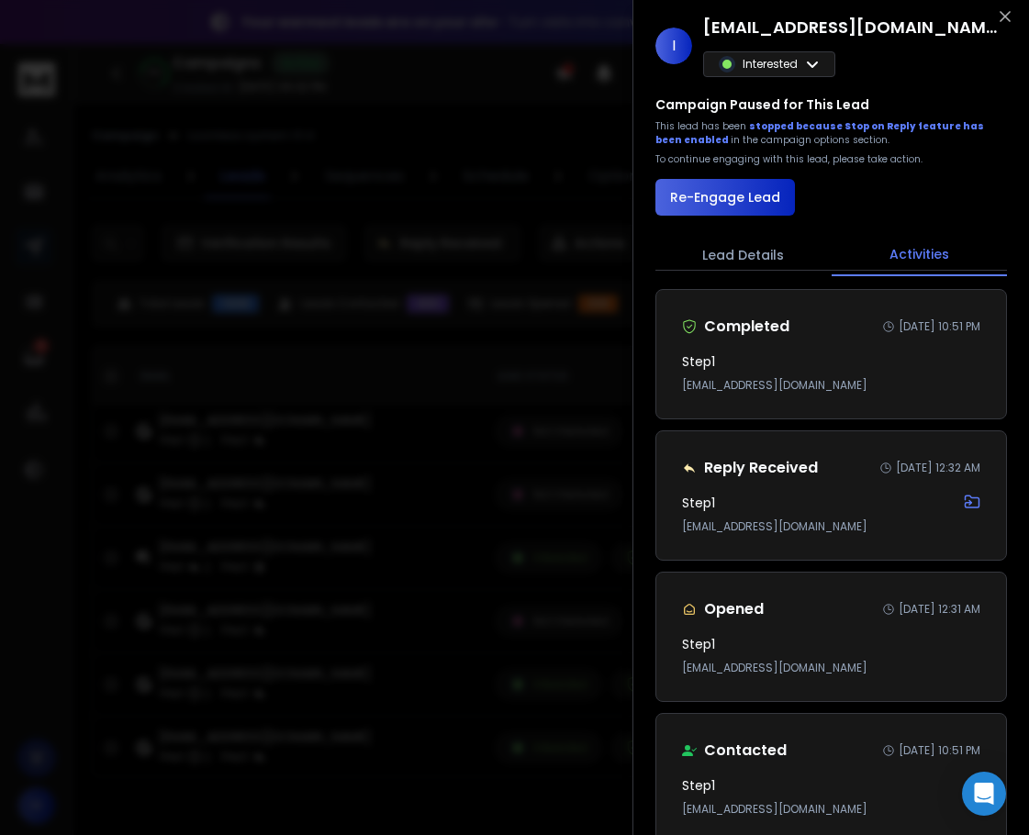
click at [966, 503] on div "Reply Received Aug 15, 2025, 12:32 AM Step 1 hassamg@thehramedia.com" at bounding box center [831, 495] width 298 height 77
click at [969, 503] on icon at bounding box center [970, 503] width 2 height 5
click at [969, 501] on icon at bounding box center [972, 502] width 17 height 17
click at [999, 12] on icon "button" at bounding box center [1005, 16] width 18 height 18
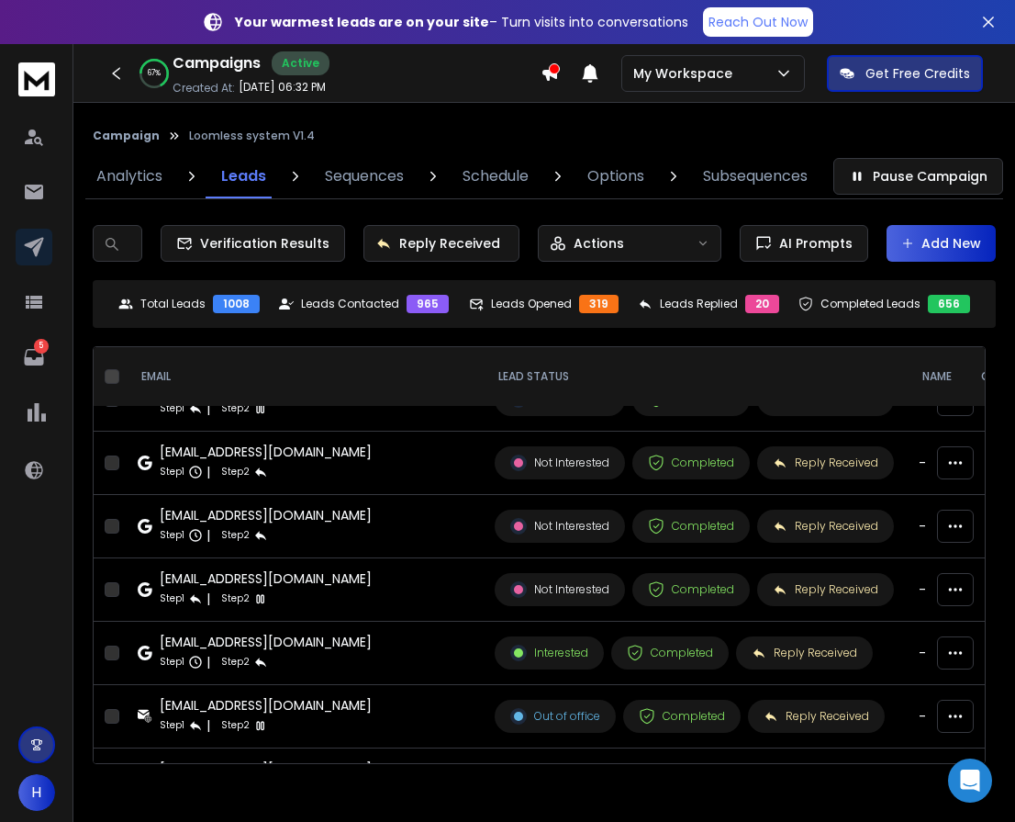
scroll to position [729, 0]
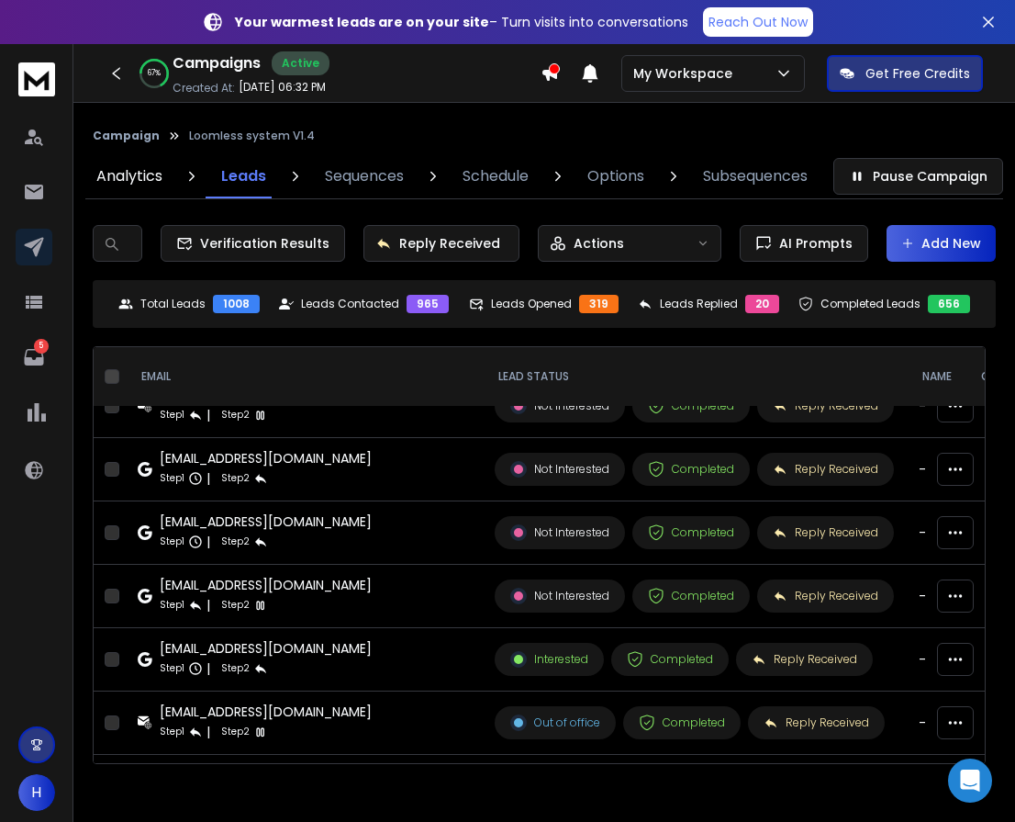
click at [127, 184] on p "Analytics" at bounding box center [129, 176] width 66 height 22
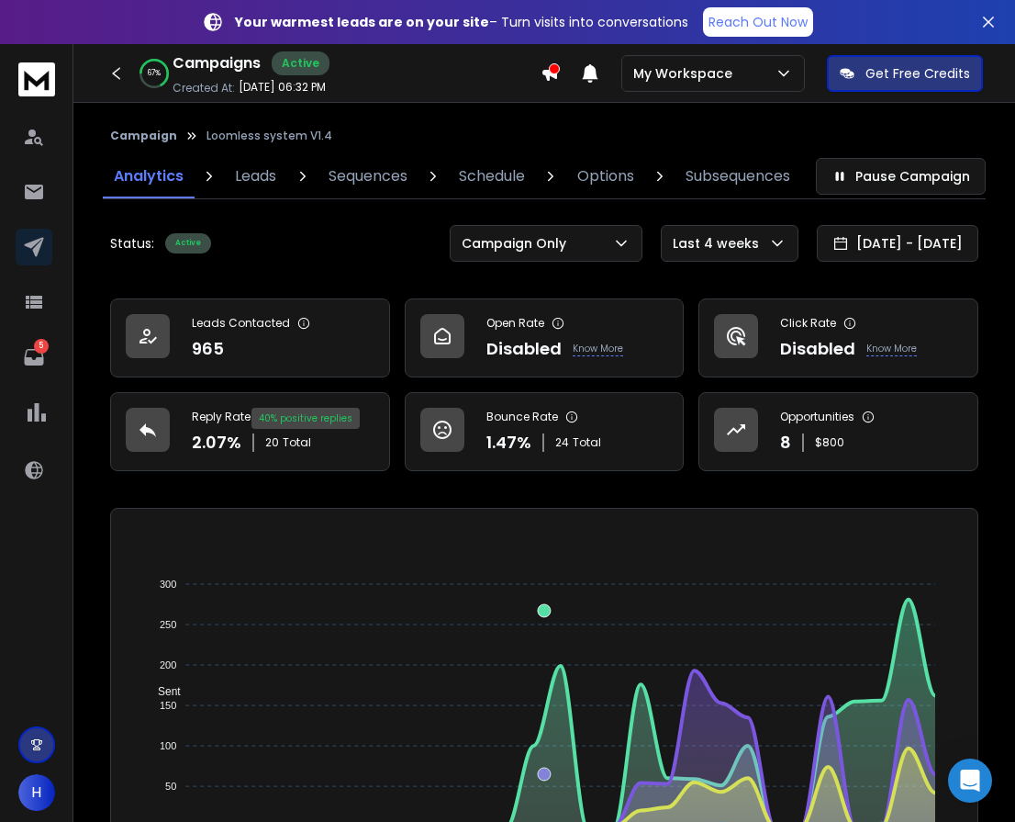
click at [240, 449] on div "2.07 % 20 Total" at bounding box center [251, 443] width 119 height 26
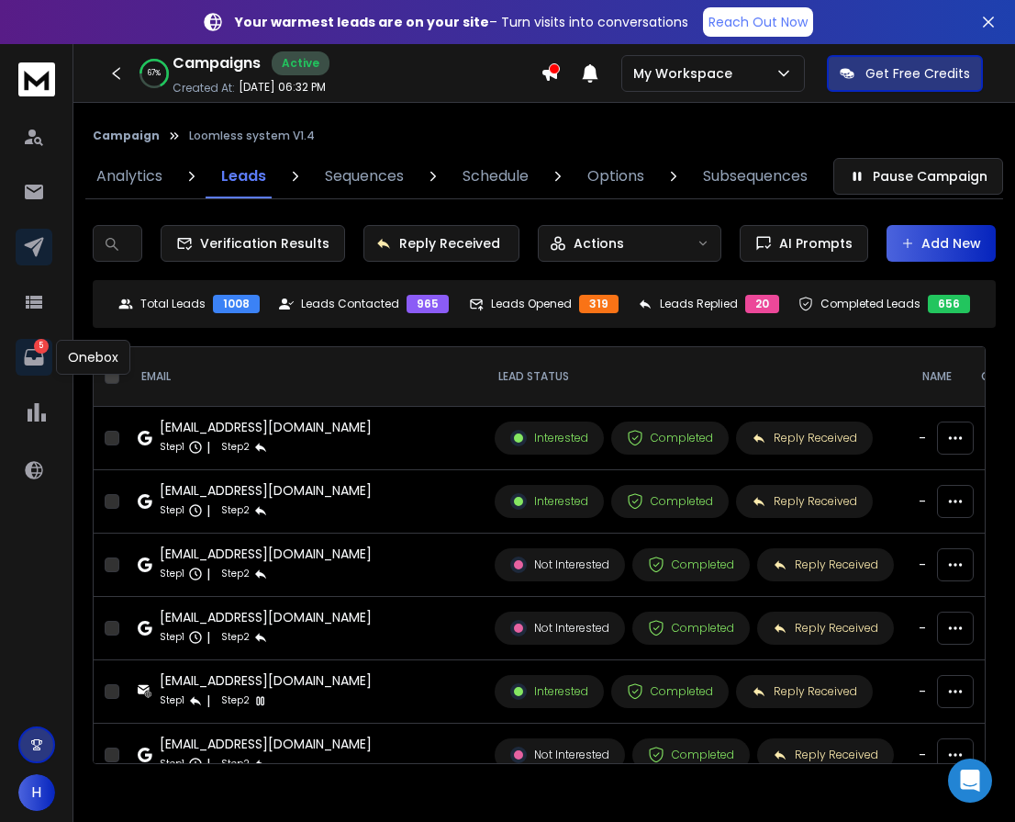
click at [43, 353] on p "5" at bounding box center [41, 346] width 15 height 15
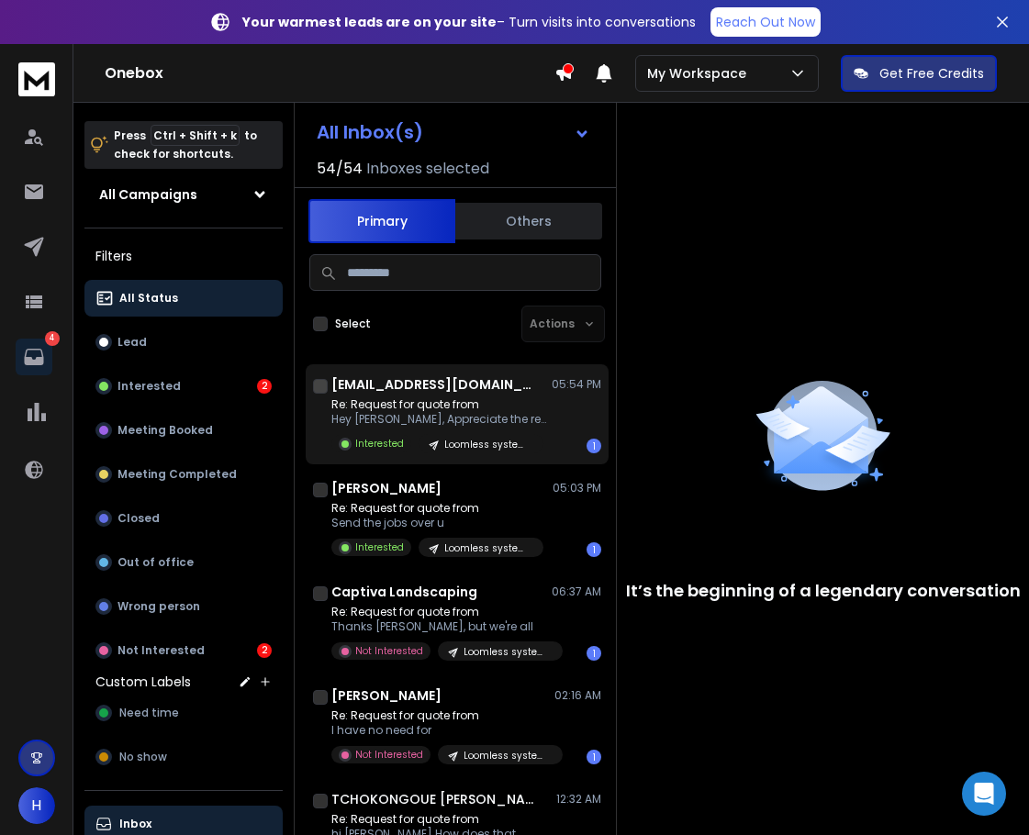
click at [499, 406] on p "Re: Request for quote from" at bounding box center [441, 405] width 220 height 15
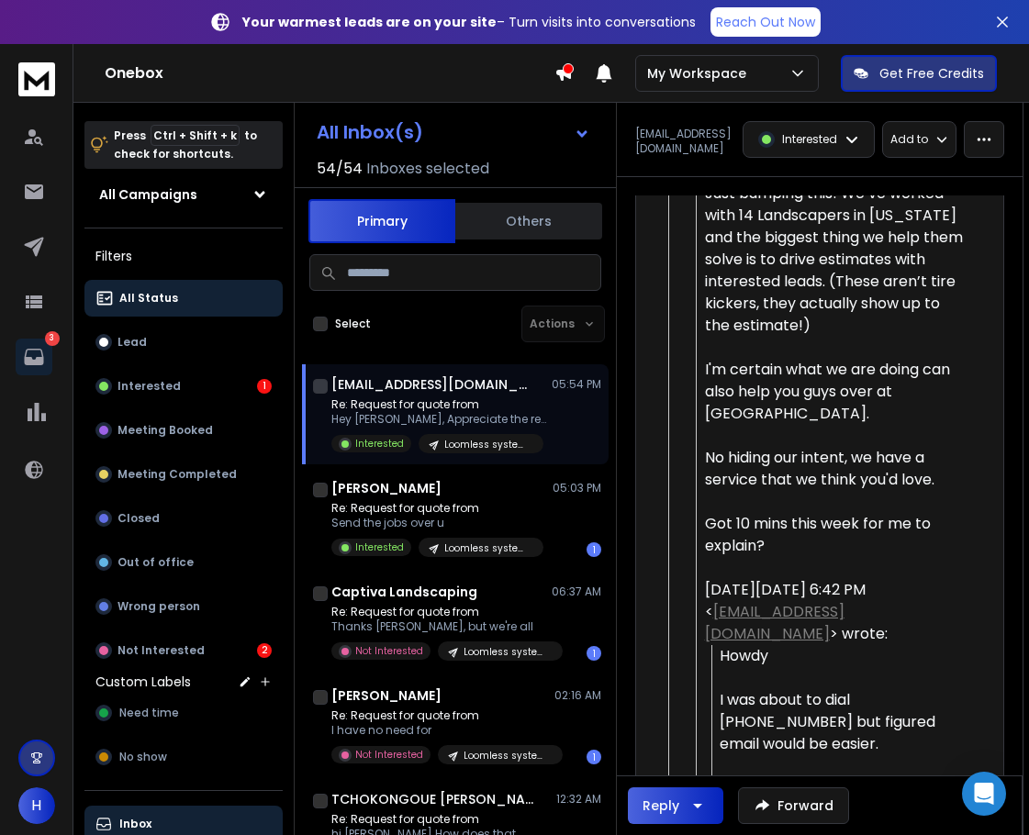
scroll to position [898, 0]
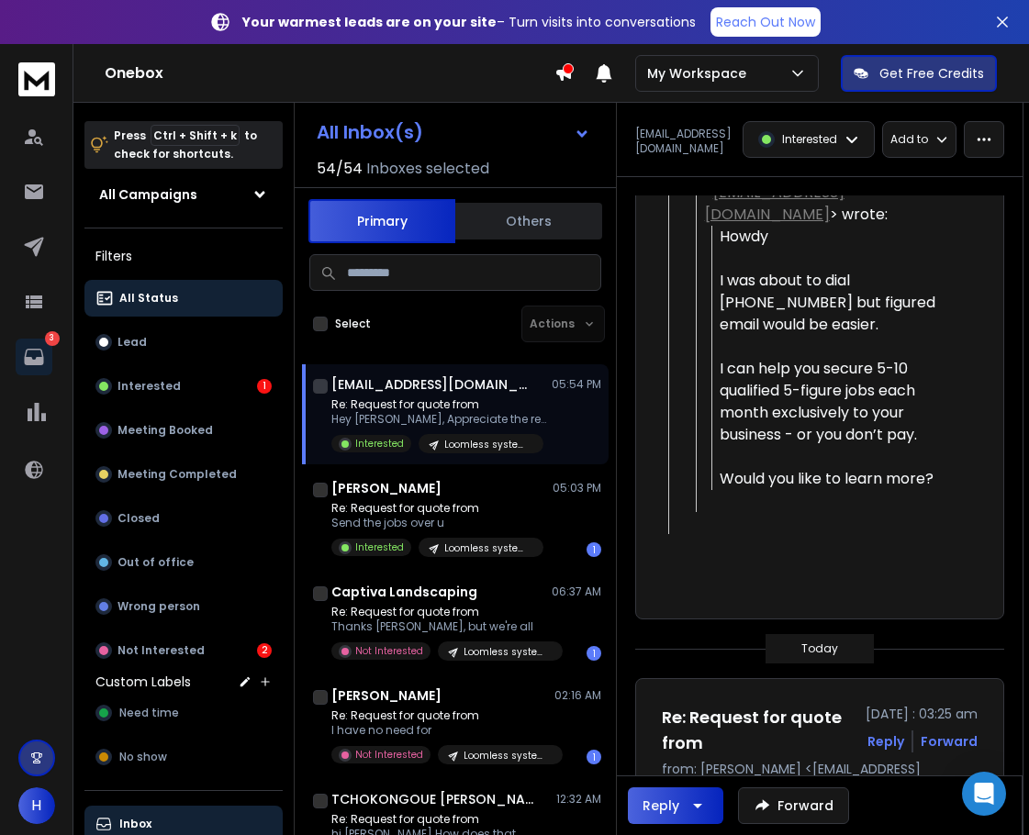
scroll to position [1141, 0]
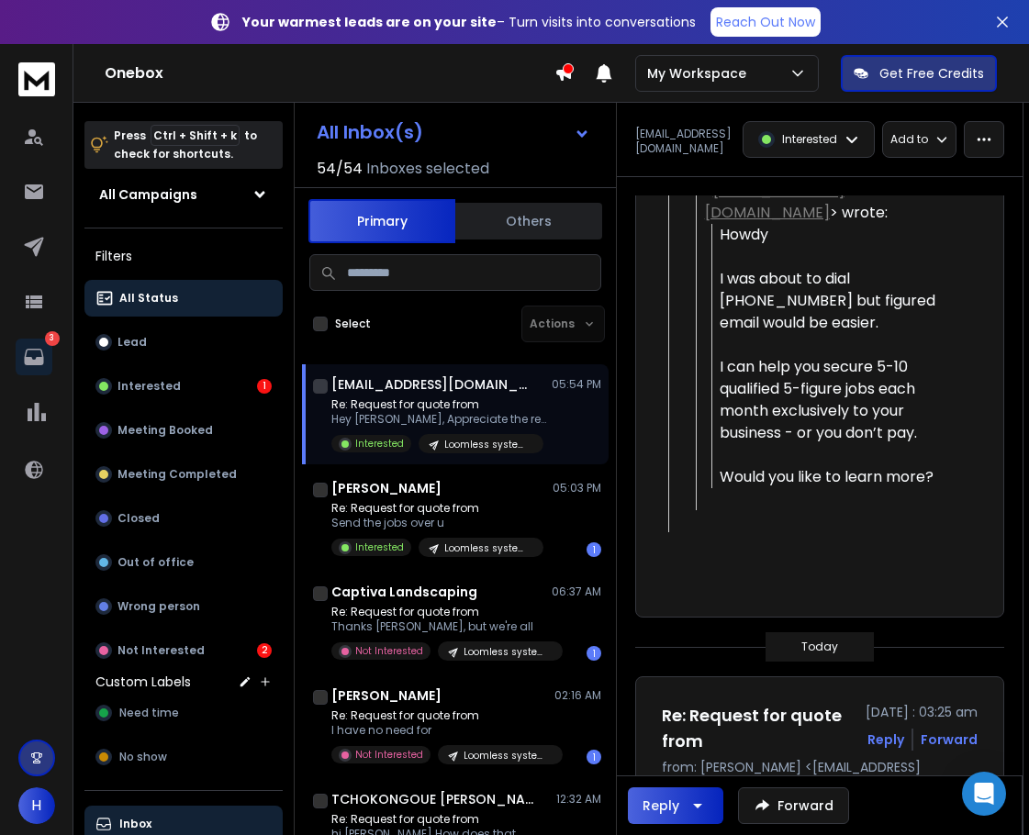
click at [721, 758] on p "from: Mark Winchel <markwinchel@gmail.com>" at bounding box center [820, 776] width 316 height 37
drag, startPoint x: 721, startPoint y: 593, endPoint x: 742, endPoint y: 595, distance: 21.2
click at [742, 758] on p "from: Mark Winchel <markwinchel@gmail.com>" at bounding box center [820, 776] width 316 height 37
copy p "Mark Winchel"
click at [847, 758] on p "from: Mark Winchel <markwinchel@gmail.com>" at bounding box center [820, 776] width 316 height 37
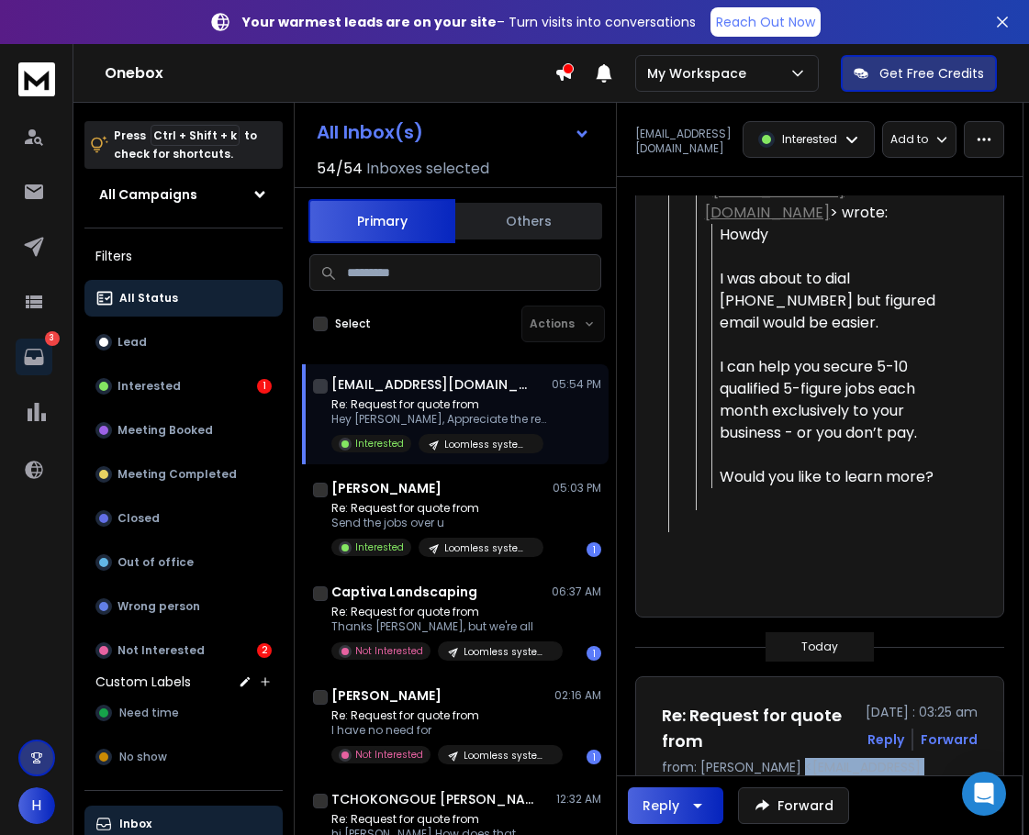
drag, startPoint x: 847, startPoint y: 593, endPoint x: 938, endPoint y: 593, distance: 90.9
click at [938, 758] on p "from: Mark Winchel <markwinchel@gmail.com>" at bounding box center [820, 776] width 316 height 37
copy p "[EMAIL_ADDRESS][DOMAIN_NAME]"
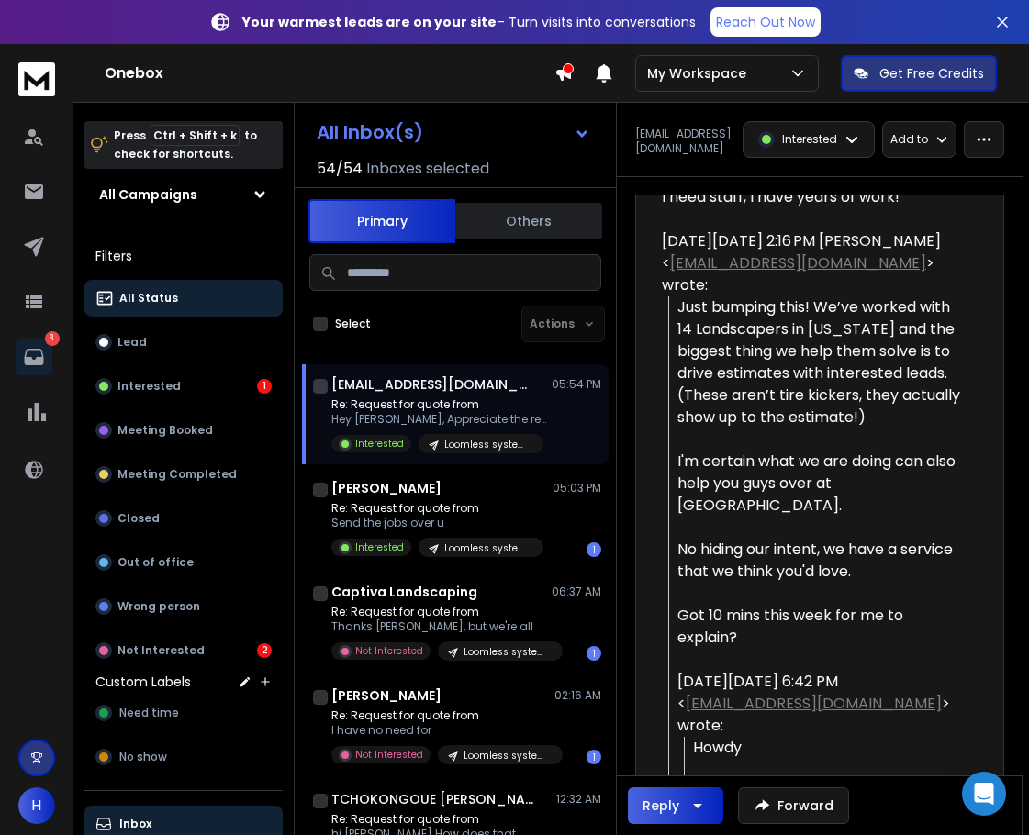
scroll to position [1814, 0]
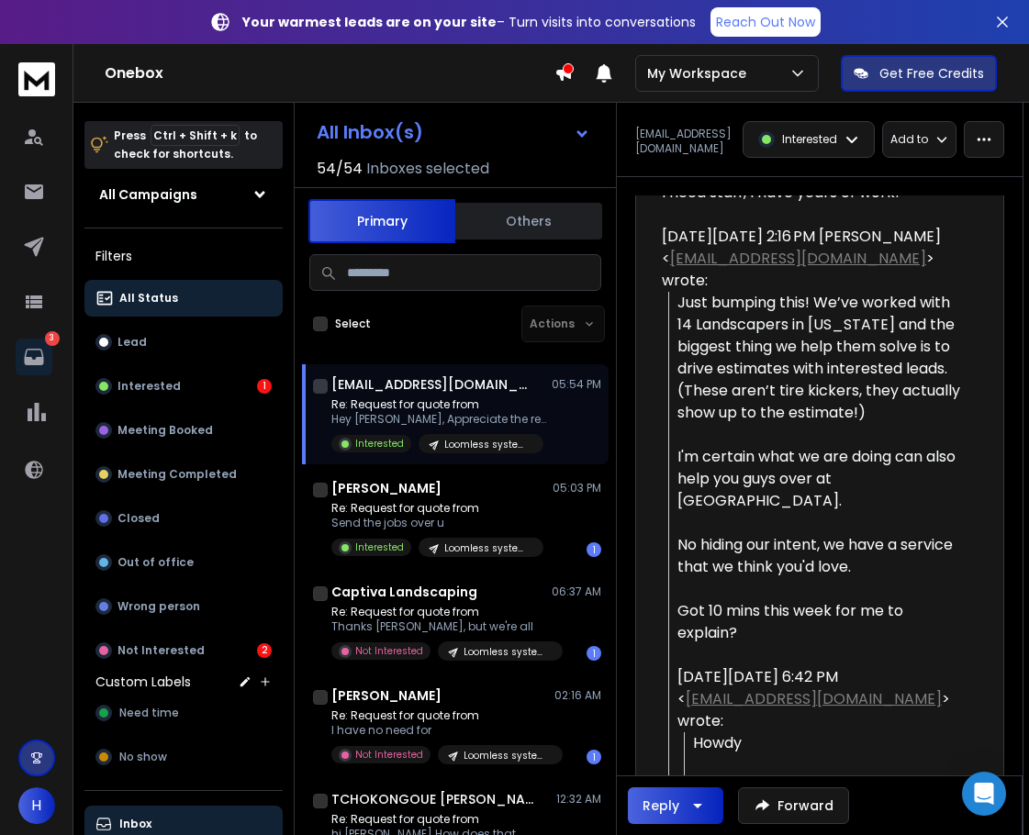
click at [926, 733] on div "Howdy I was about to dial +1 406-261-4553 but figured email would be easier. I …" at bounding box center [828, 843] width 270 height 220
drag, startPoint x: 926, startPoint y: 514, endPoint x: 843, endPoint y: 515, distance: 83.5
click at [843, 733] on div "Howdy I was about to dial +1 406-261-4553 but figured email would be easier. I …" at bounding box center [828, 843] width 270 height 220
copy div "1 406-261-4553"
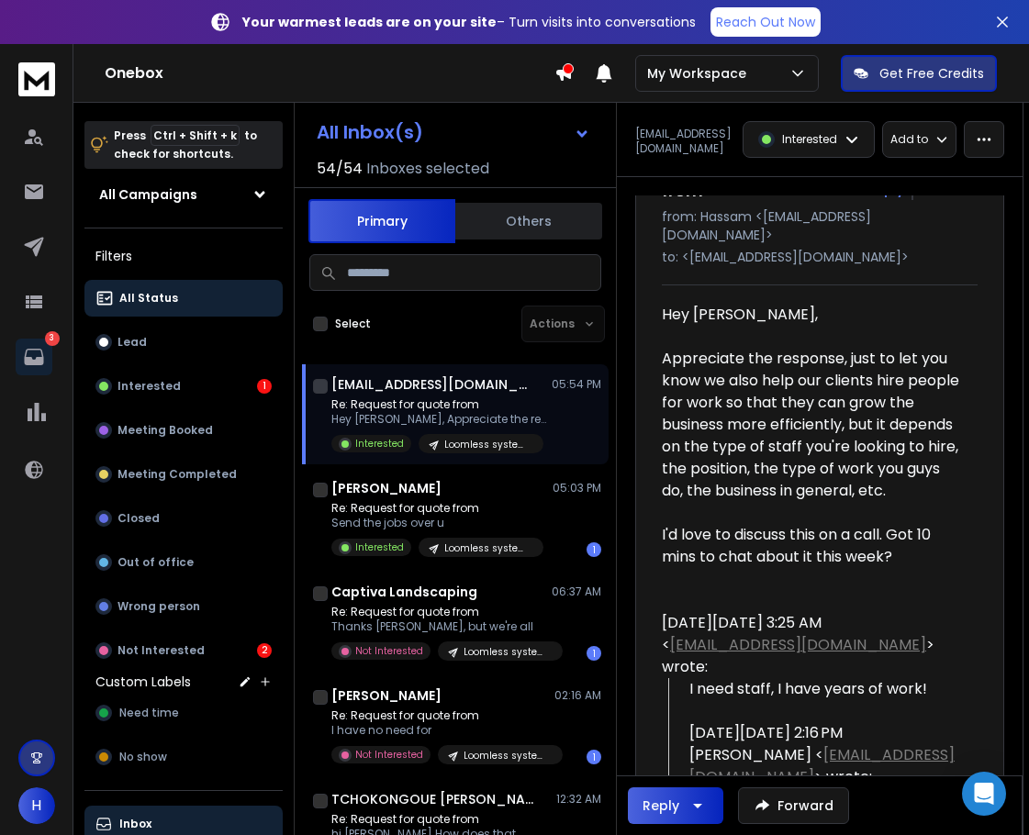
scroll to position [0, 0]
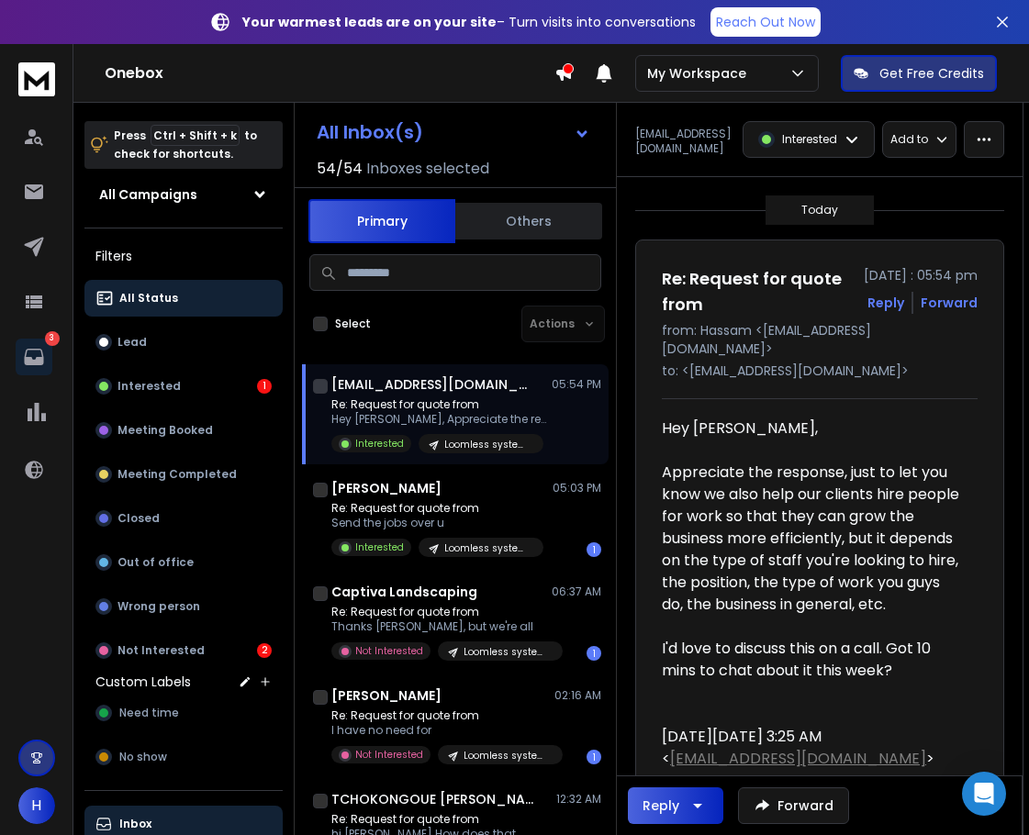
click at [672, 418] on div "Hey Mark," at bounding box center [812, 429] width 301 height 22
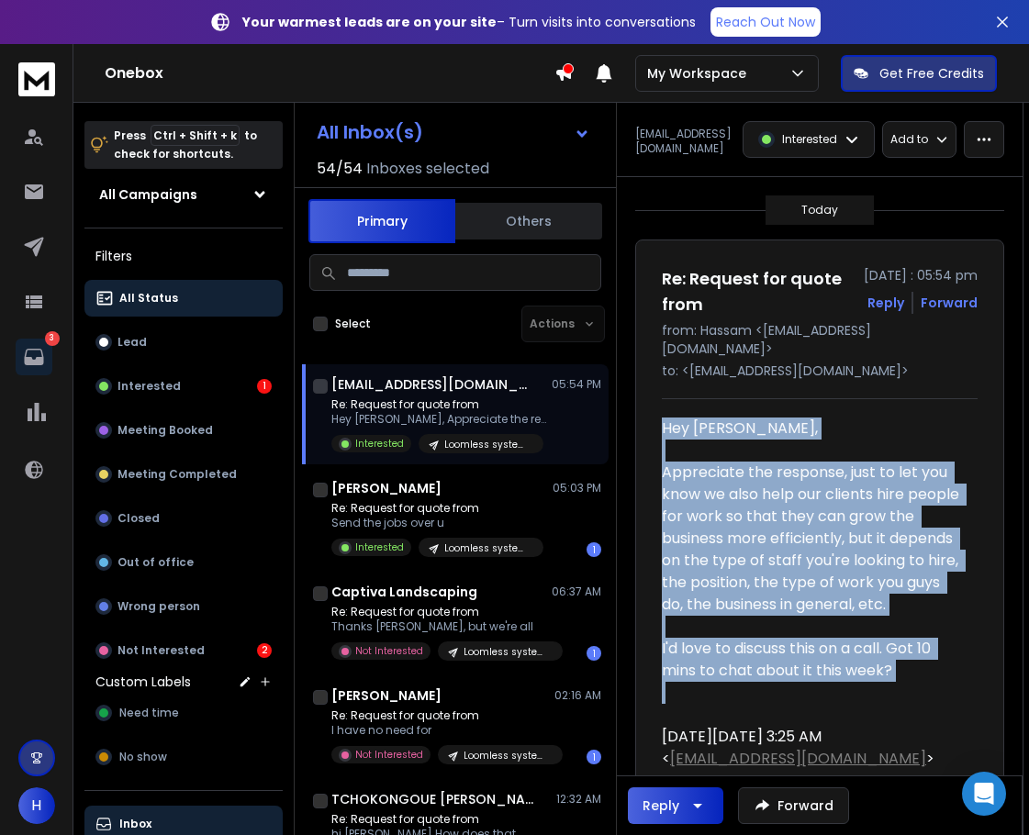
drag, startPoint x: 672, startPoint y: 415, endPoint x: 841, endPoint y: 637, distance: 279.1
copy div "Hey Mark, Appreciate the response, just to let you know we also help our client…"
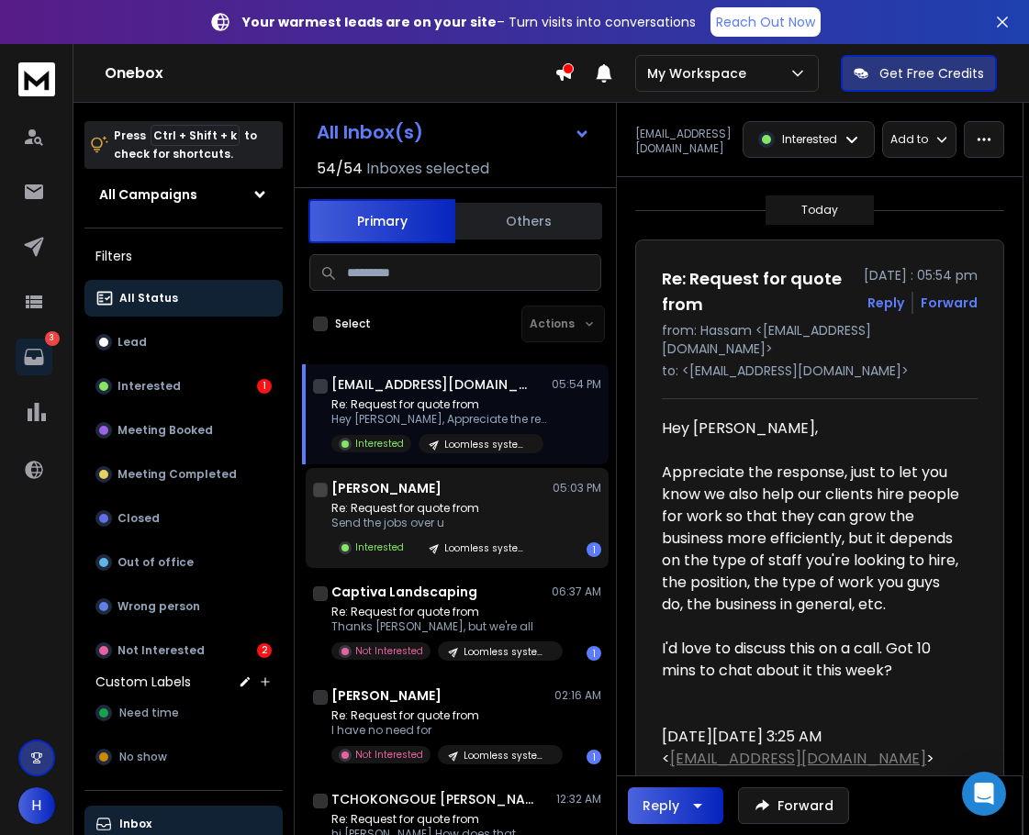
click at [413, 508] on p "Re: Request for quote from" at bounding box center [437, 508] width 212 height 15
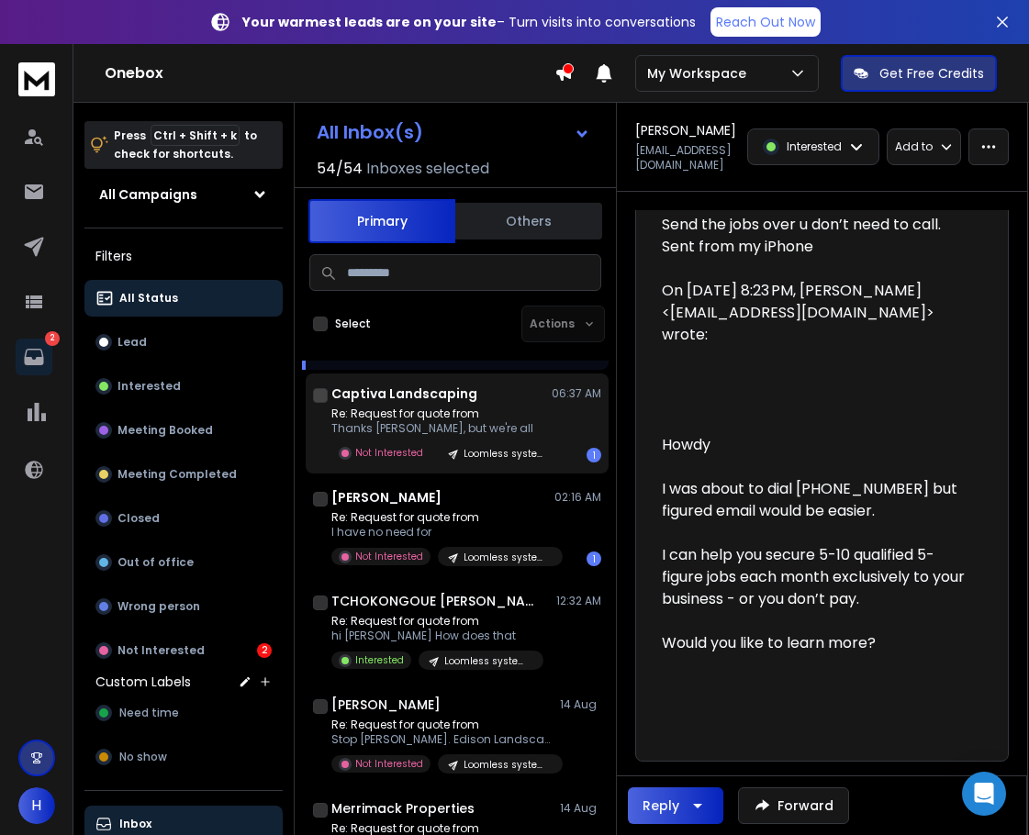
scroll to position [199, 0]
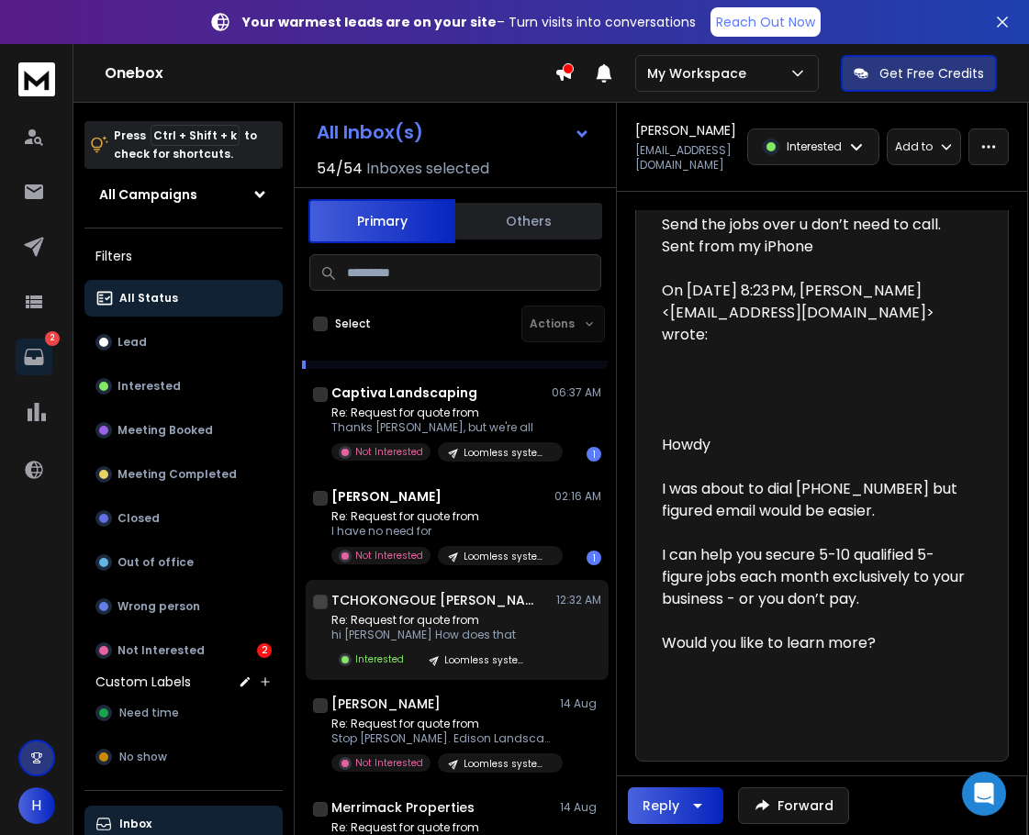
click at [463, 616] on p "Re: Request for quote from" at bounding box center [437, 620] width 212 height 15
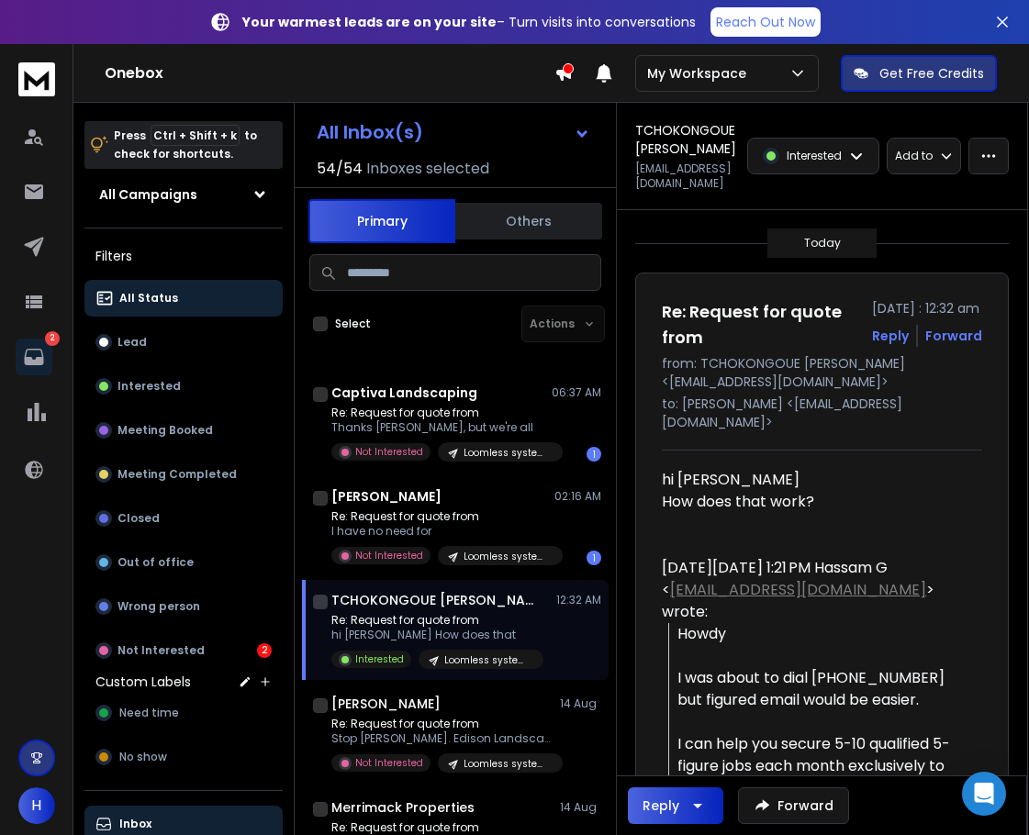
click at [756, 354] on p "from: TCHOKONGOUE Emmanuel <etchokongoue@gmail.com>" at bounding box center [822, 372] width 320 height 37
drag, startPoint x: 756, startPoint y: 350, endPoint x: 833, endPoint y: 350, distance: 76.2
click at [833, 354] on p "from: TCHOKONGOUE Emmanuel <etchokongoue@gmail.com>" at bounding box center [822, 372] width 320 height 37
copy p "TCHOKONGOUE [PERSON_NAME]"
click at [833, 354] on p "from: TCHOKONGOUE Emmanuel <etchokongoue@gmail.com>" at bounding box center [822, 372] width 320 height 37
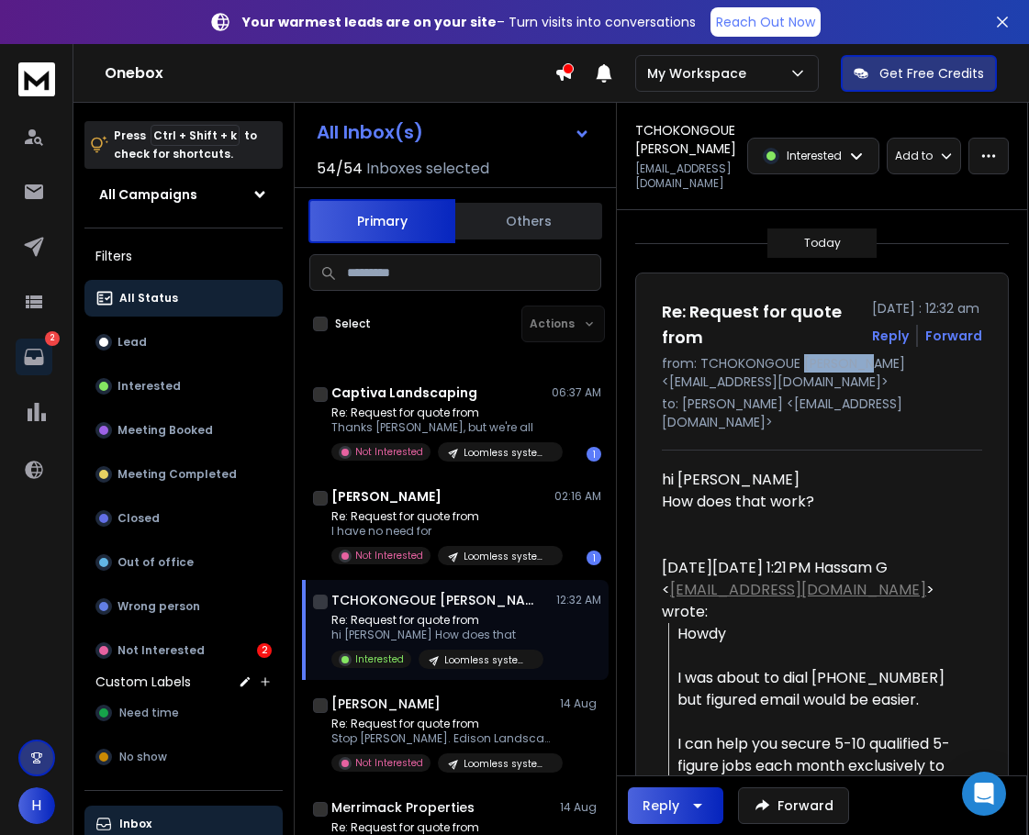
click at [833, 354] on p "from: TCHOKONGOUE Emmanuel <etchokongoue@gmail.com>" at bounding box center [822, 372] width 320 height 37
drag, startPoint x: 833, startPoint y: 350, endPoint x: 762, endPoint y: 351, distance: 70.7
click at [762, 354] on p "from: TCHOKONGOUE Emmanuel <etchokongoue@gmail.com>" at bounding box center [822, 372] width 320 height 37
click at [719, 368] on p "from: TCHOKONGOUE Emmanuel <etchokongoue@gmail.com>" at bounding box center [822, 372] width 320 height 37
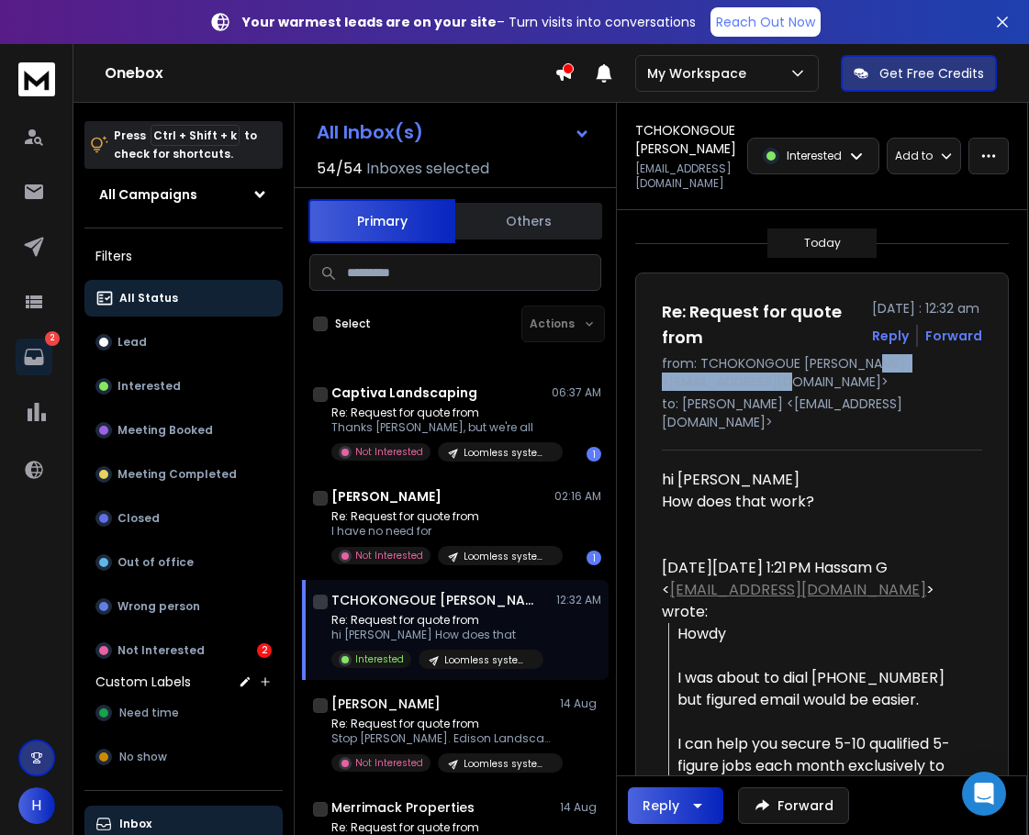
drag, startPoint x: 719, startPoint y: 368, endPoint x: 825, endPoint y: 375, distance: 106.7
click at [825, 375] on p "from: TCHOKONGOUE Emmanuel <etchokongoue@gmail.com>" at bounding box center [822, 372] width 320 height 37
copy p "etchokongoue@gmail.com"
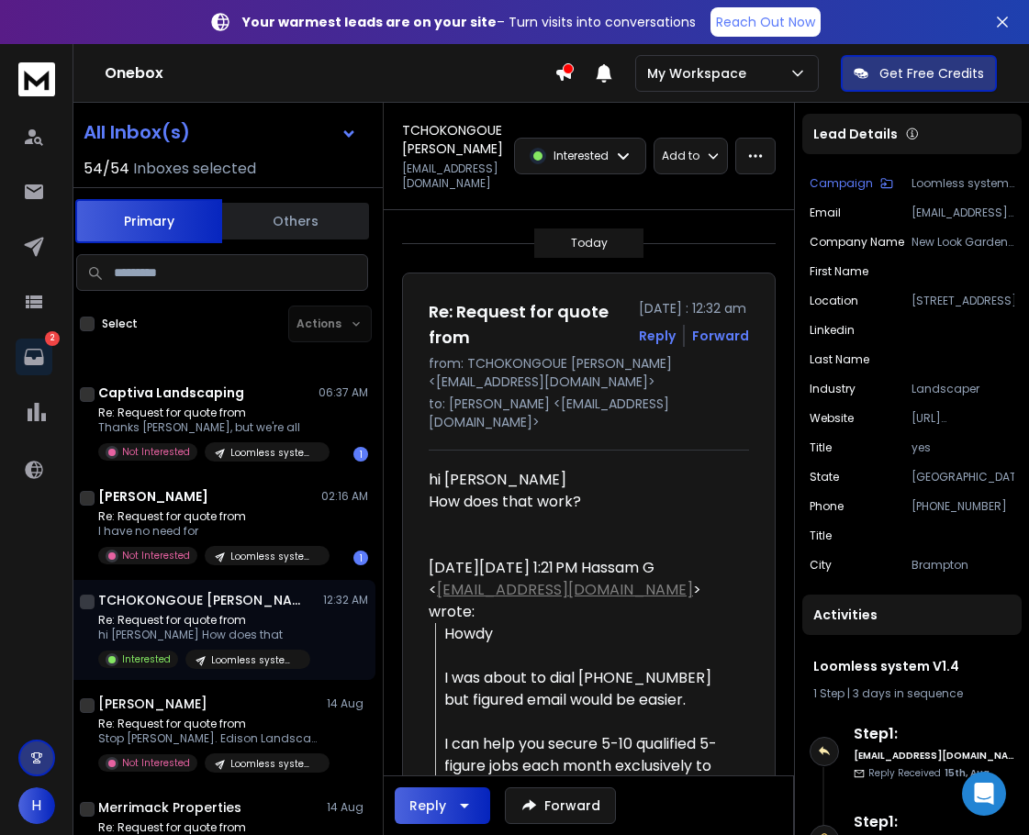
click at [912, 213] on p "infos@newlookgarden.ca" at bounding box center [963, 213] width 103 height 15
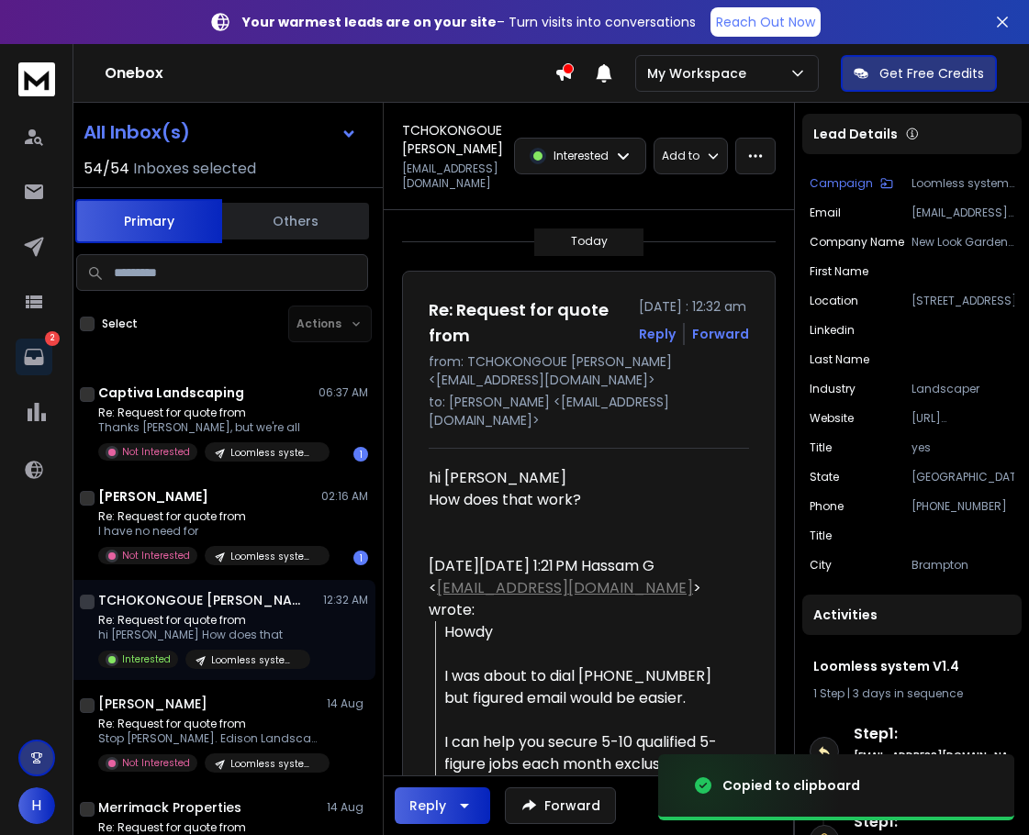
scroll to position [230, 0]
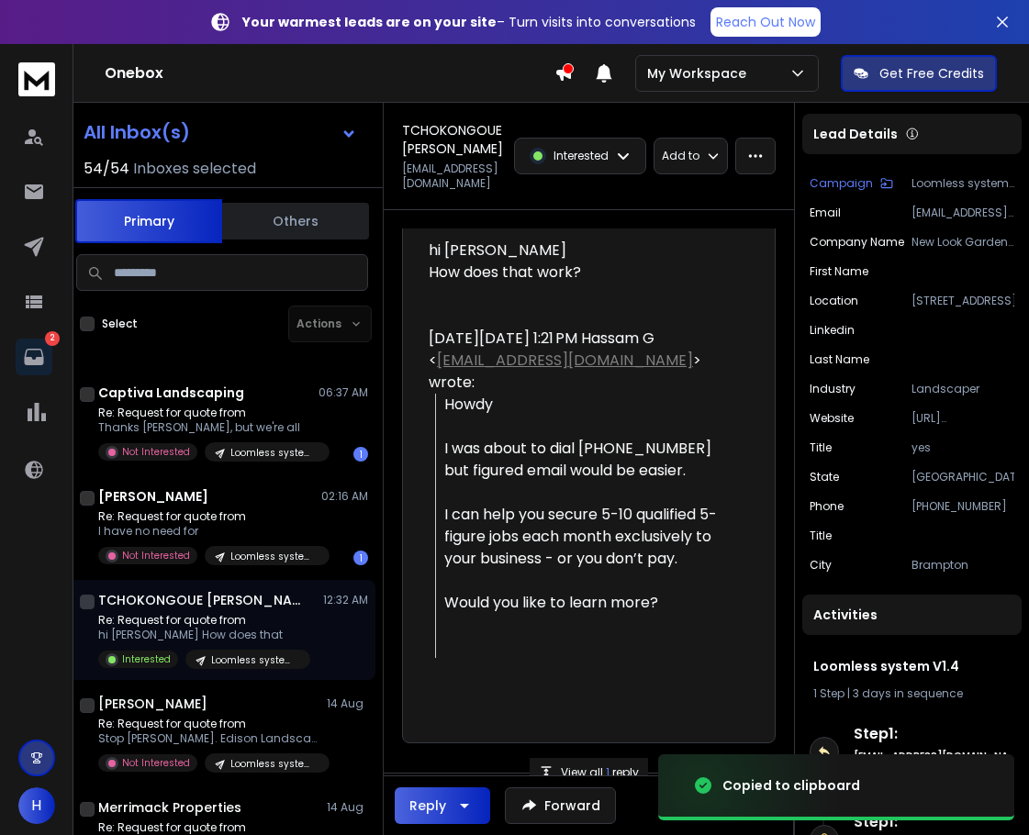
click at [629, 438] on div "I was about to dial +1 905-699-0156 but figured email would be easier." at bounding box center [589, 460] width 290 height 44
drag, startPoint x: 629, startPoint y: 391, endPoint x: 526, endPoint y: 396, distance: 102.9
click at [526, 438] on div "I was about to dial +1 905-699-0156 but figured email would be easier." at bounding box center [589, 460] width 290 height 44
copy div "1 905-699-0156"
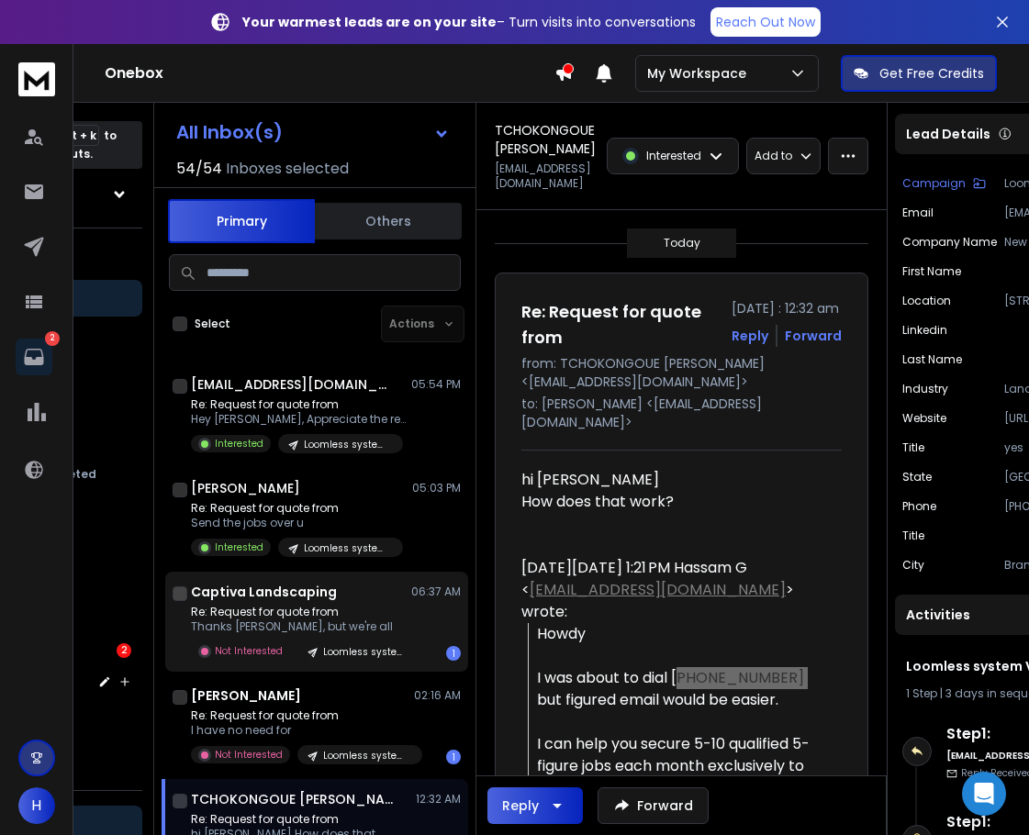
scroll to position [0, 140]
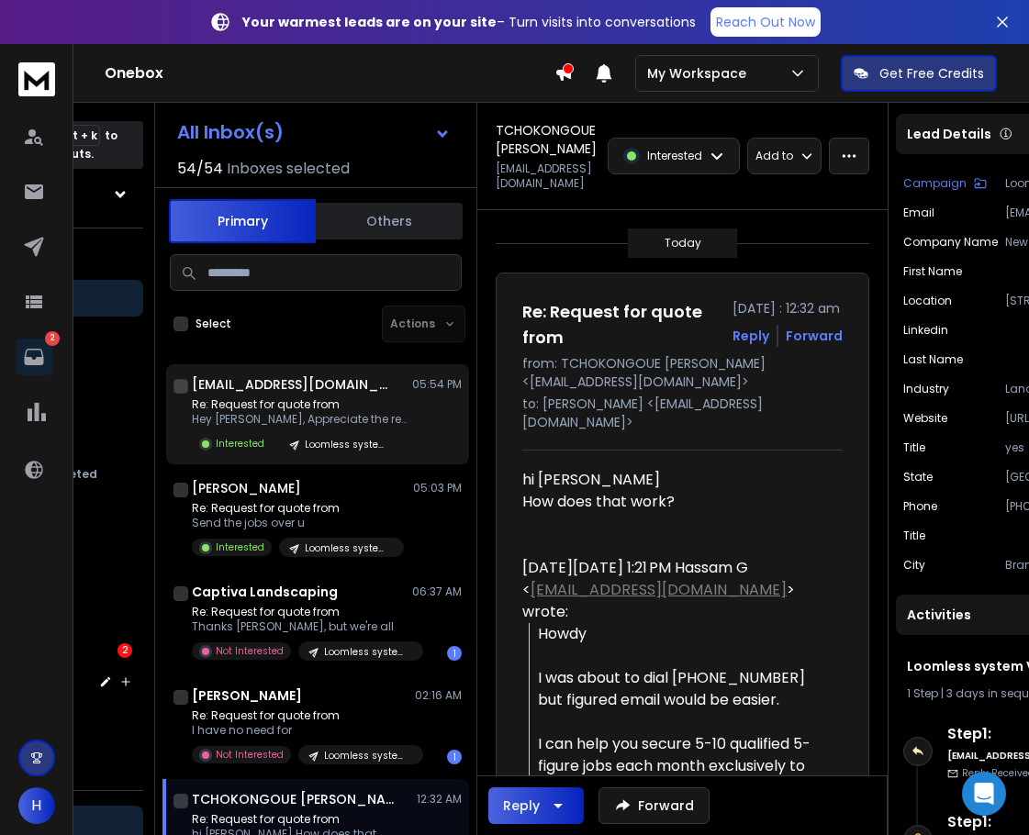
click at [286, 420] on p "Hey [PERSON_NAME], Appreciate the response, just" at bounding box center [302, 419] width 220 height 15
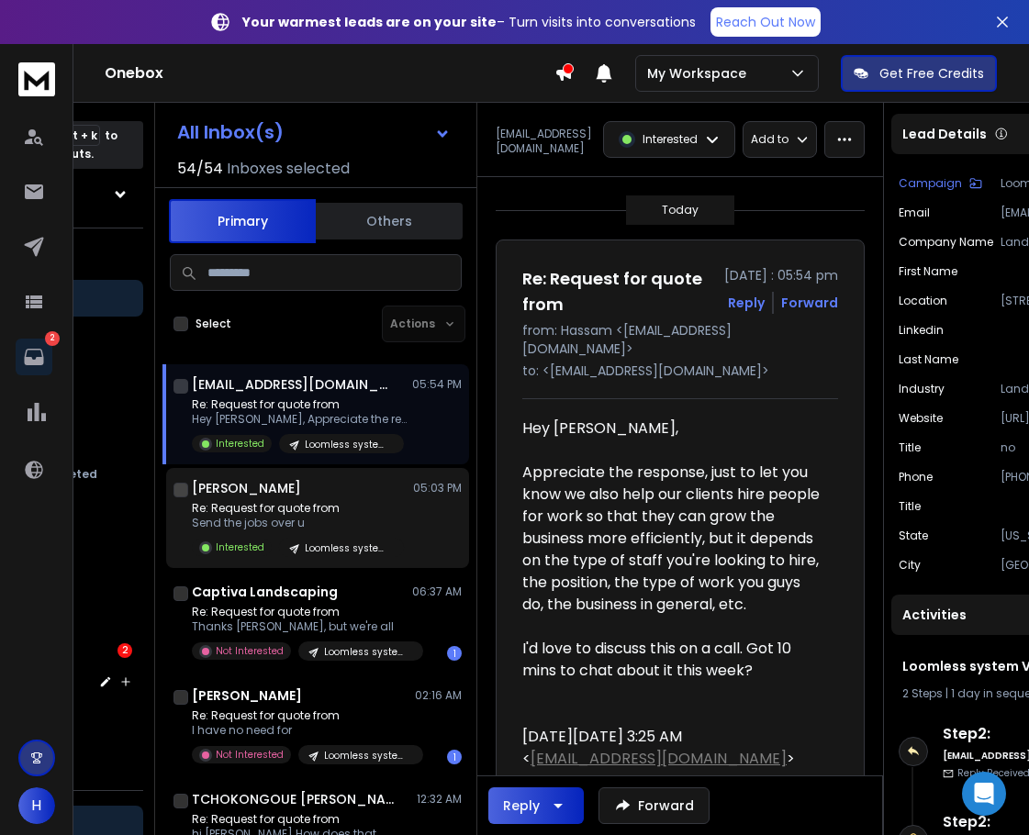
click at [283, 511] on p "Re: Request for quote from" at bounding box center [298, 508] width 212 height 15
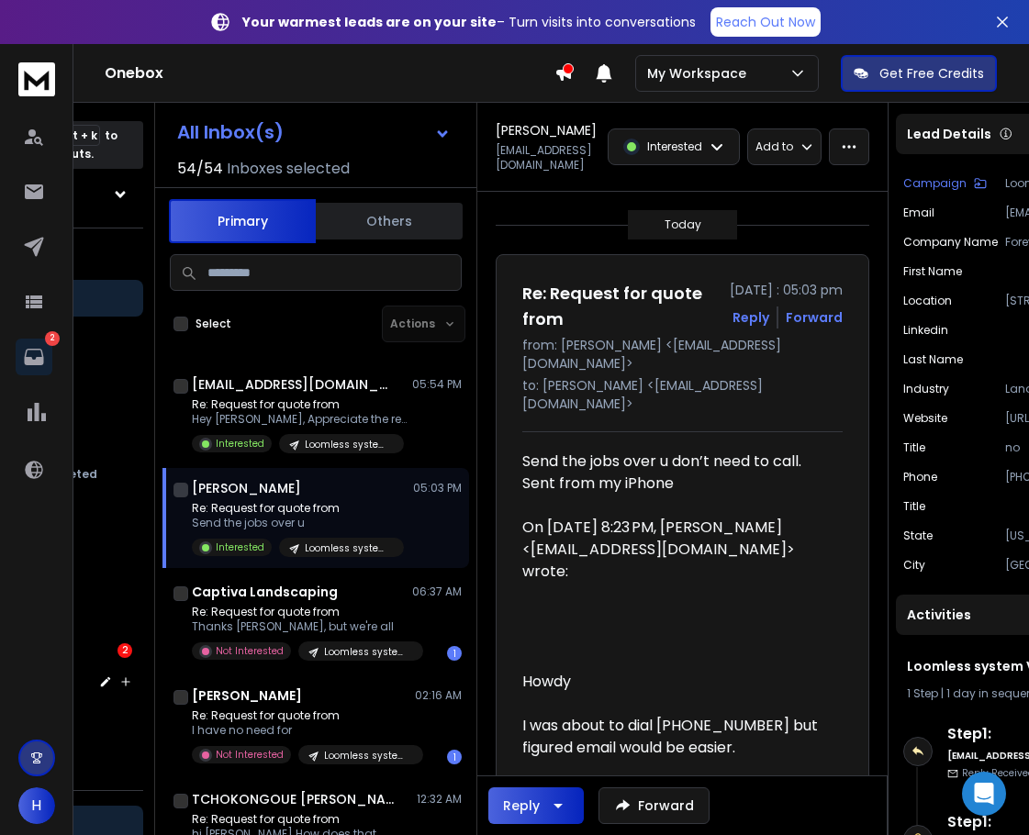
scroll to position [0, 0]
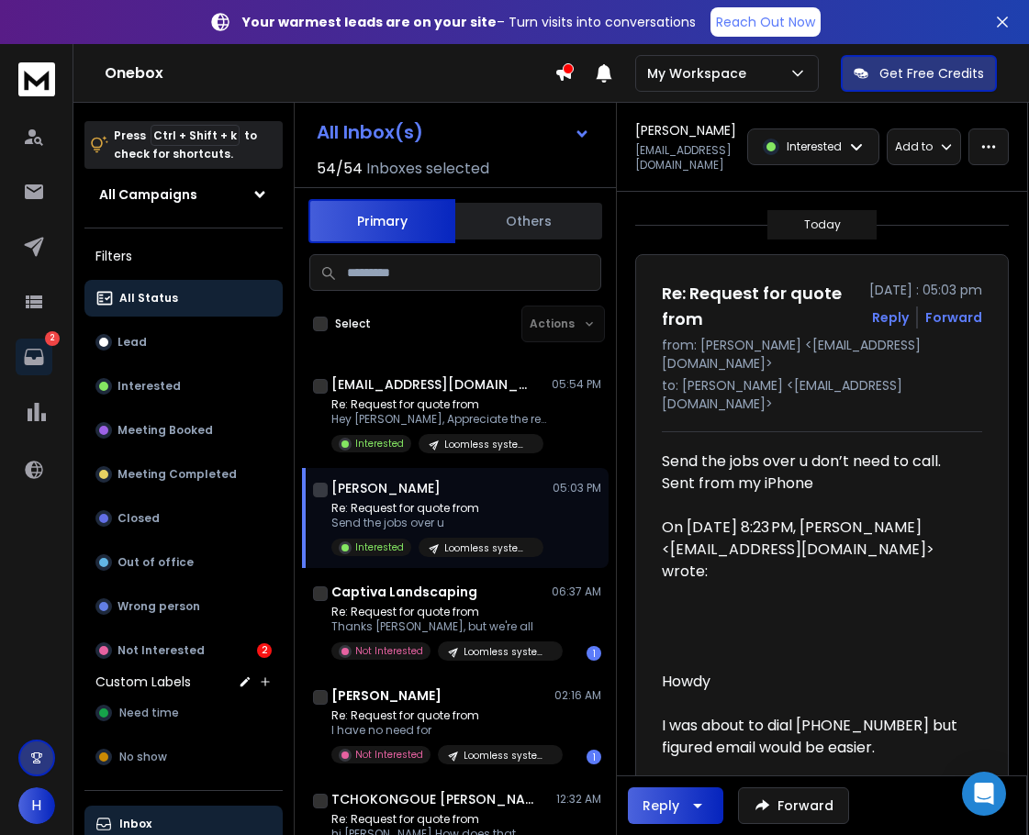
click at [660, 794] on button "Reply" at bounding box center [675, 806] width 95 height 37
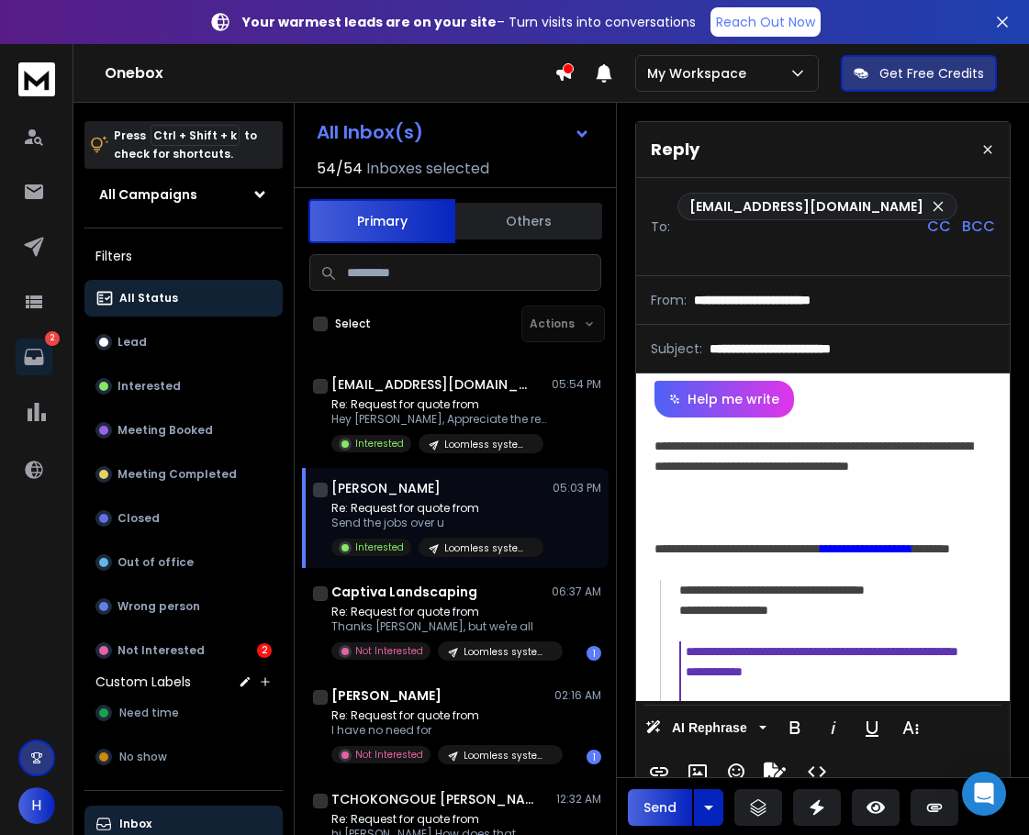
click at [709, 451] on div "**********" at bounding box center [814, 467] width 318 height 62
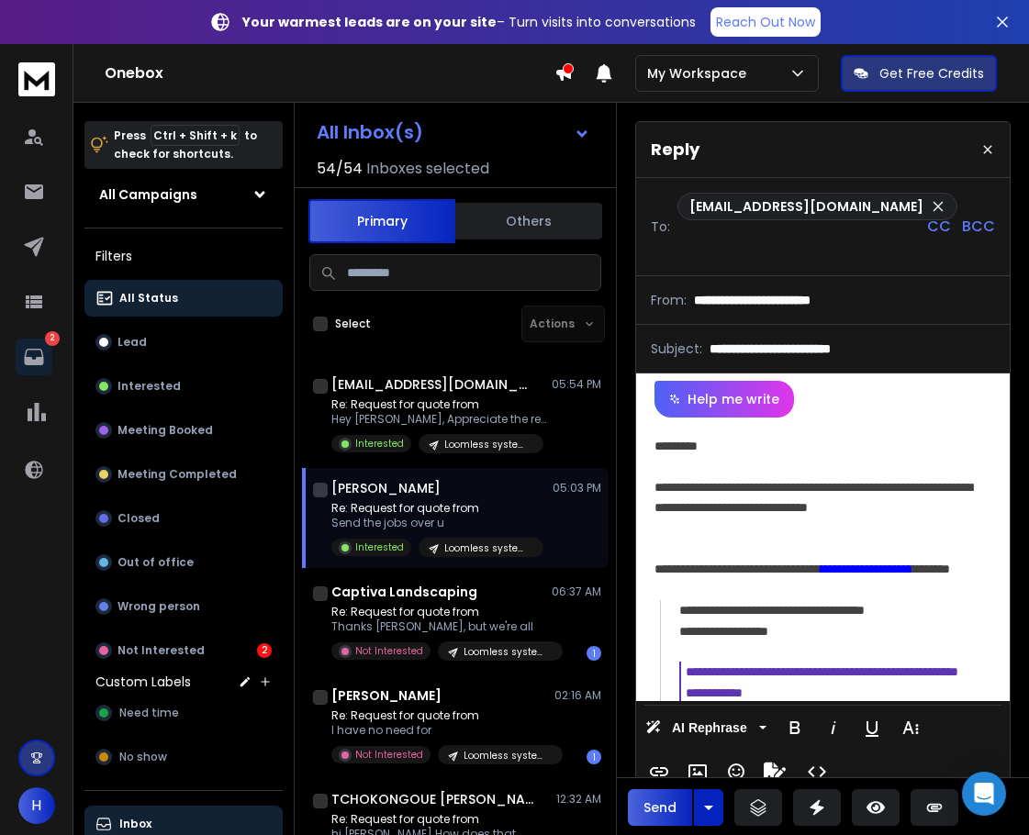
click at [826, 454] on div "*********" at bounding box center [814, 446] width 318 height 20
click at [673, 817] on button "Send" at bounding box center [660, 808] width 64 height 37
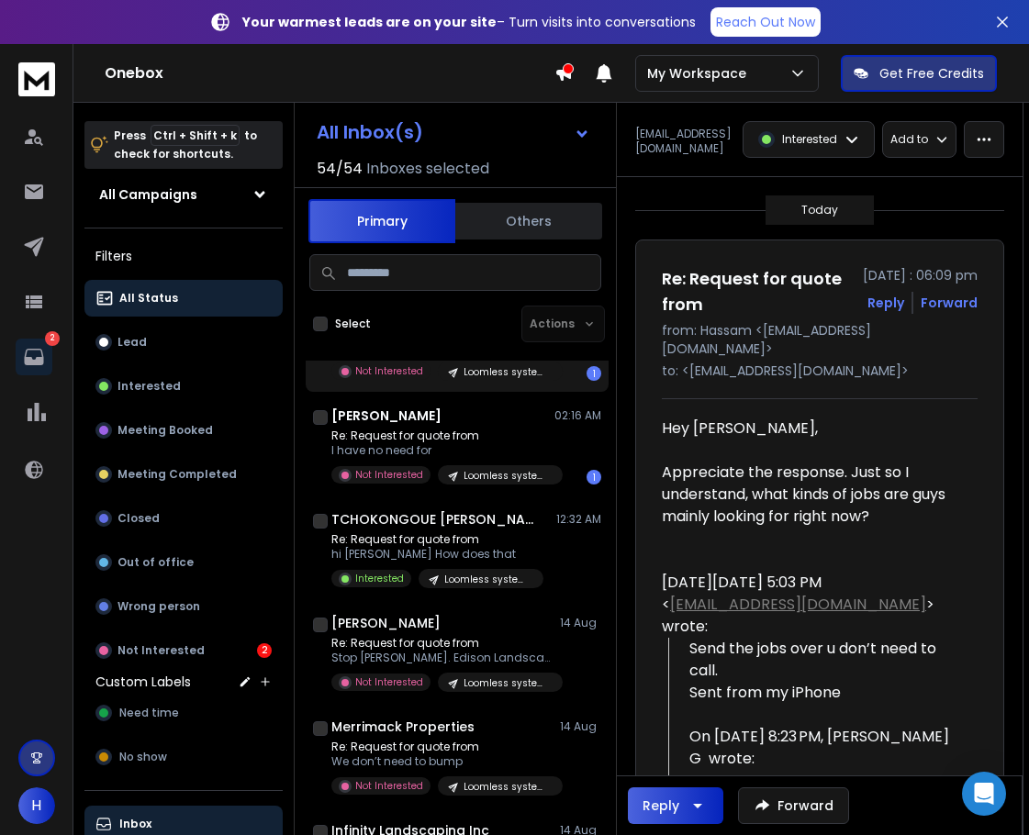
scroll to position [280, 0]
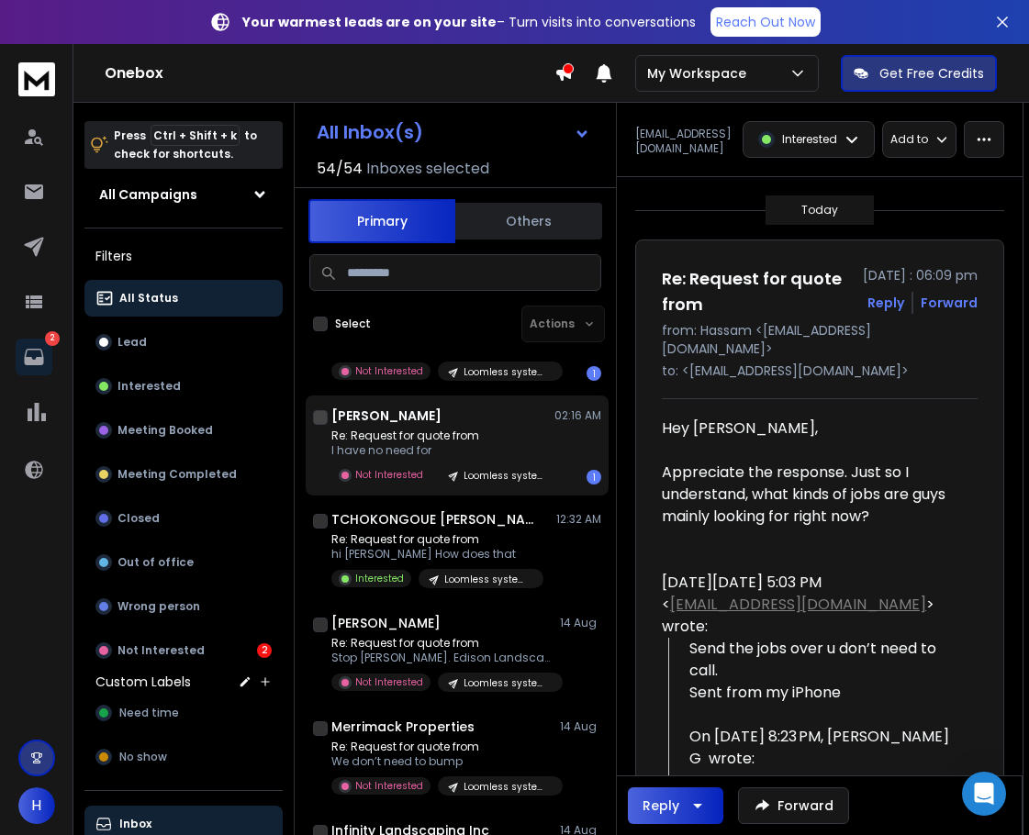
click at [393, 426] on div "Michael White 02:16 AM Re: Request for quote from I have no need for Not Intere…" at bounding box center [466, 446] width 270 height 78
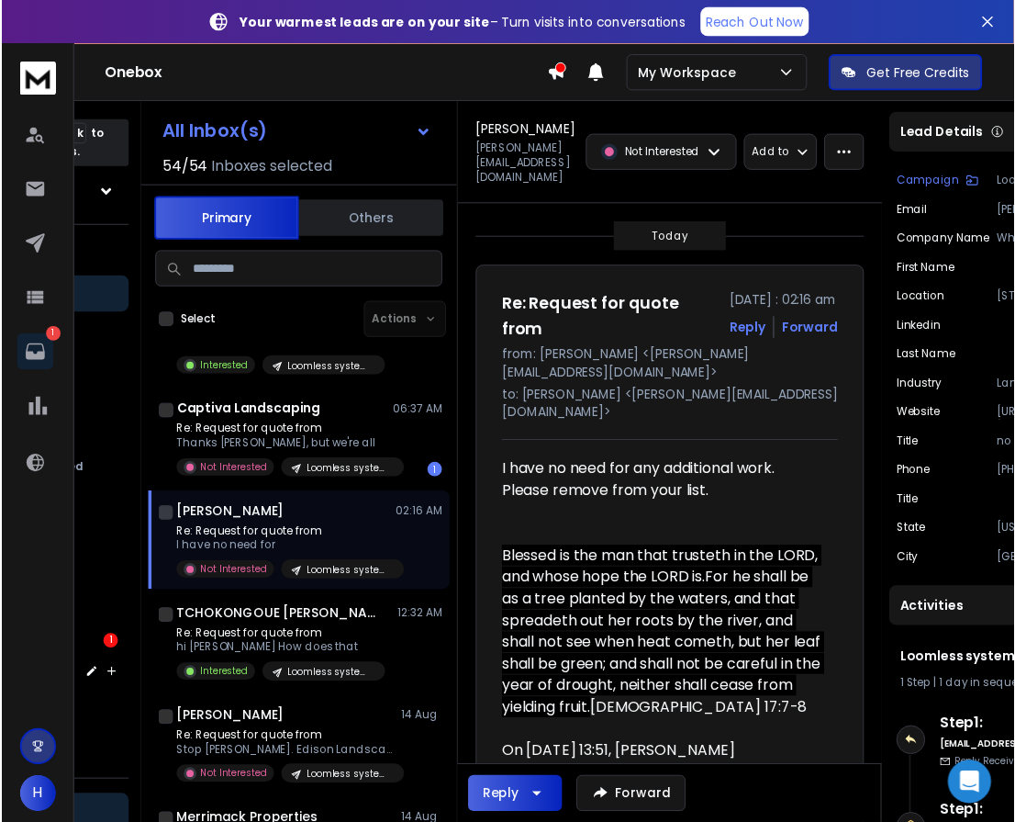
scroll to position [0, 0]
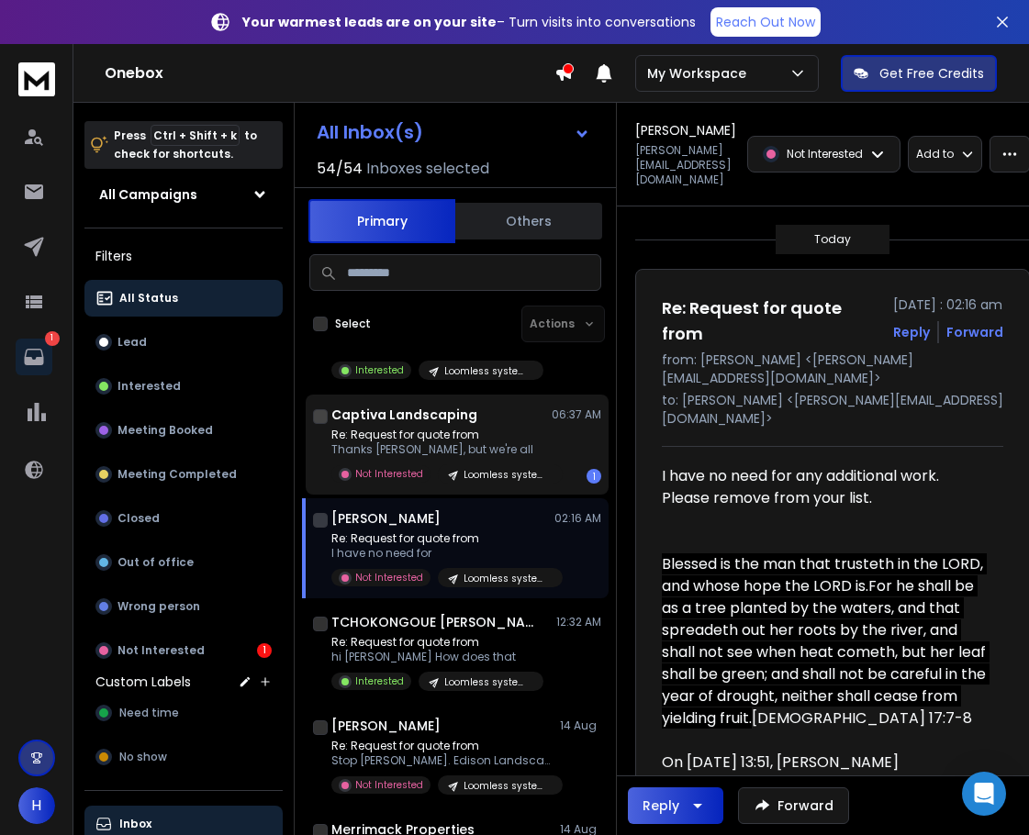
click at [420, 432] on p "Re: Request for quote from" at bounding box center [441, 435] width 220 height 15
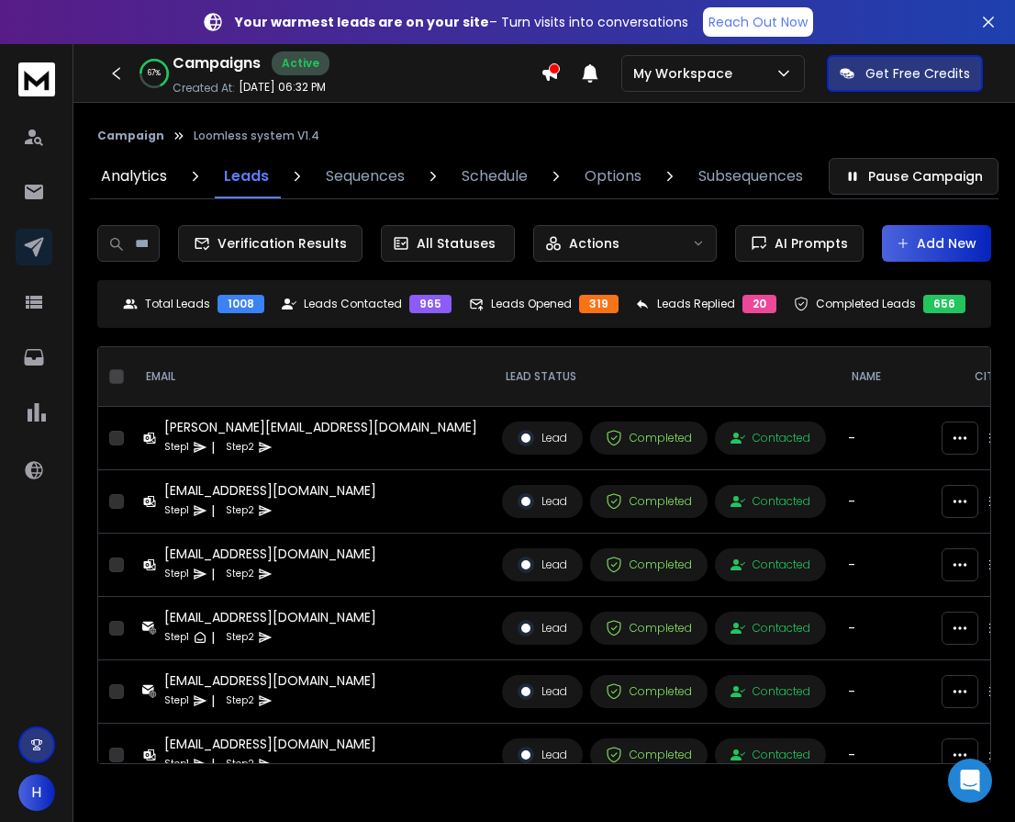
click at [116, 178] on p "Analytics" at bounding box center [134, 176] width 66 height 22
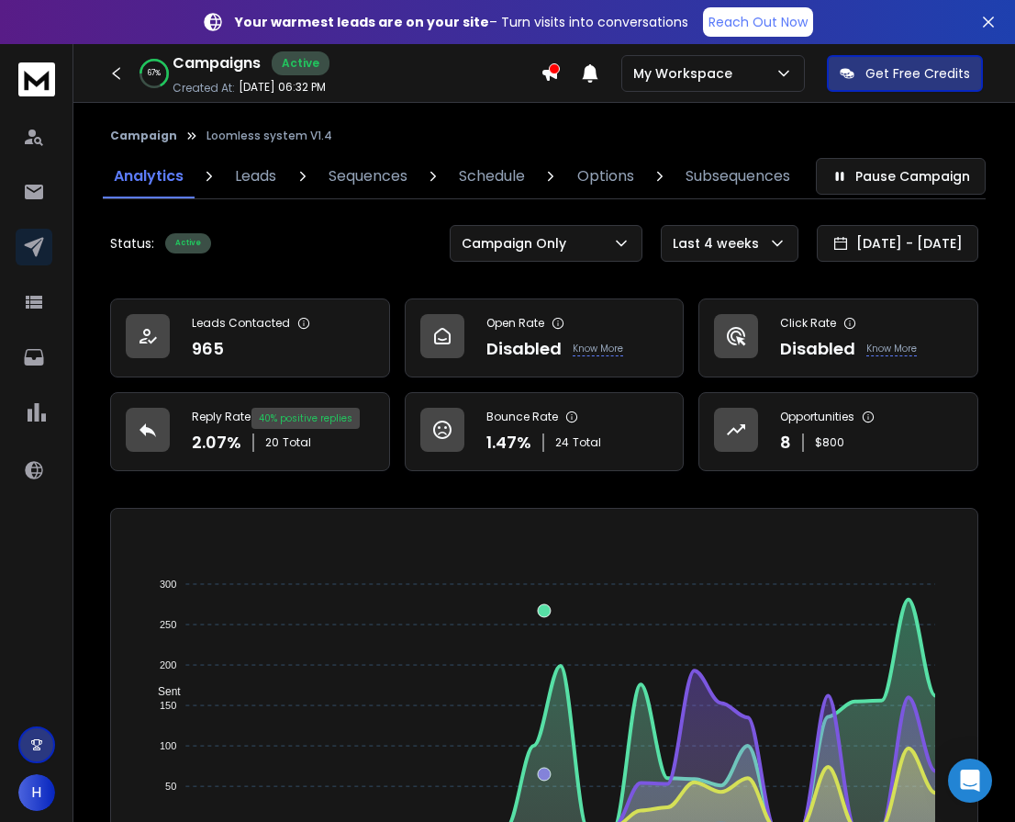
click at [309, 448] on link "Reply Rate 2.07 % 20 Total 40 % positive replies" at bounding box center [250, 431] width 280 height 79
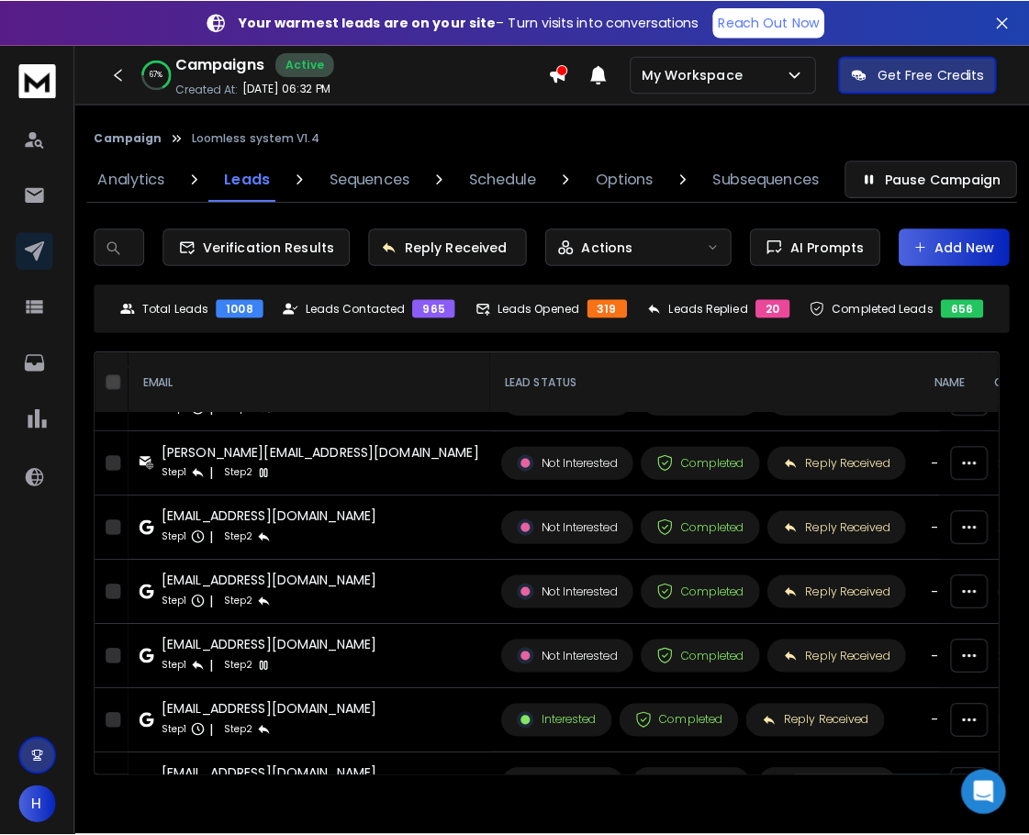
scroll to position [924, 0]
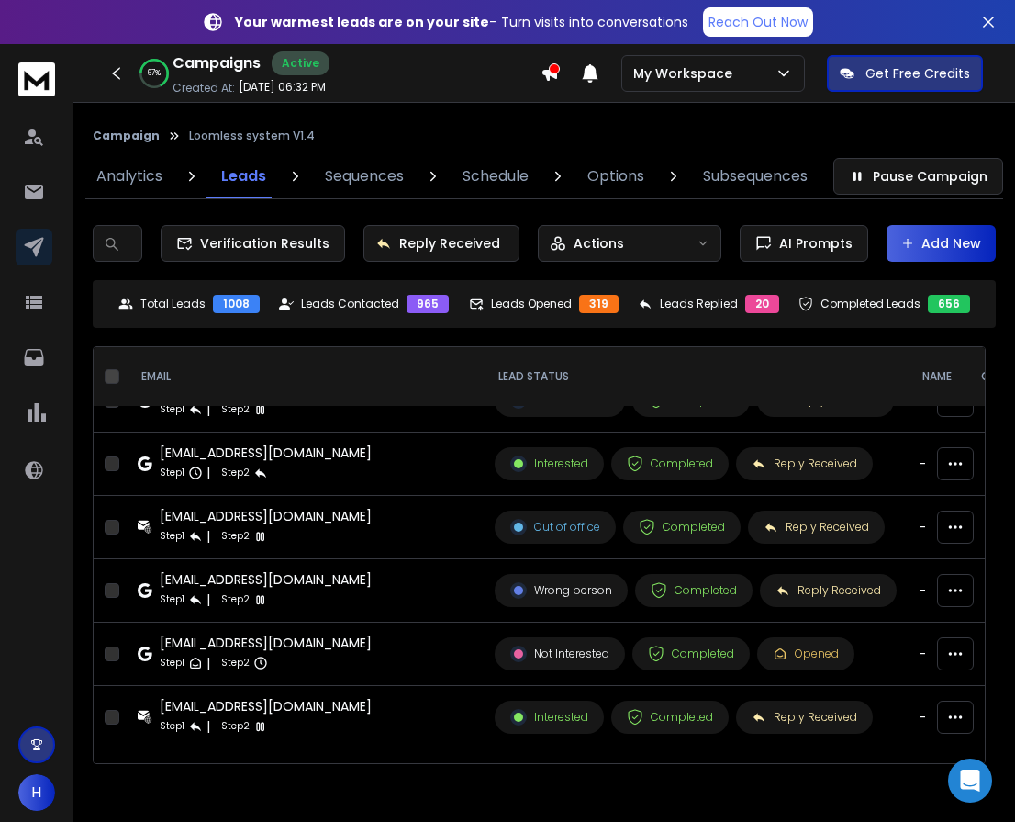
click at [276, 710] on div "[EMAIL_ADDRESS][DOMAIN_NAME]" at bounding box center [266, 706] width 212 height 18
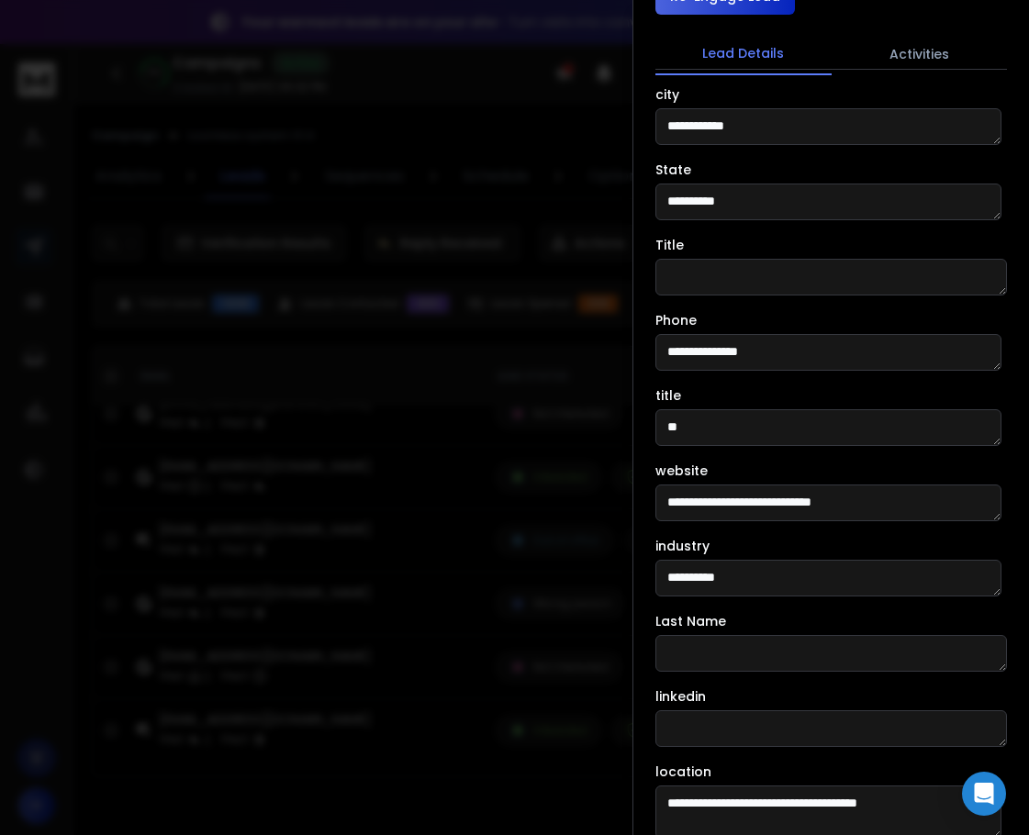
scroll to position [0, 0]
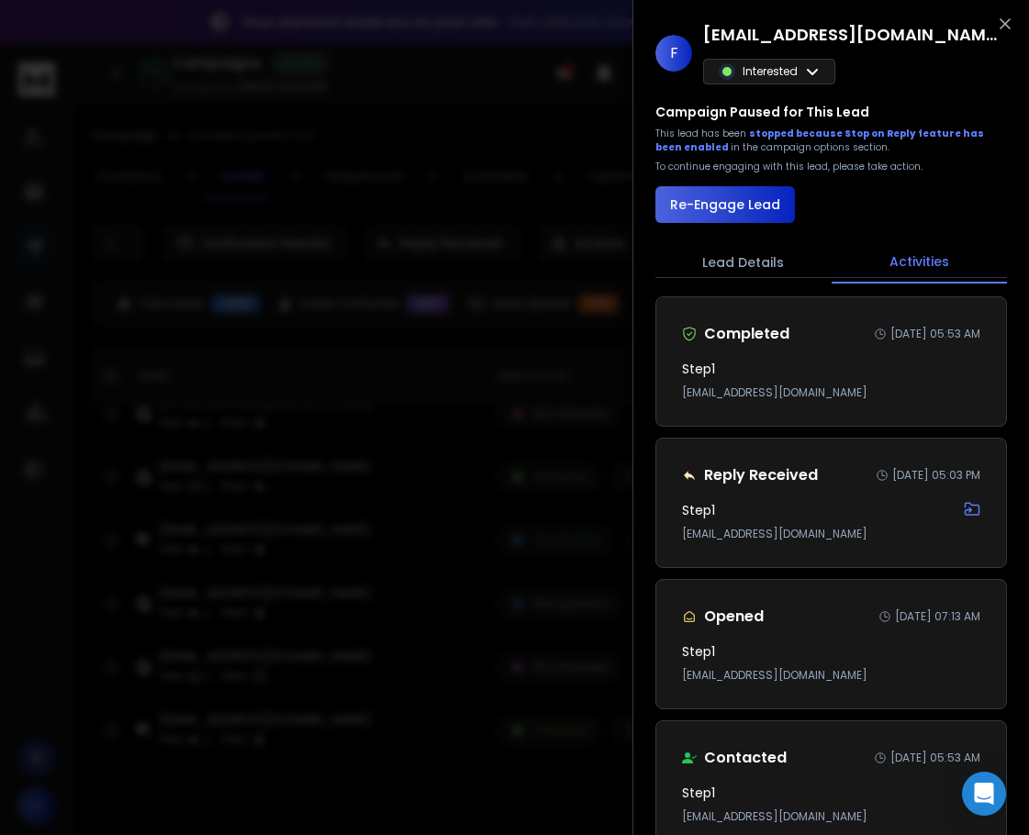
click at [911, 259] on button "Activities" at bounding box center [920, 262] width 176 height 42
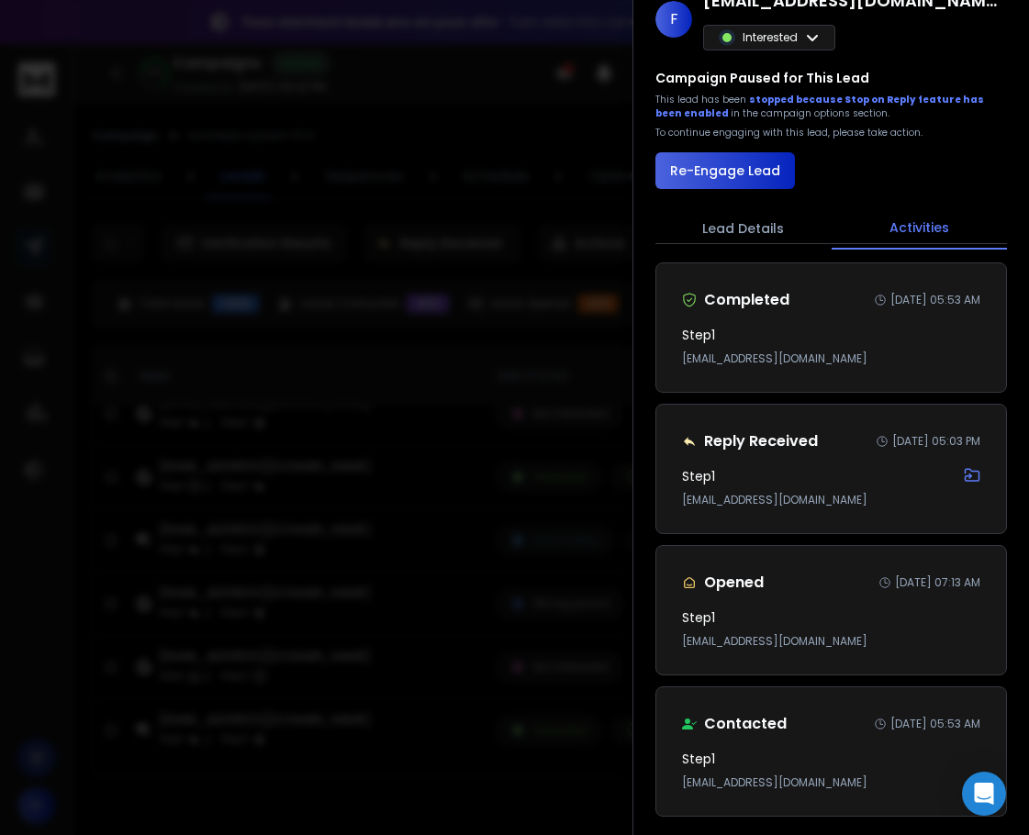
scroll to position [38, 0]
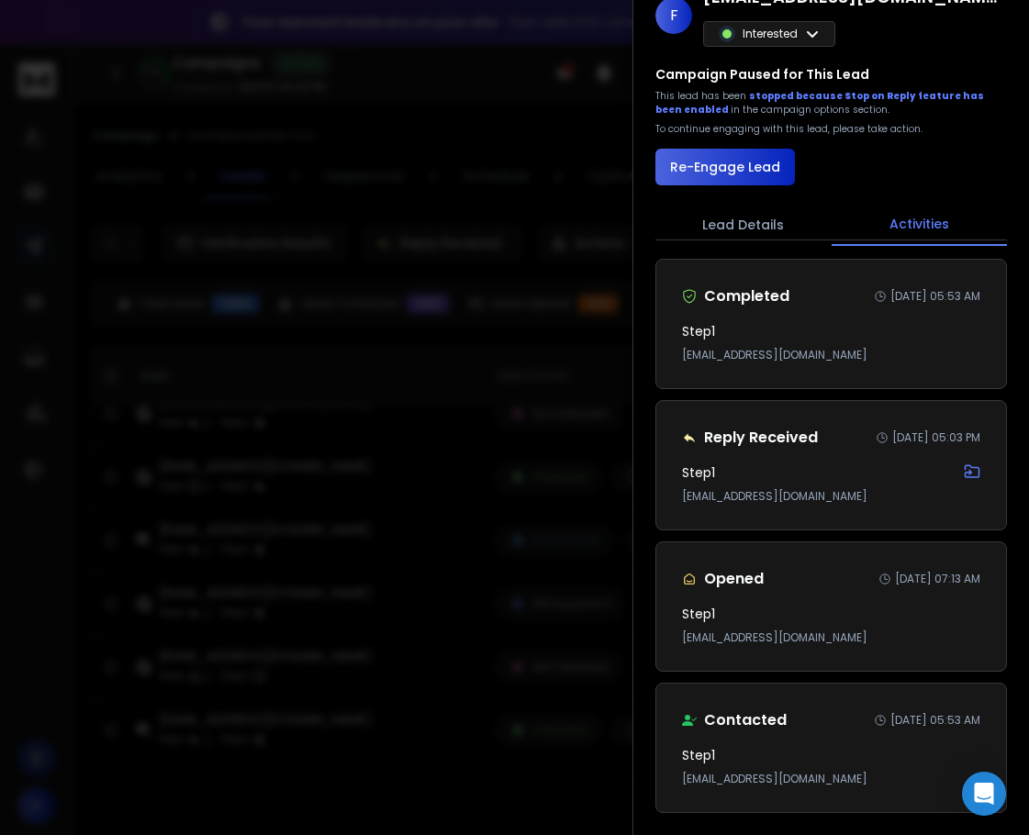
click at [966, 473] on icon at bounding box center [973, 471] width 14 height 12
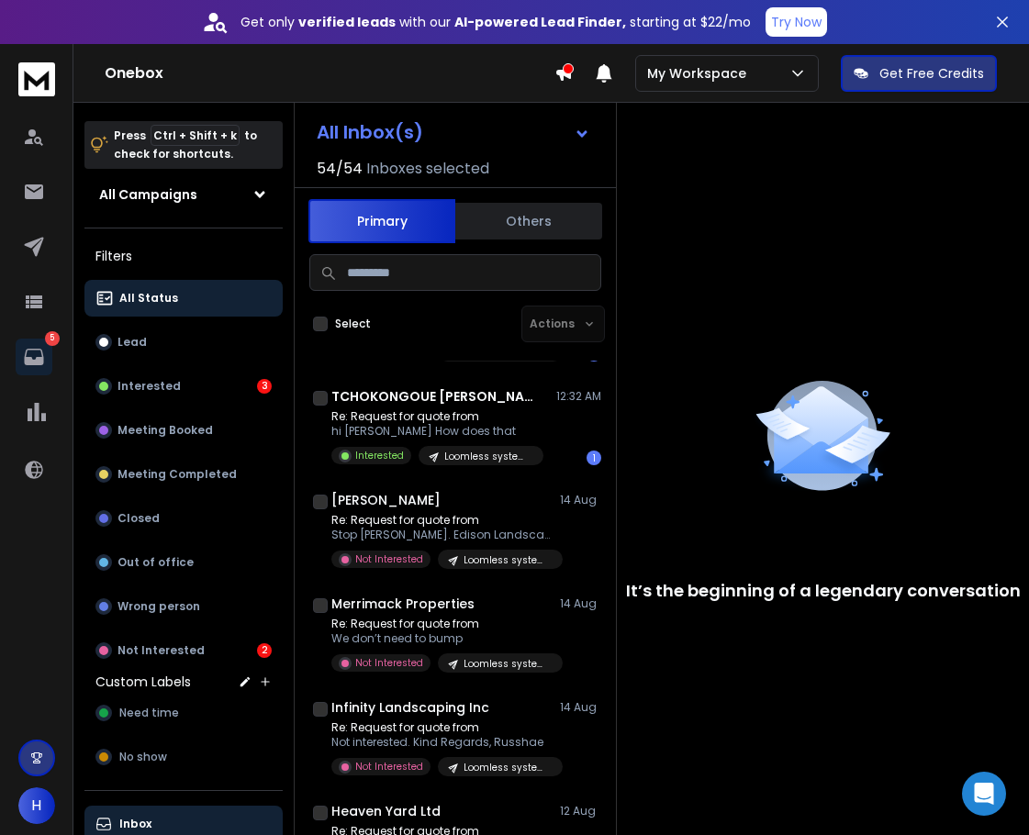
scroll to position [402, 0]
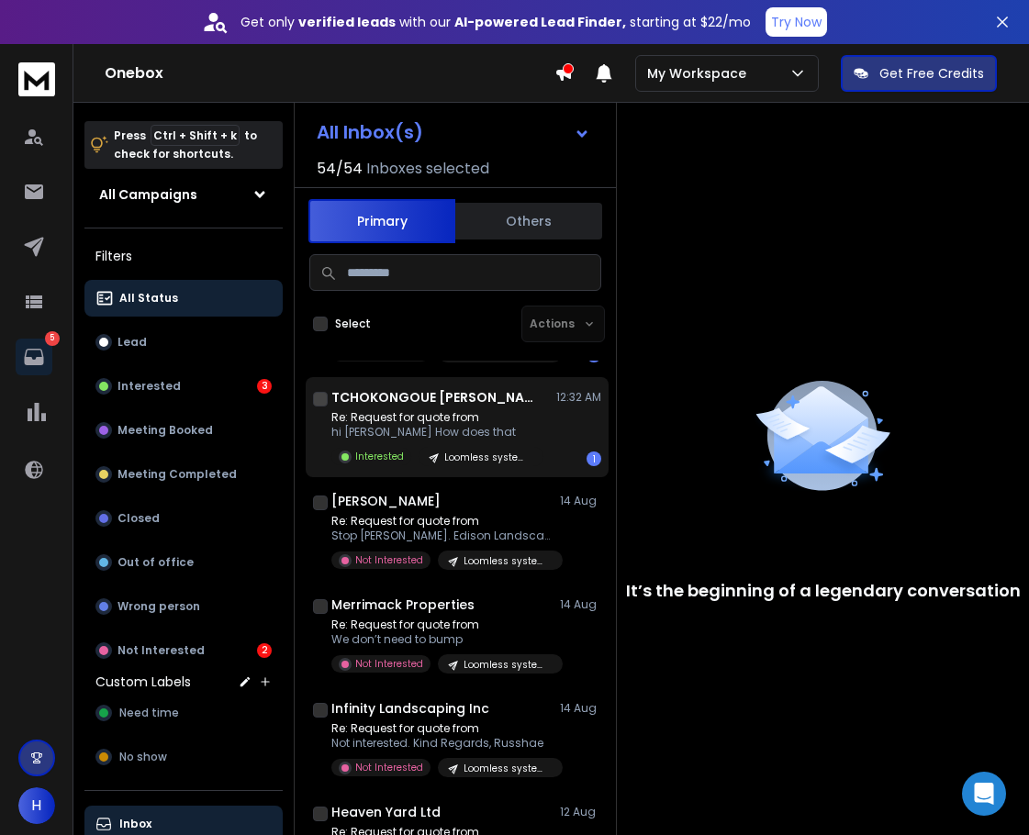
click at [431, 440] on div "Re: Request for quote from hi Hassam How does that Interested Loomless system V…" at bounding box center [437, 438] width 212 height 56
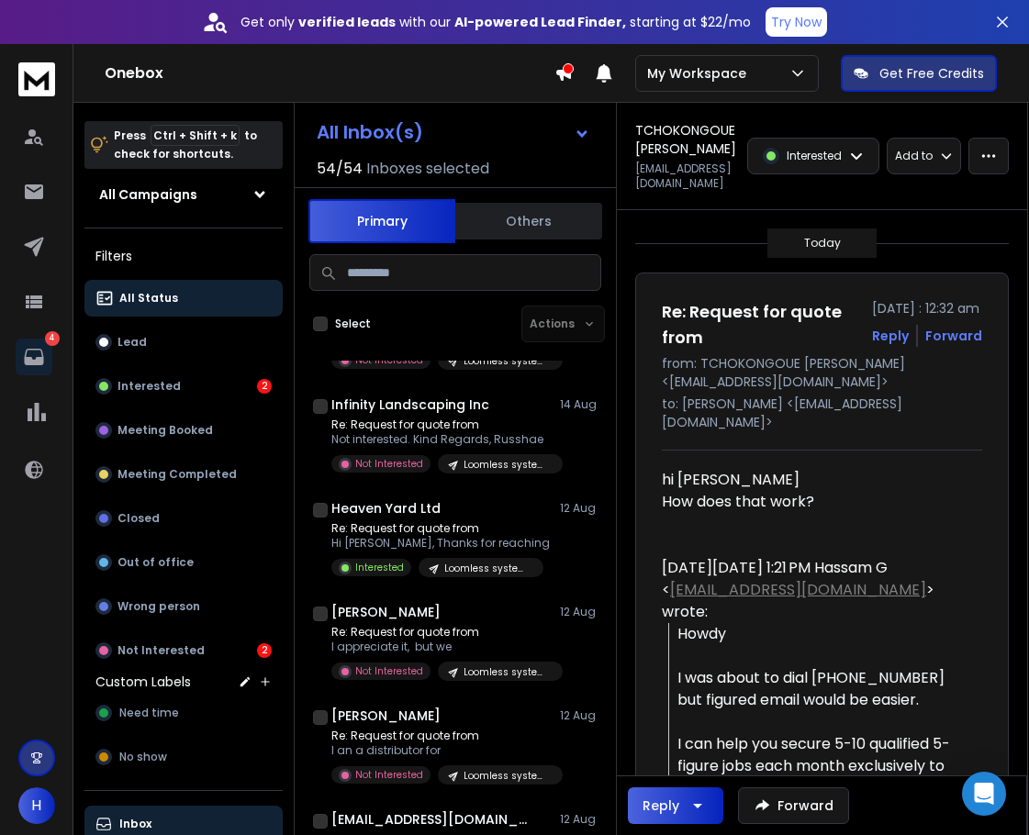
scroll to position [706, 0]
click at [224, 386] on button "Interested 2" at bounding box center [183, 386] width 198 height 37
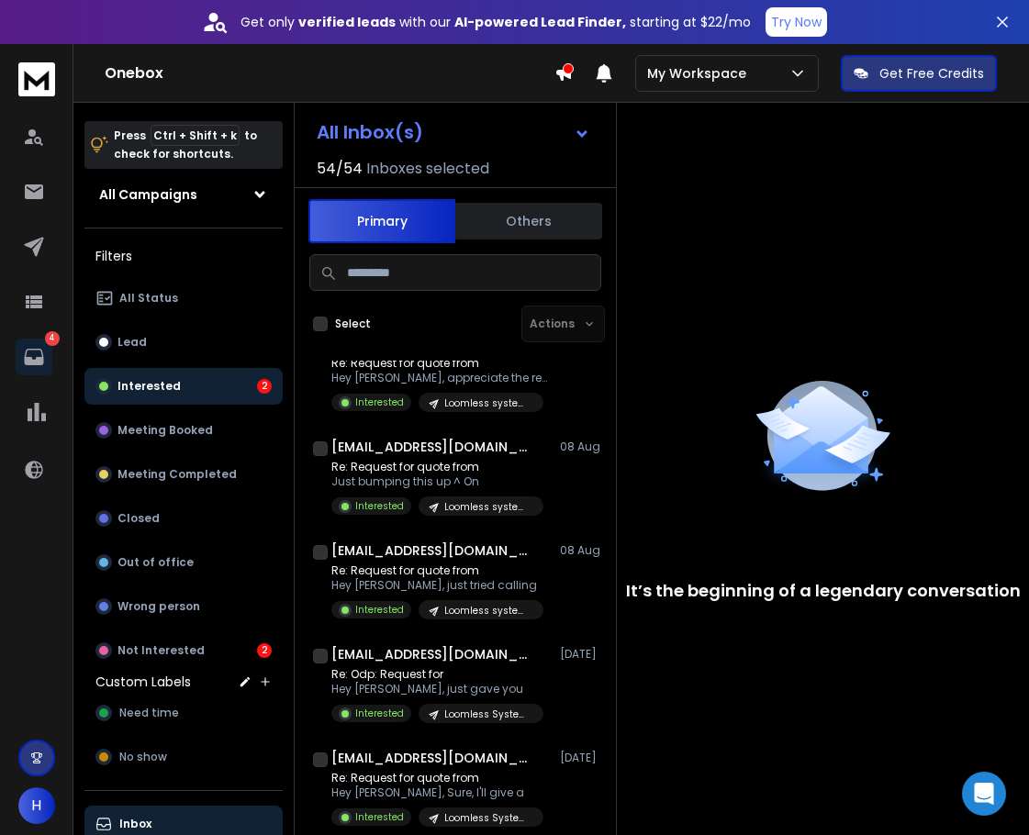
scroll to position [569, 0]
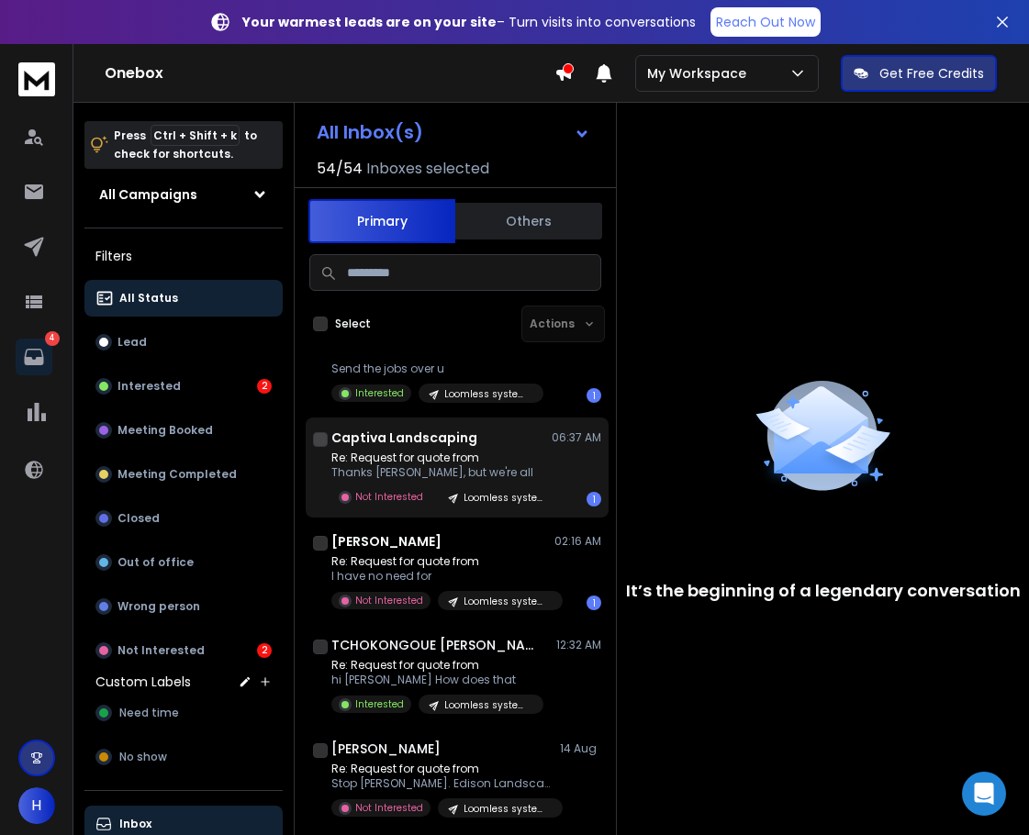
scroll to position [159, 0]
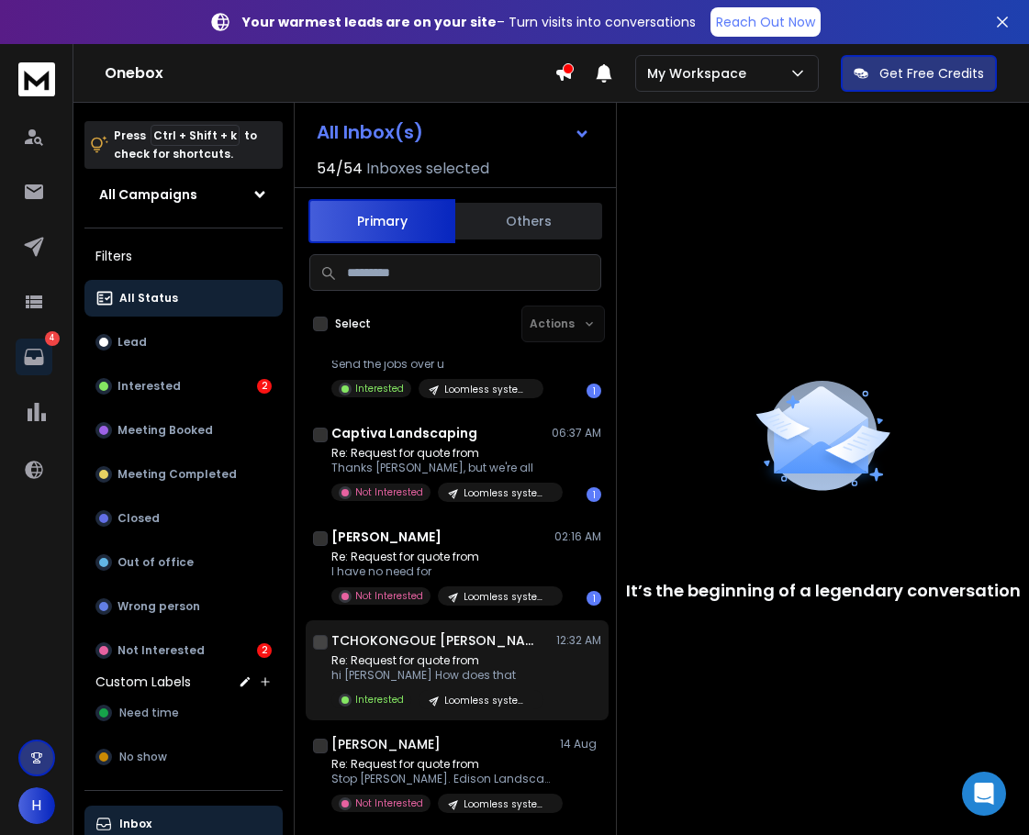
click at [501, 655] on p "Re: Request for quote from" at bounding box center [437, 661] width 212 height 15
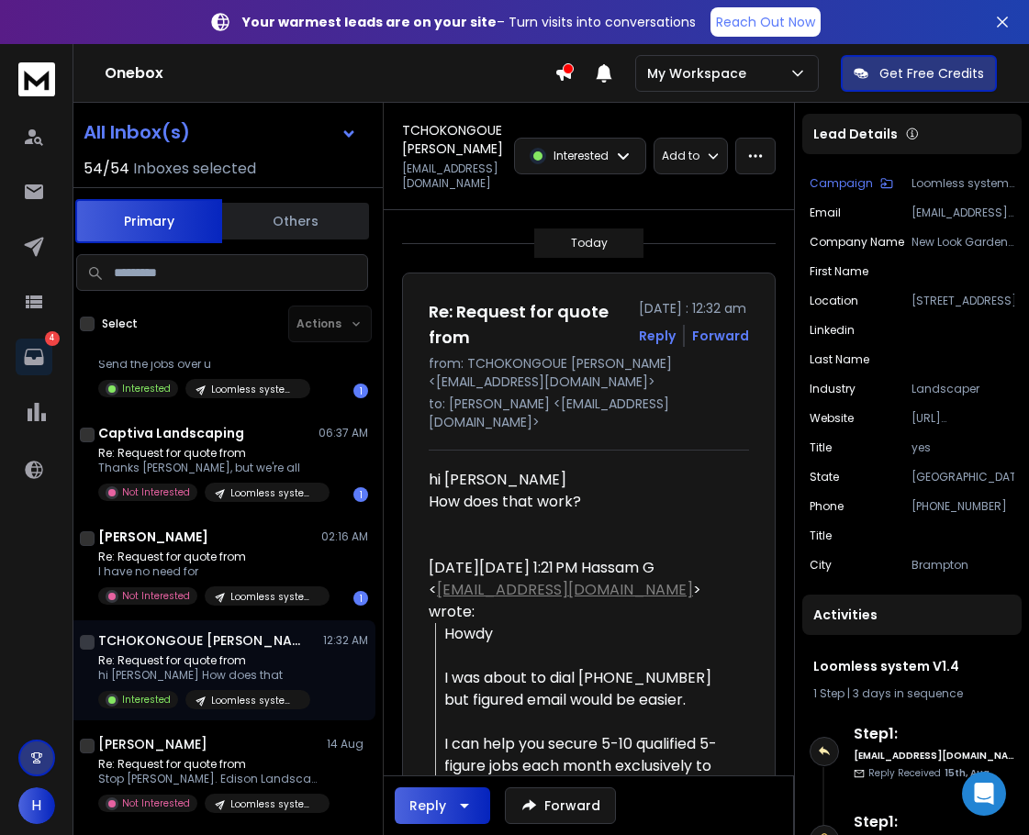
scroll to position [0, 296]
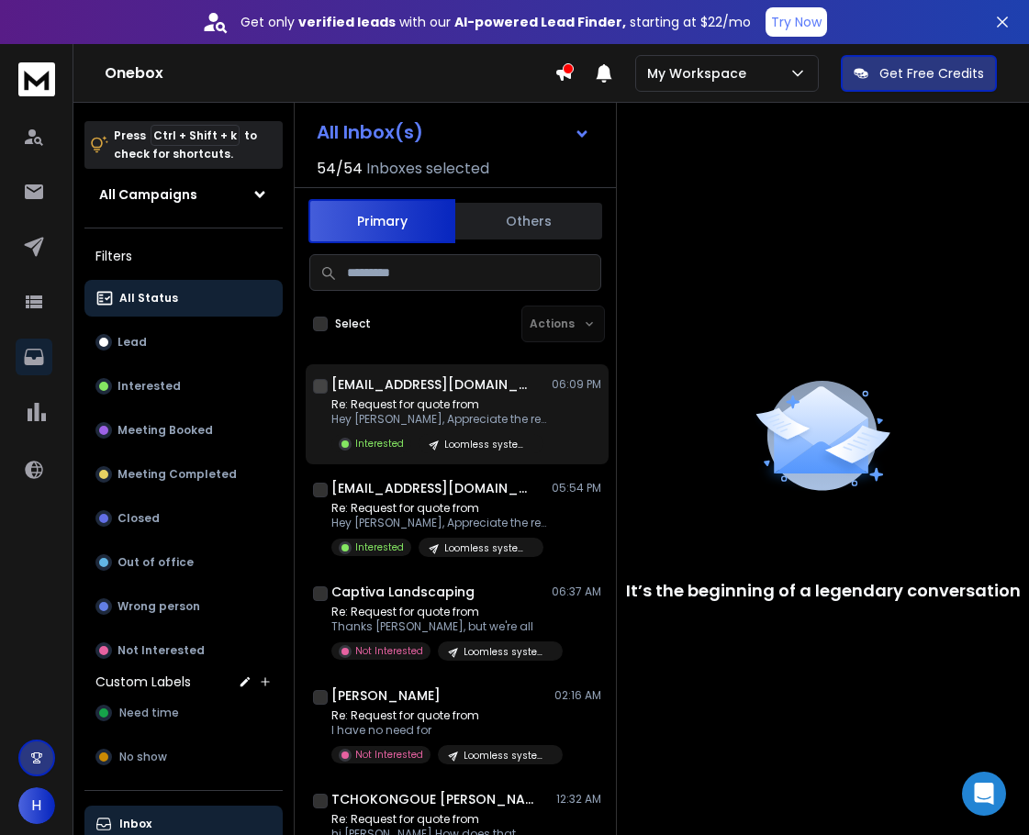
click at [488, 411] on p "Re: Request for quote from" at bounding box center [441, 405] width 220 height 15
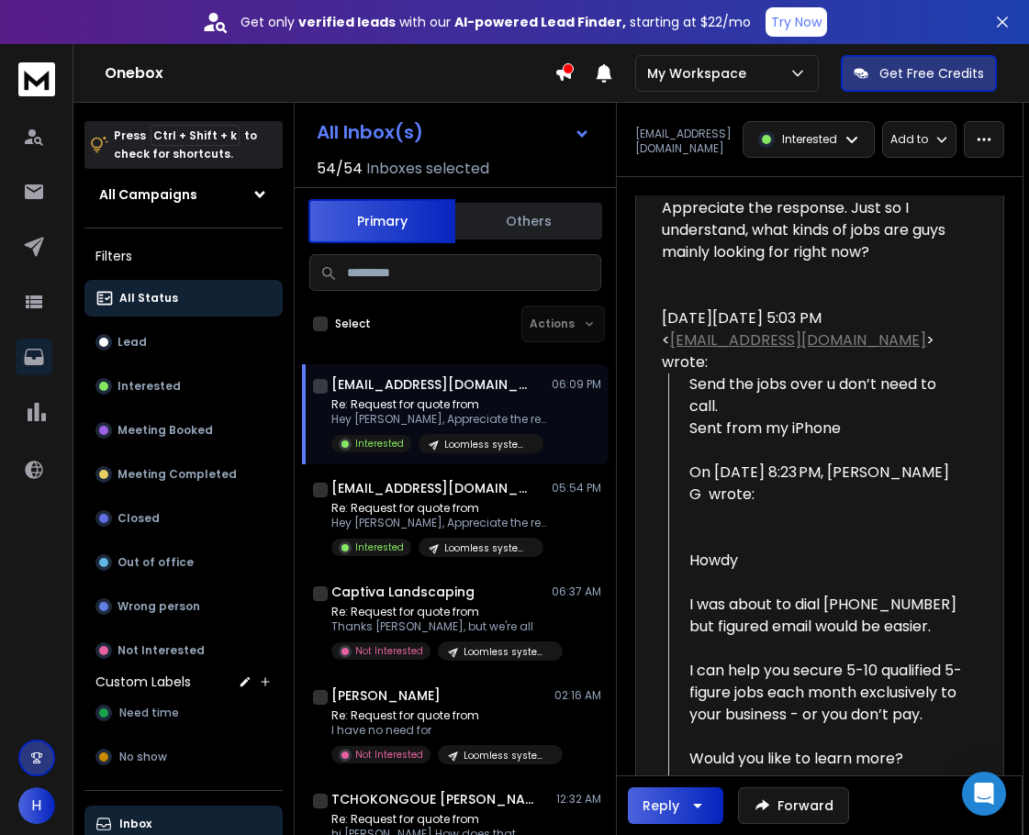
scroll to position [406, 0]
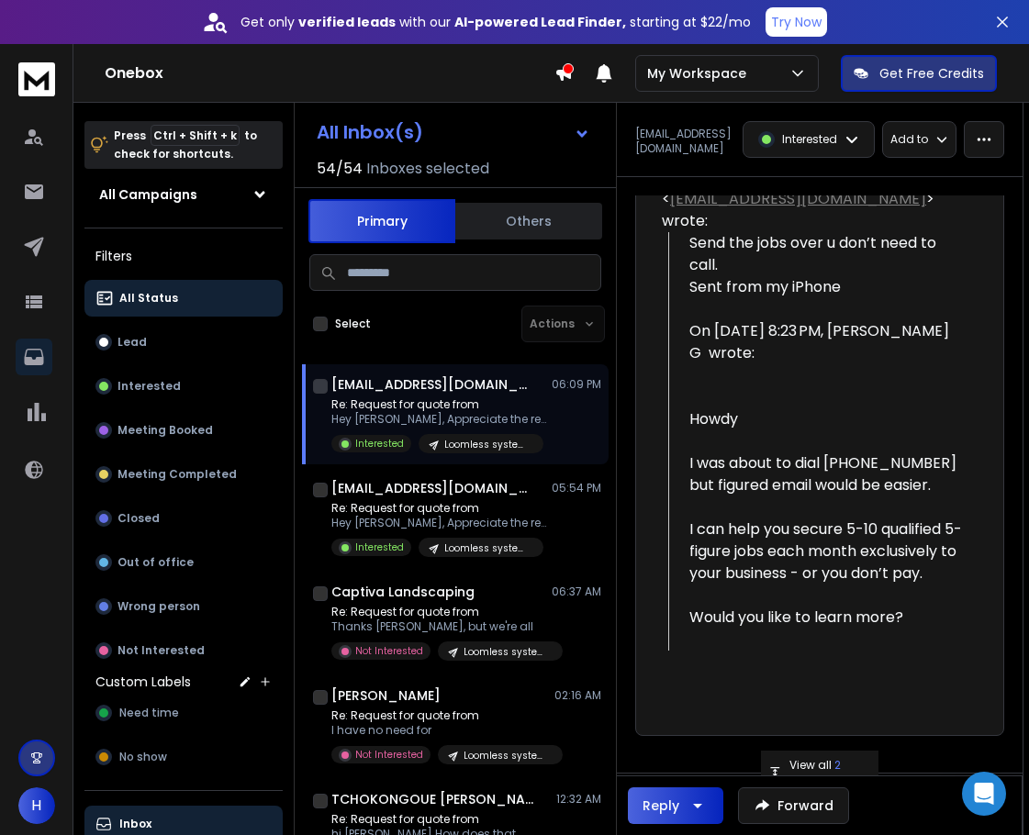
click at [797, 751] on div "View all 2 replies" at bounding box center [820, 773] width 118 height 44
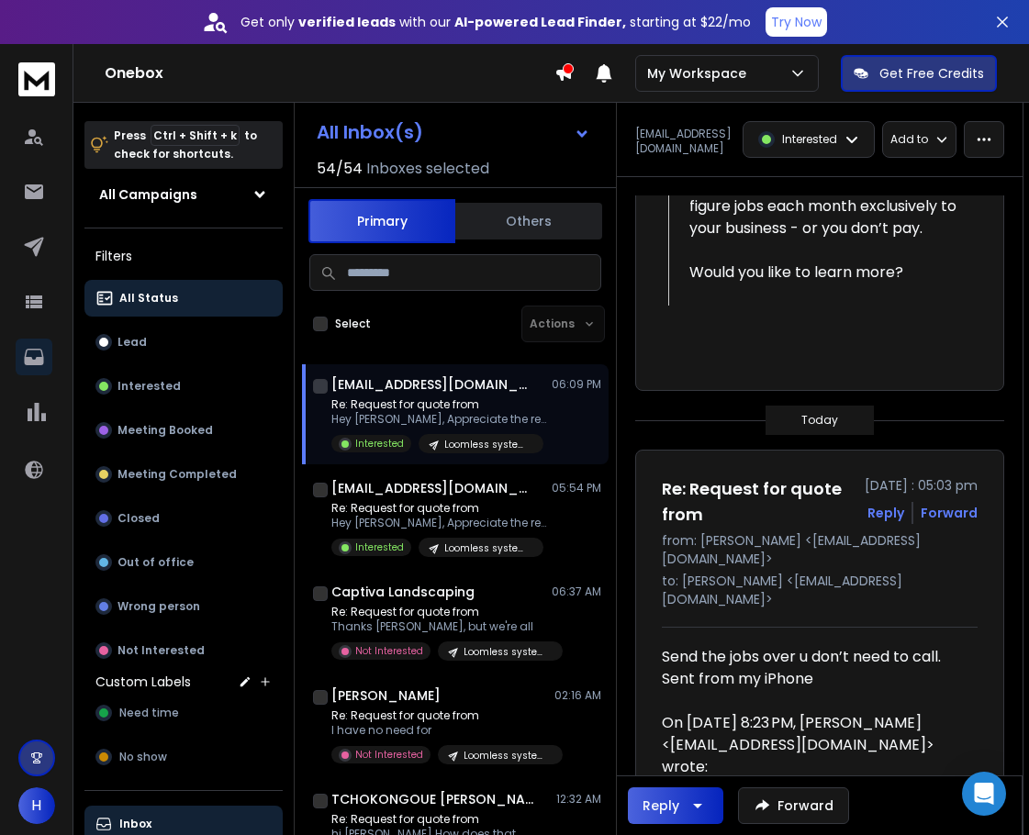
scroll to position [755, 0]
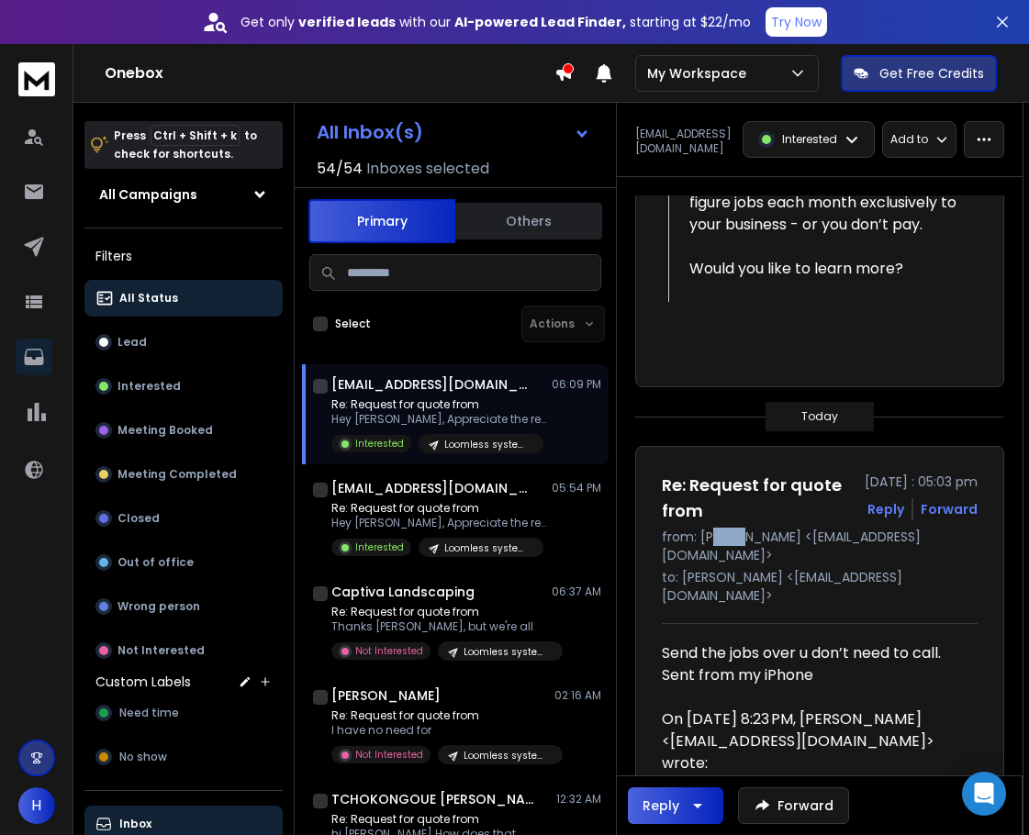
drag, startPoint x: 713, startPoint y: 472, endPoint x: 744, endPoint y: 476, distance: 30.6
click at [744, 528] on p "from: [PERSON_NAME] <[EMAIL_ADDRESS][DOMAIN_NAME]>" at bounding box center [820, 546] width 316 height 37
drag, startPoint x: 744, startPoint y: 476, endPoint x: 720, endPoint y: 476, distance: 23.9
click at [720, 528] on p "from: [PERSON_NAME] <[EMAIL_ADDRESS][DOMAIN_NAME]>" at bounding box center [820, 546] width 316 height 37
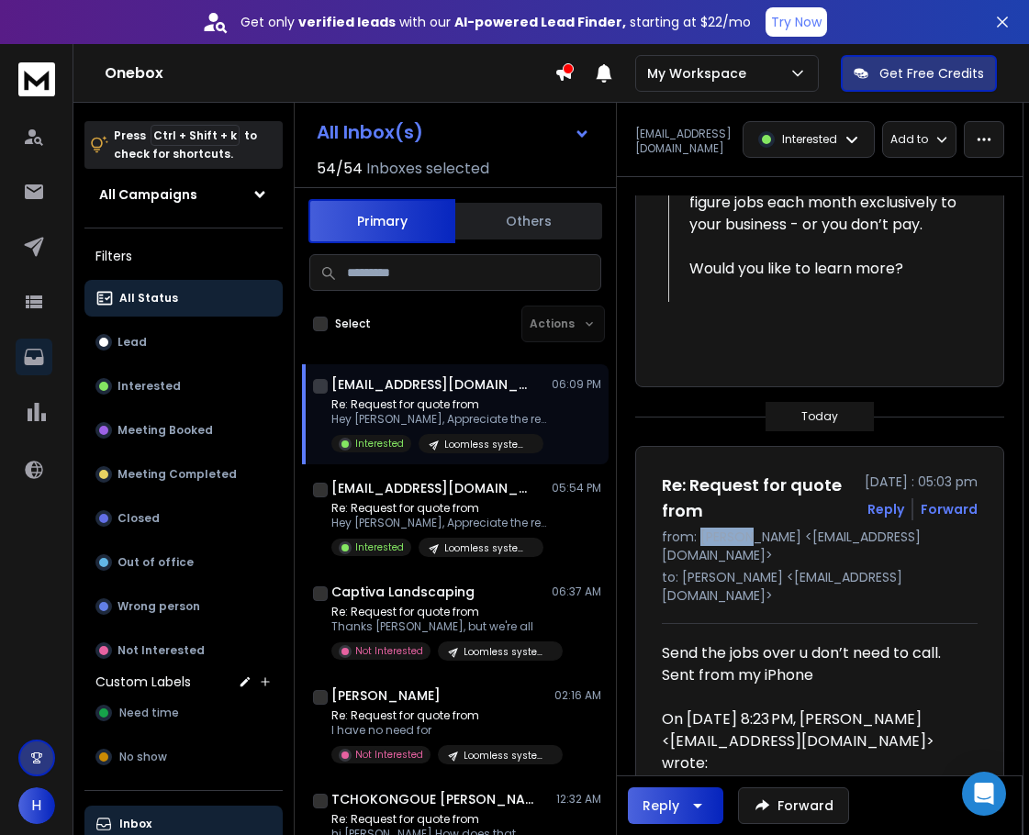
click at [720, 528] on p "from: [PERSON_NAME] <[EMAIL_ADDRESS][DOMAIN_NAME]>" at bounding box center [820, 546] width 316 height 37
drag, startPoint x: 720, startPoint y: 476, endPoint x: 740, endPoint y: 476, distance: 20.2
click at [740, 528] on p "from: [PERSON_NAME] <[EMAIL_ADDRESS][DOMAIN_NAME]>" at bounding box center [820, 546] width 316 height 37
click at [781, 528] on p "from: [PERSON_NAME] <[EMAIL_ADDRESS][DOMAIN_NAME]>" at bounding box center [820, 546] width 316 height 37
drag, startPoint x: 781, startPoint y: 477, endPoint x: 893, endPoint y: 480, distance: 112.0
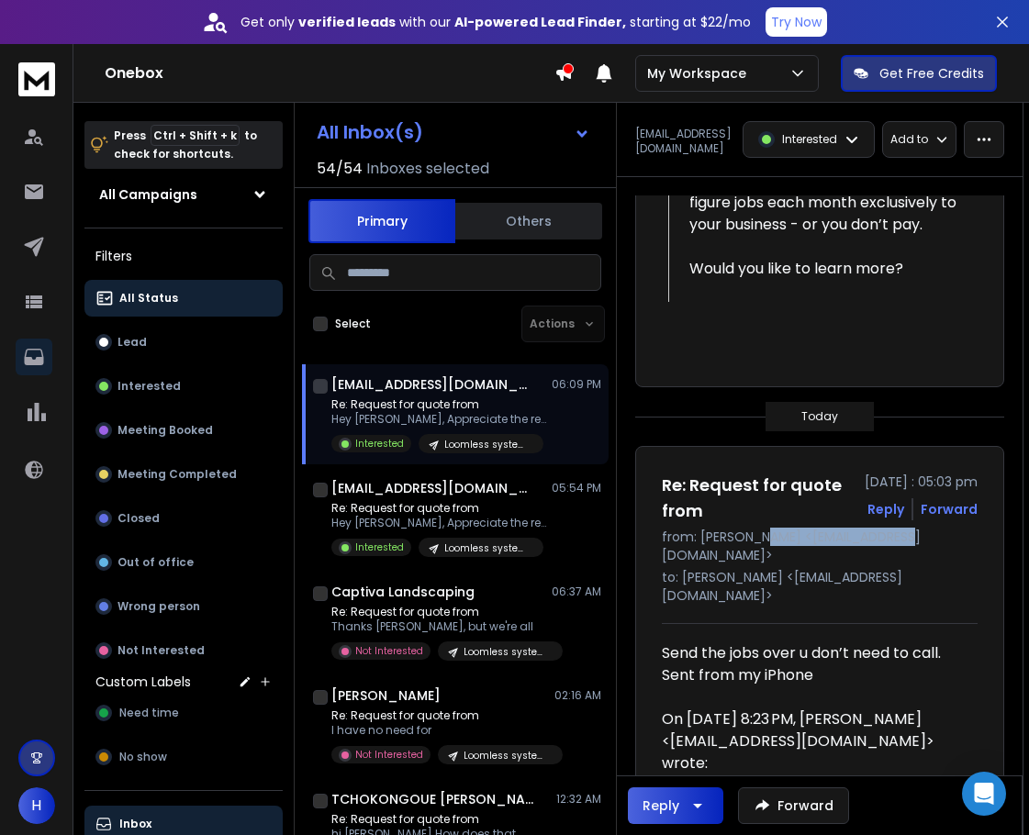
click at [893, 528] on p "from: [PERSON_NAME] <[EMAIL_ADDRESS][DOMAIN_NAME]>" at bounding box center [820, 546] width 316 height 37
copy p "[EMAIL_ADDRESS][DOMAIN_NAME]"
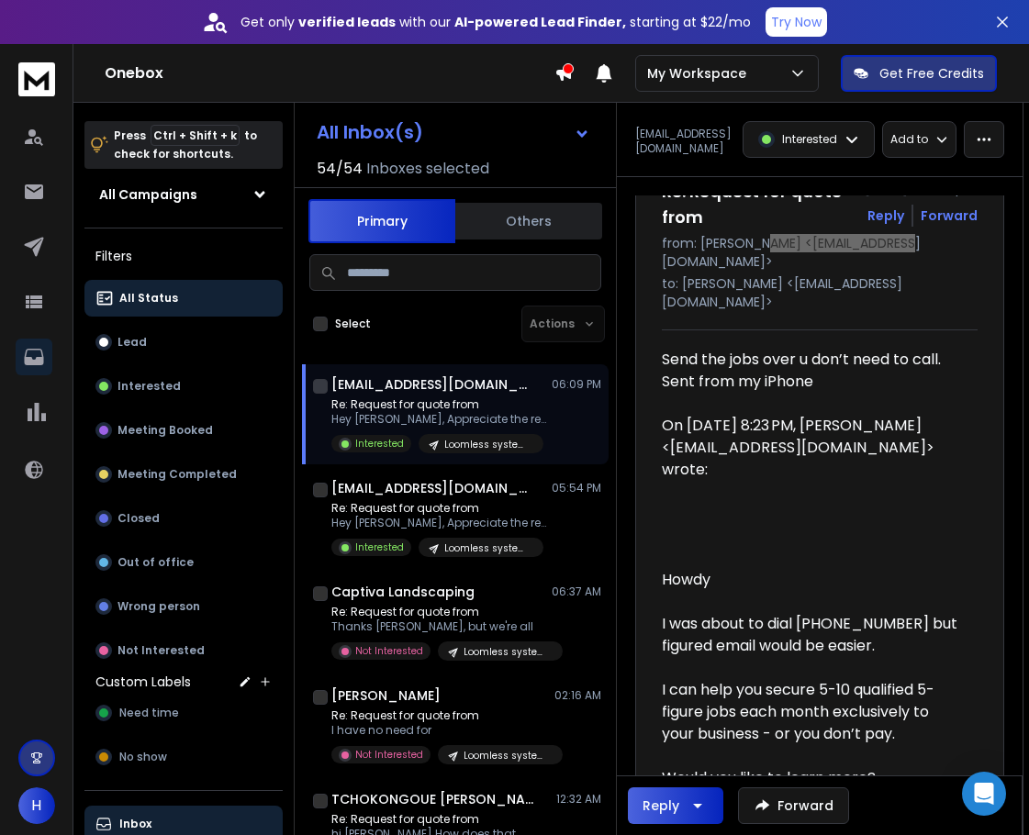
scroll to position [1074, 0]
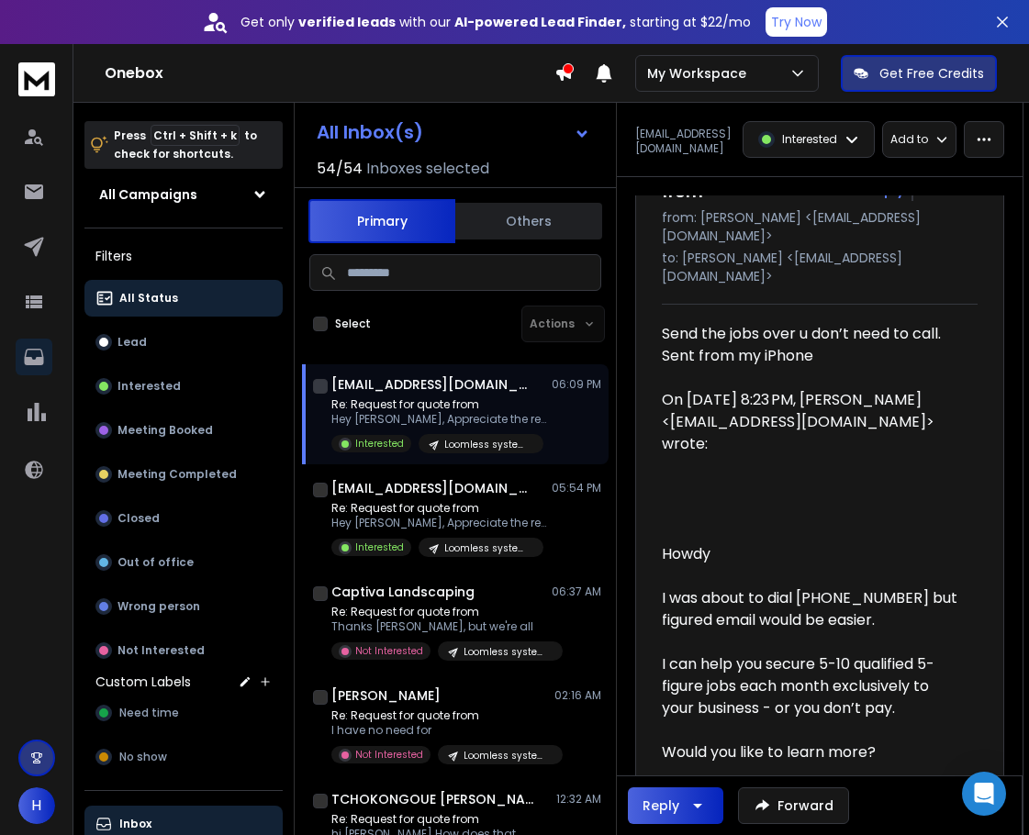
click at [906, 588] on div "I was about to dial [PHONE_NUMBER] but figured email would be easier." at bounding box center [812, 610] width 301 height 44
drag, startPoint x: 906, startPoint y: 470, endPoint x: 812, endPoint y: 476, distance: 93.9
click at [812, 588] on div "I was about to dial [PHONE_NUMBER] but figured email would be easier." at bounding box center [812, 610] width 301 height 44
copy div "[PHONE_NUMBER]"
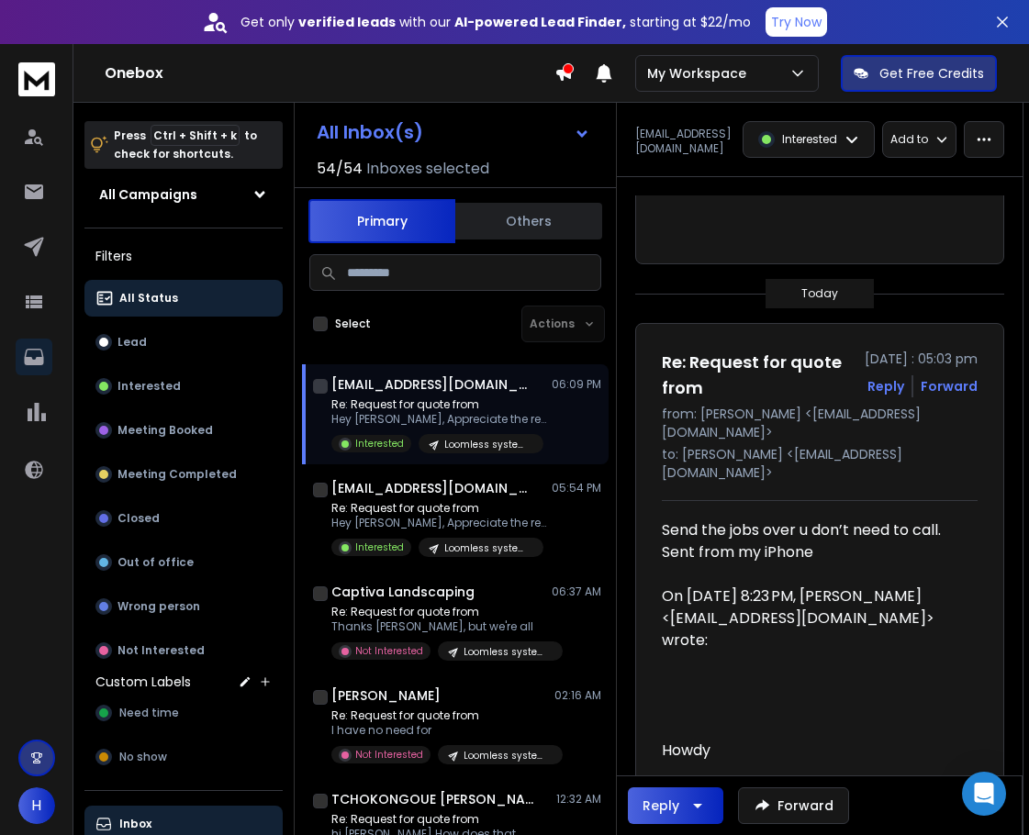
scroll to position [875, 0]
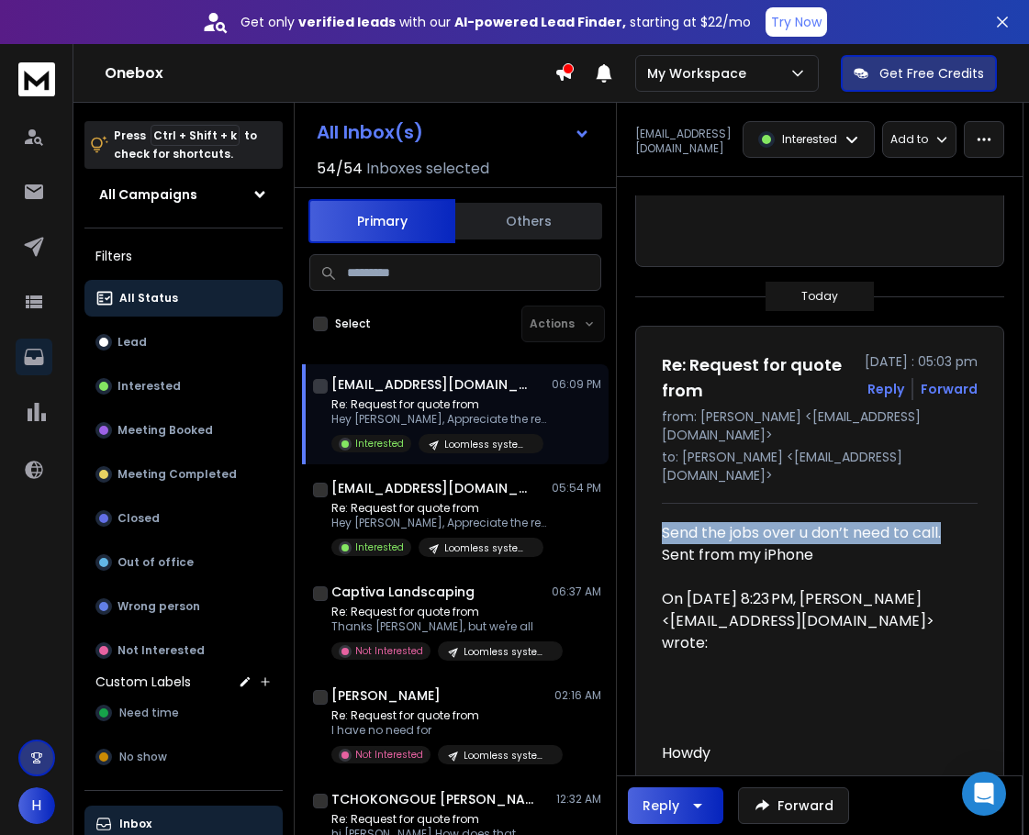
drag, startPoint x: 944, startPoint y: 435, endPoint x: 661, endPoint y: 418, distance: 283.3
click at [661, 418] on div "Re: Request for quote from [DATE] : 05:03 pm Reply Forward from: [PERSON_NAME] …" at bounding box center [819, 698] width 369 height 745
copy div "Send the jobs over u don’t need to call."
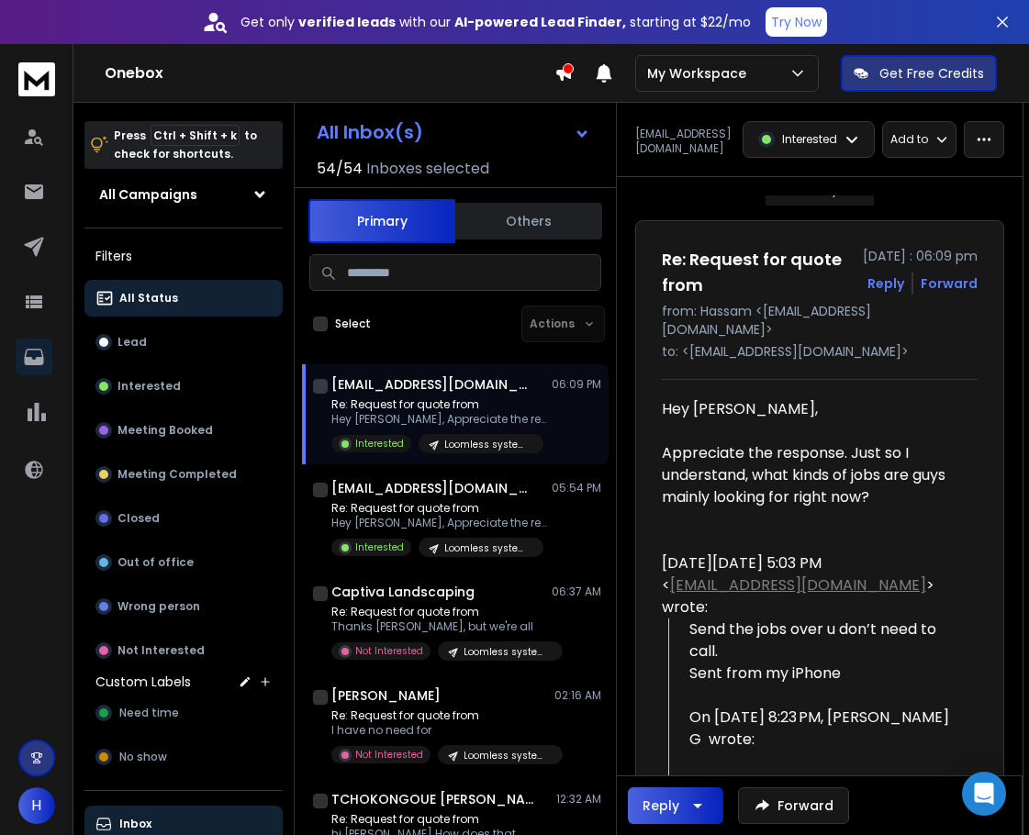
scroll to position [0, 0]
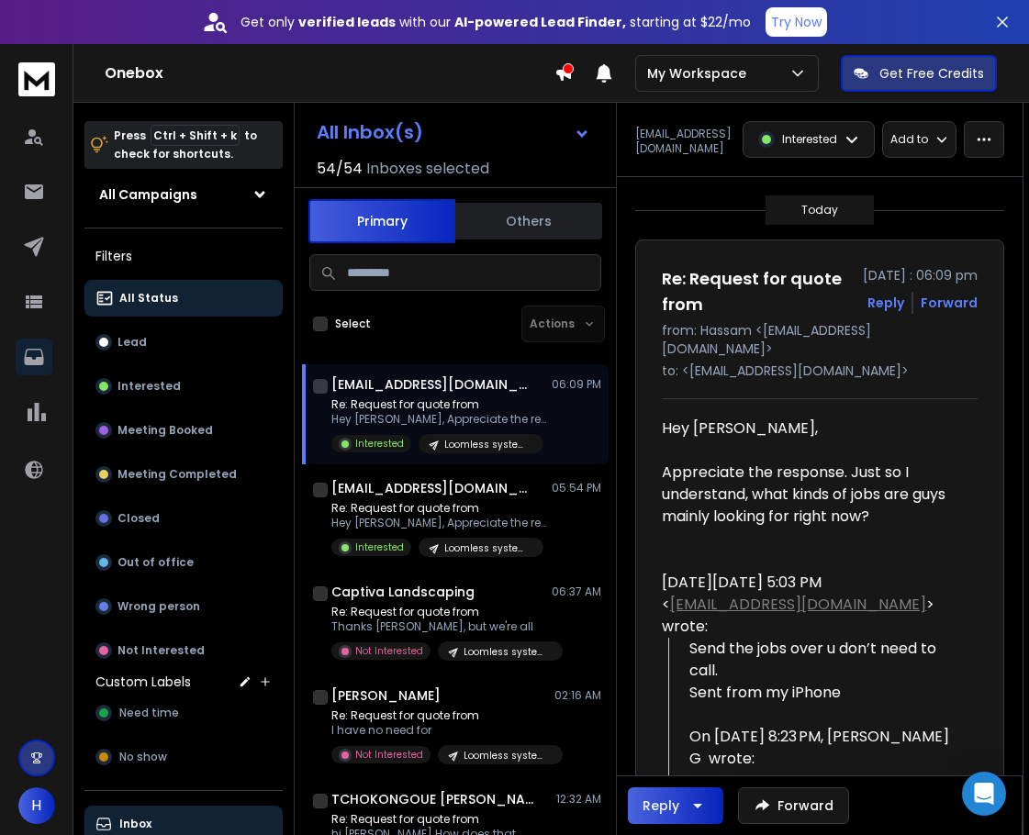
click at [671, 418] on div "Hey [PERSON_NAME]," at bounding box center [812, 429] width 301 height 22
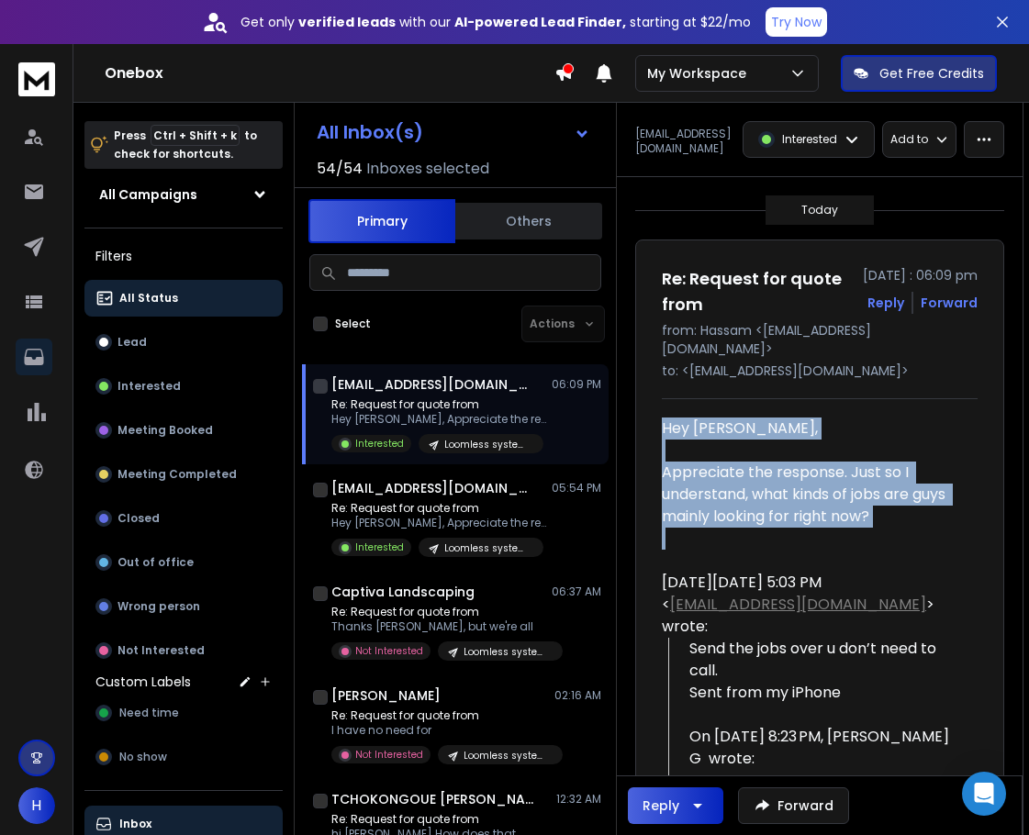
drag, startPoint x: 671, startPoint y: 409, endPoint x: 877, endPoint y: 500, distance: 225.2
click at [877, 500] on div "Hey [PERSON_NAME], Appreciate the response. Just so I understand, what kinds of…" at bounding box center [820, 767] width 316 height 698
copy div "Hey [PERSON_NAME], Appreciate the response. Just so I understand, what kinds of…"
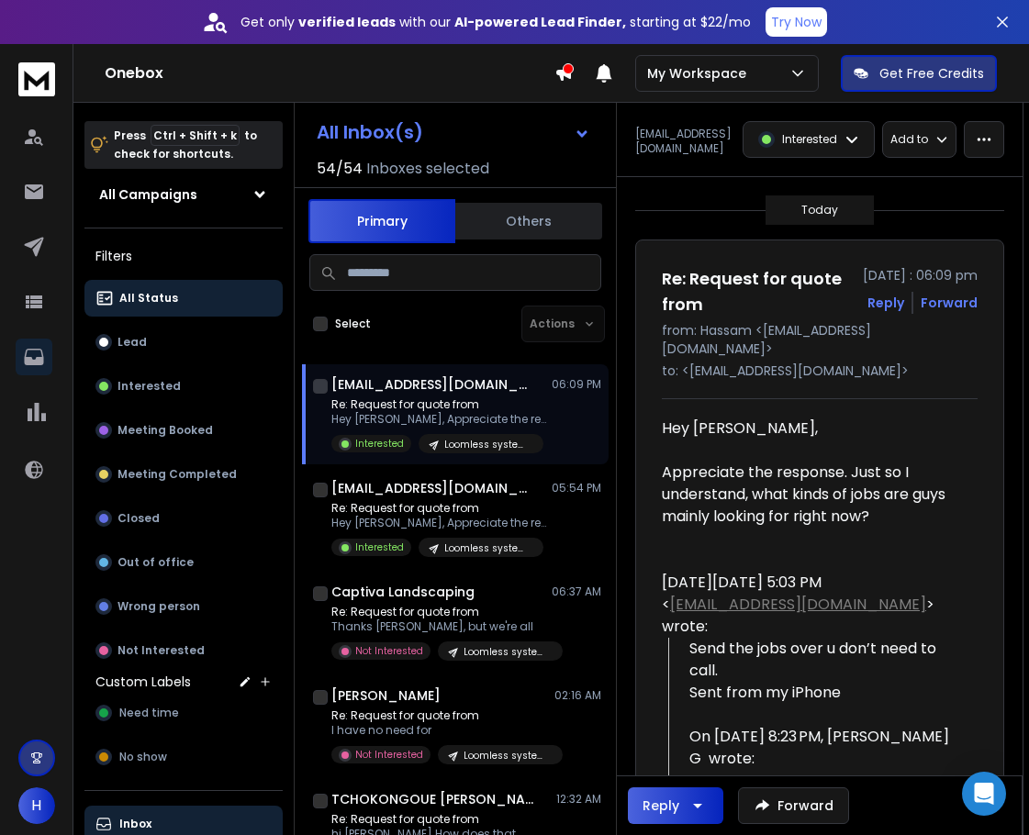
click at [912, 550] on div at bounding box center [812, 561] width 301 height 22
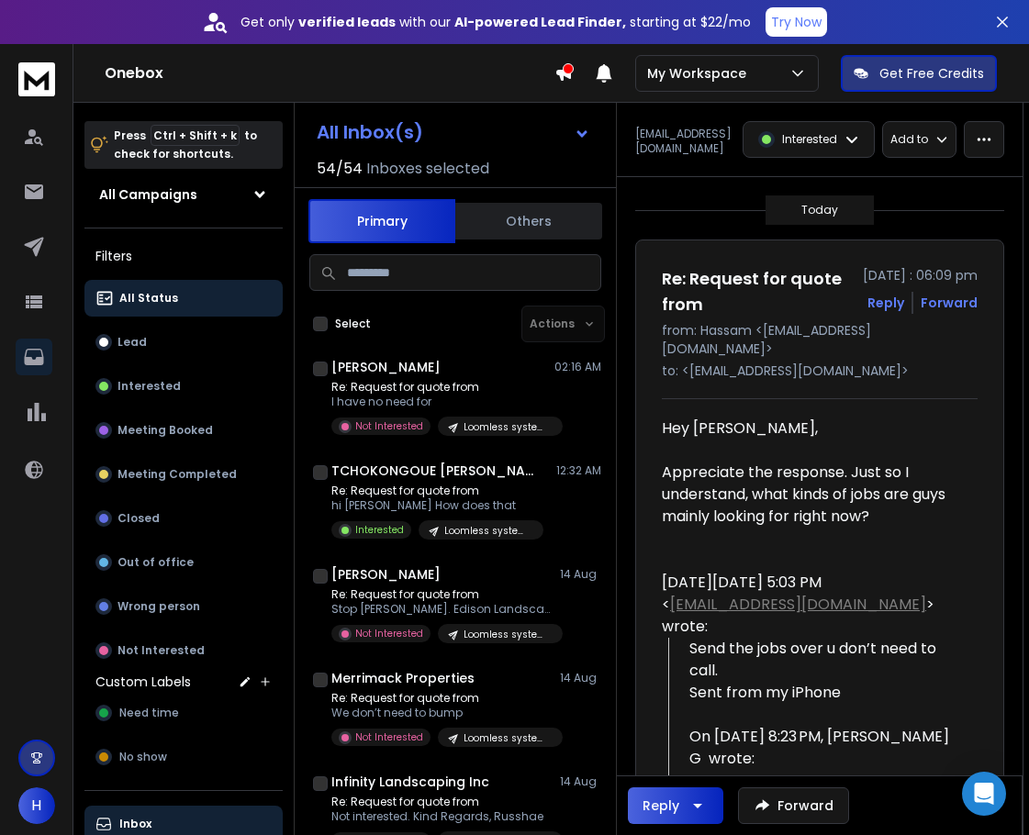
scroll to position [331, 0]
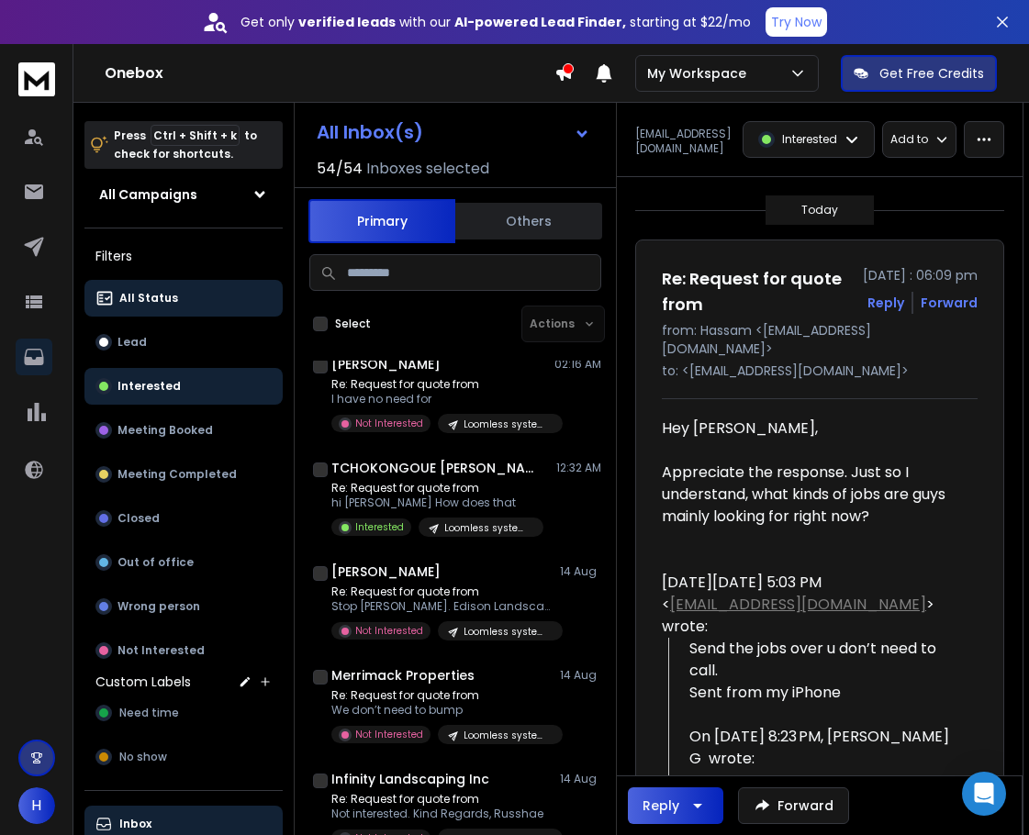
click at [194, 383] on button "Interested" at bounding box center [183, 386] width 198 height 37
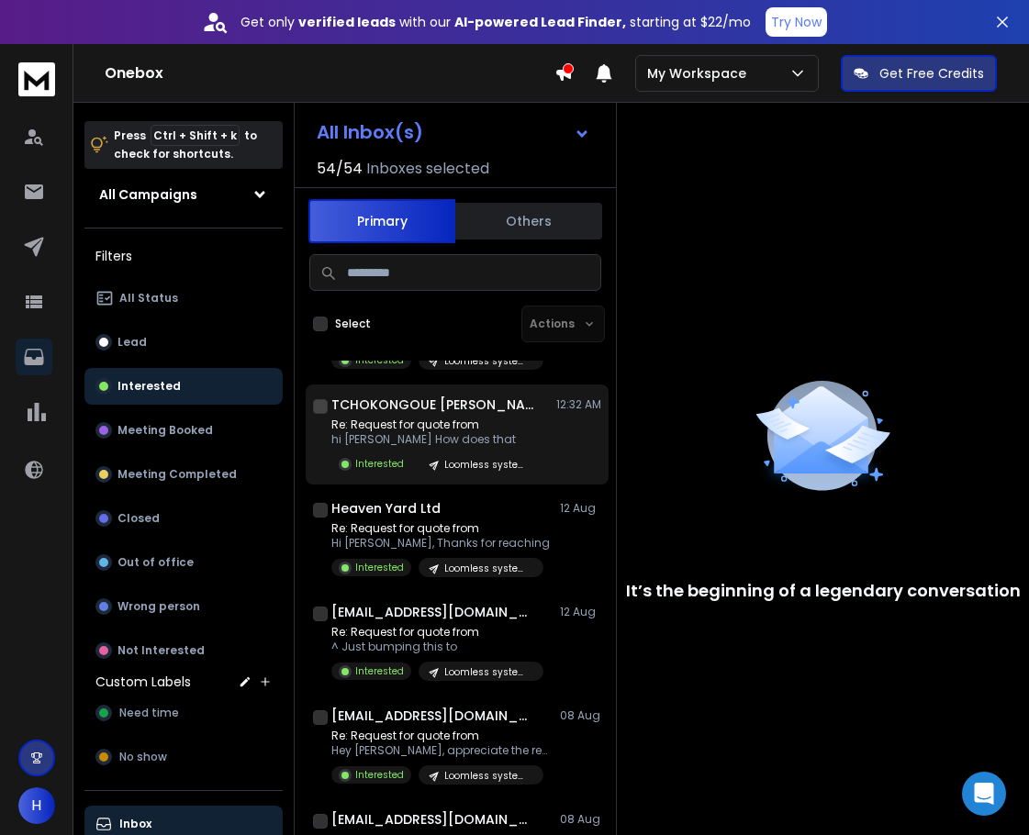
scroll to position [190, 0]
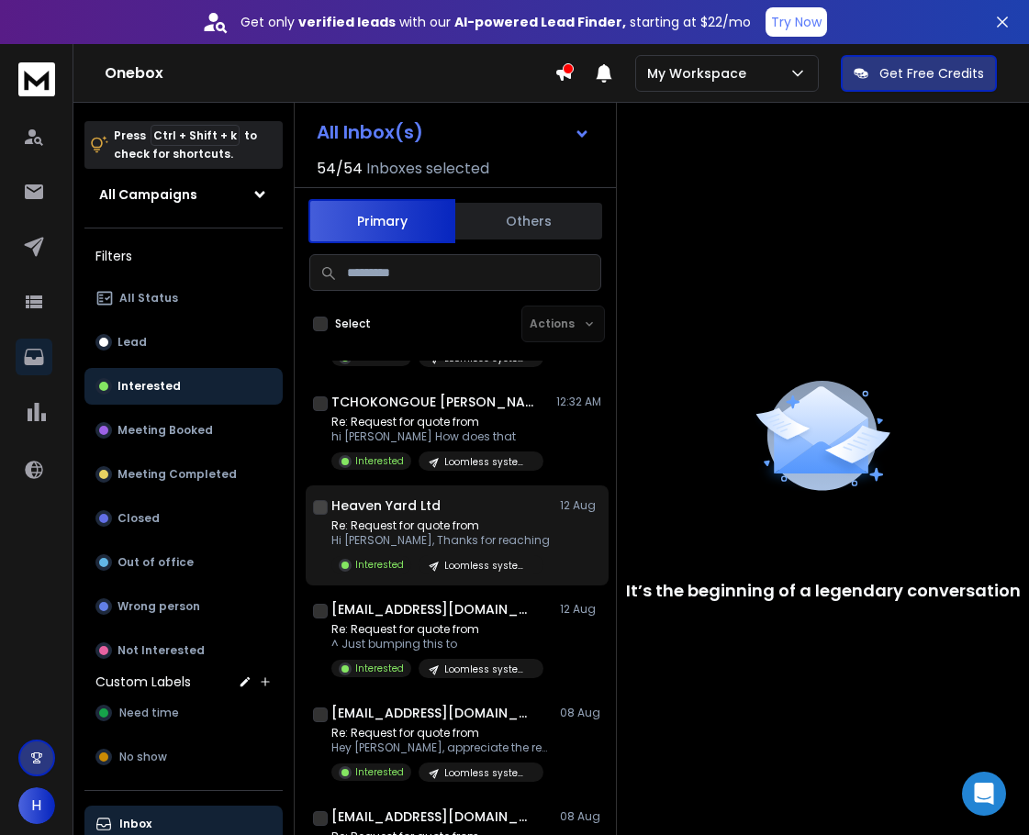
click at [500, 532] on p "Re: Request for quote from" at bounding box center [440, 526] width 218 height 15
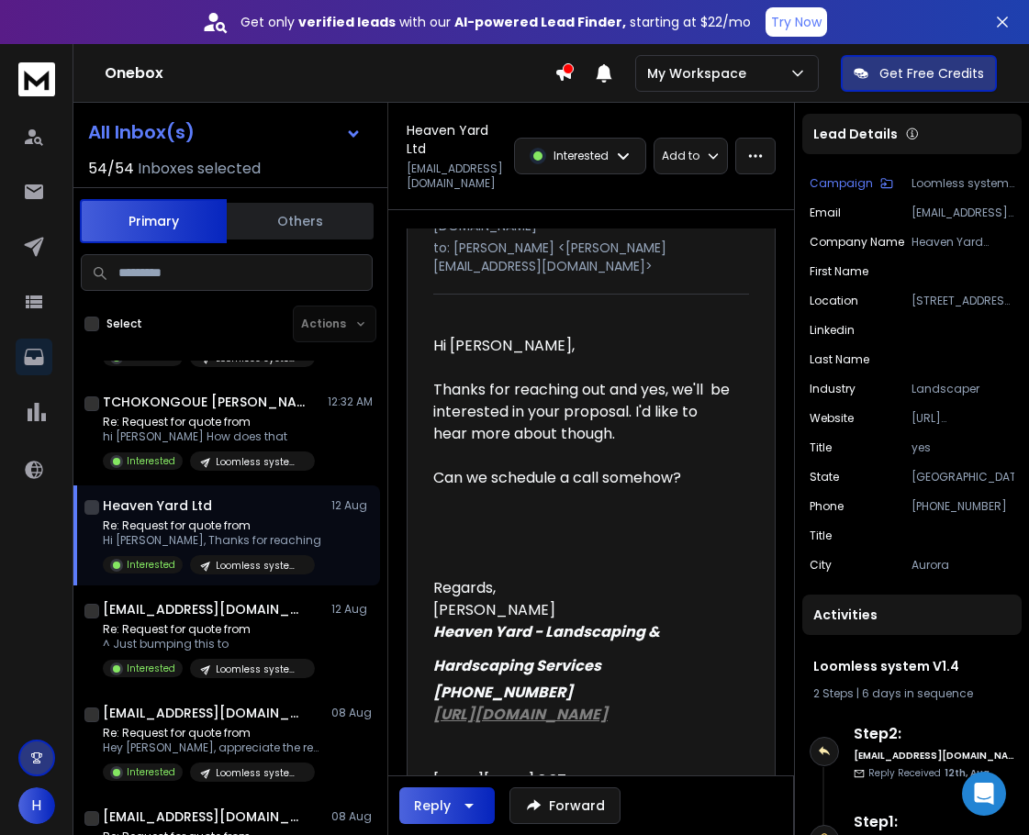
scroll to position [0, 0]
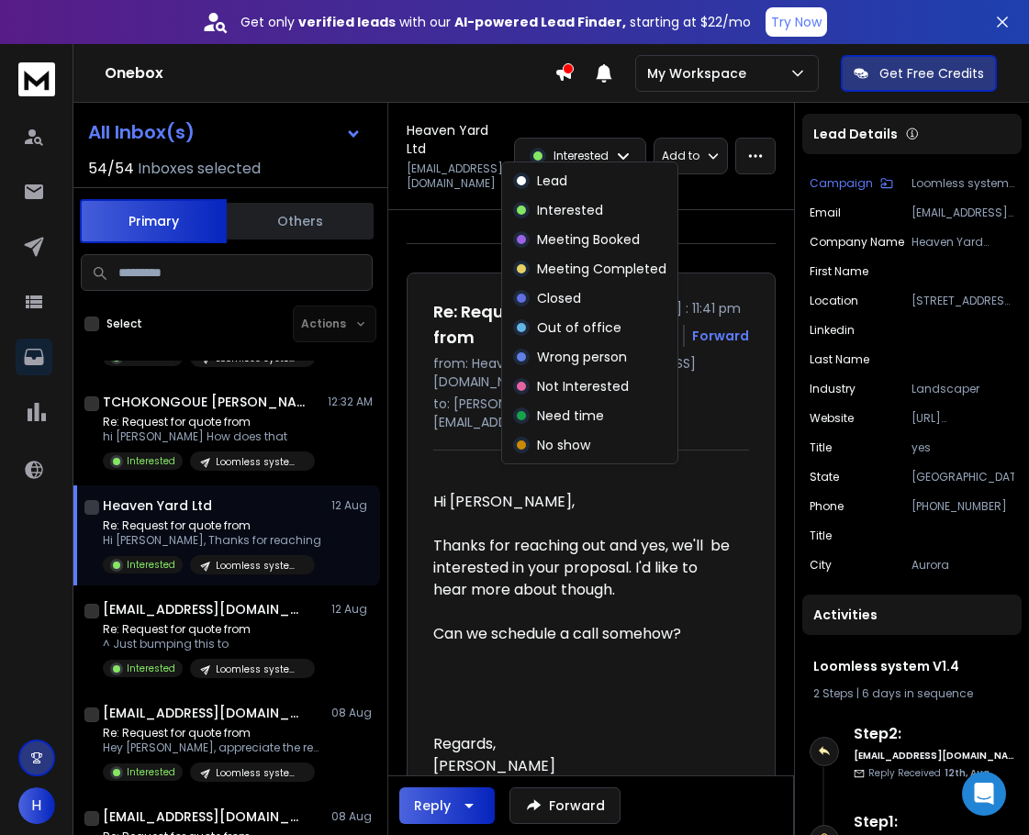
click at [616, 149] on icon at bounding box center [623, 156] width 15 height 15
click at [594, 268] on p "Meeting Completed" at bounding box center [601, 269] width 129 height 18
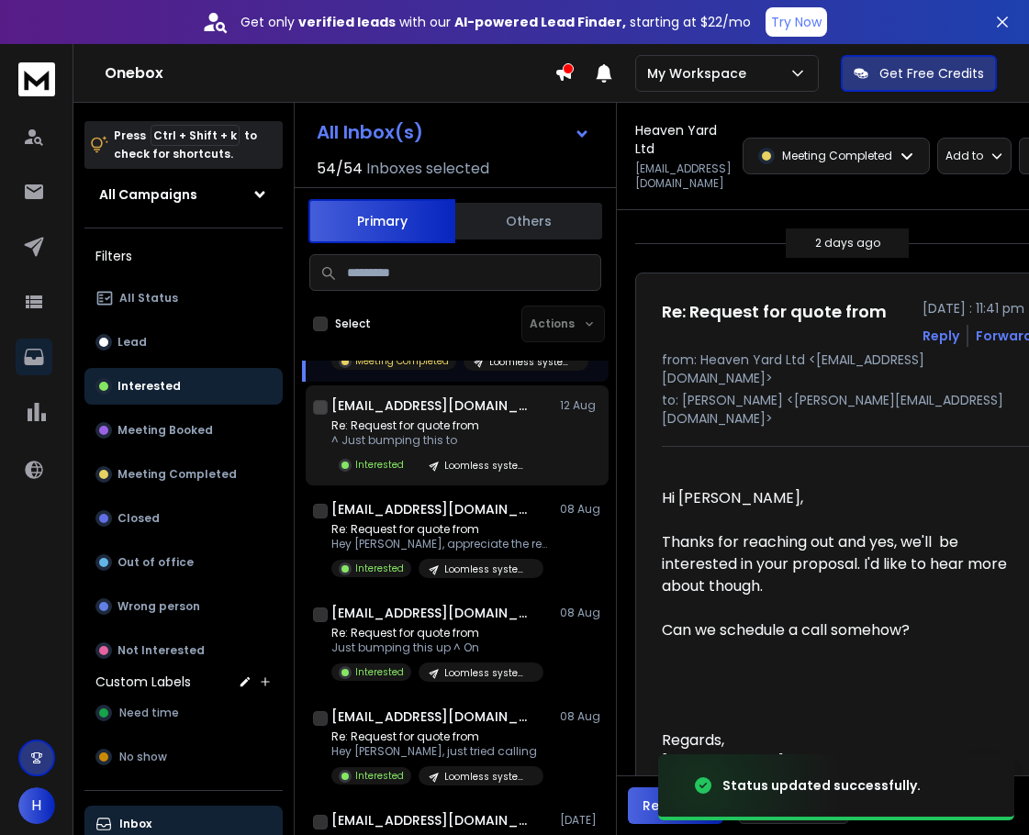
scroll to position [398, 0]
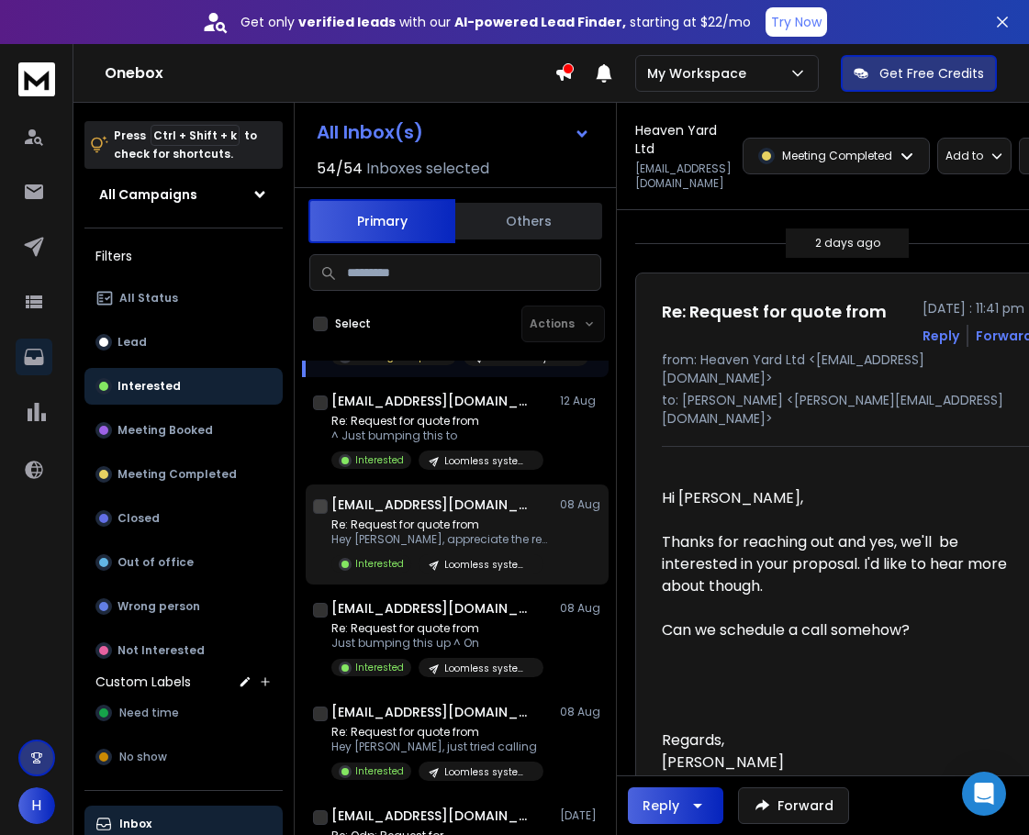
click at [493, 533] on p "Hey [PERSON_NAME], appreciate the response." at bounding box center [441, 539] width 220 height 15
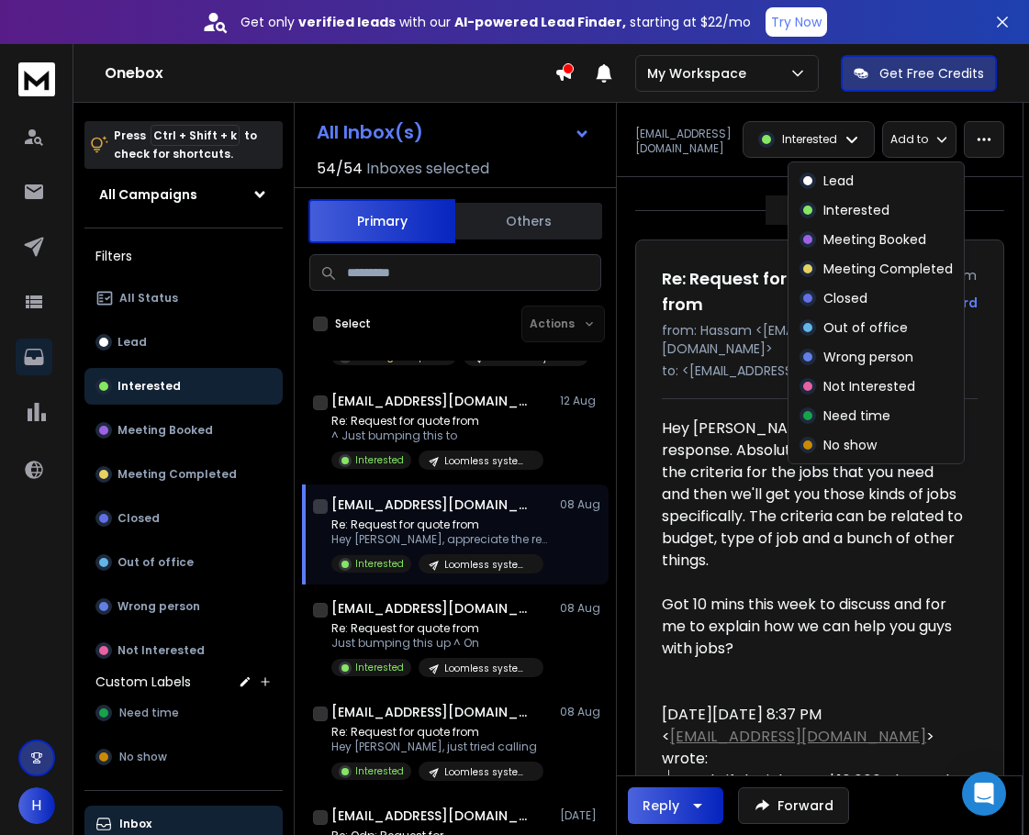
click at [874, 140] on div "Interested" at bounding box center [809, 139] width 130 height 35
click at [902, 241] on p "Meeting Booked" at bounding box center [874, 239] width 103 height 18
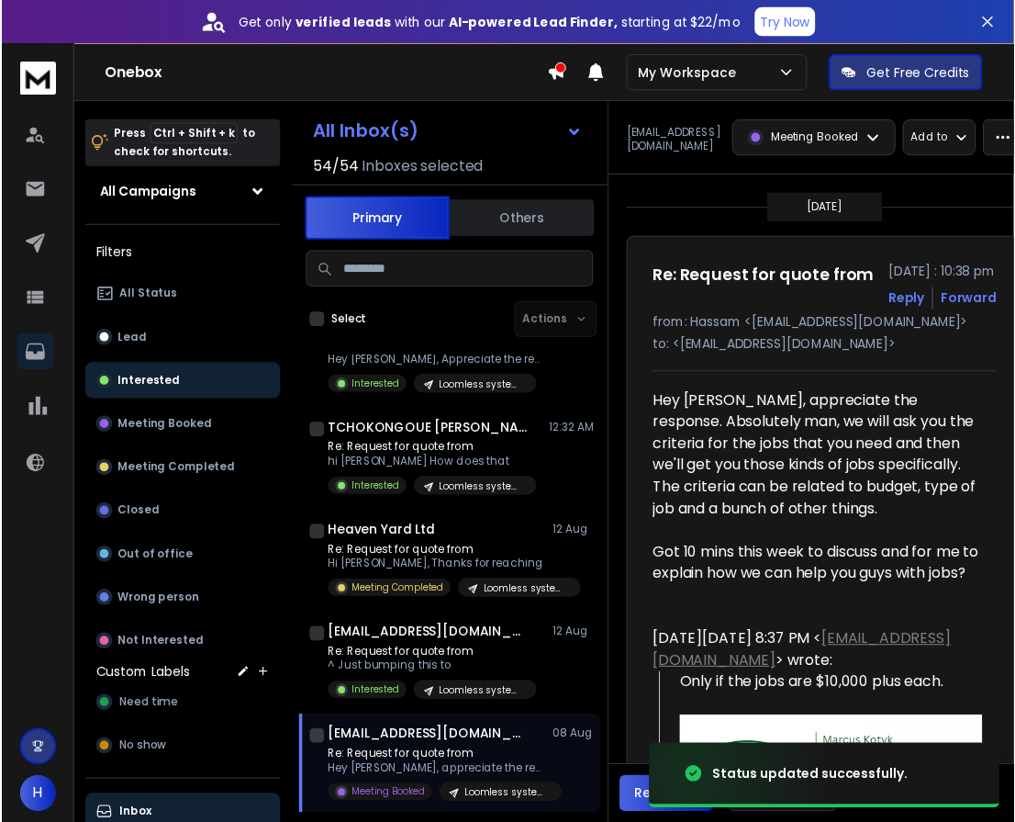
scroll to position [0, 0]
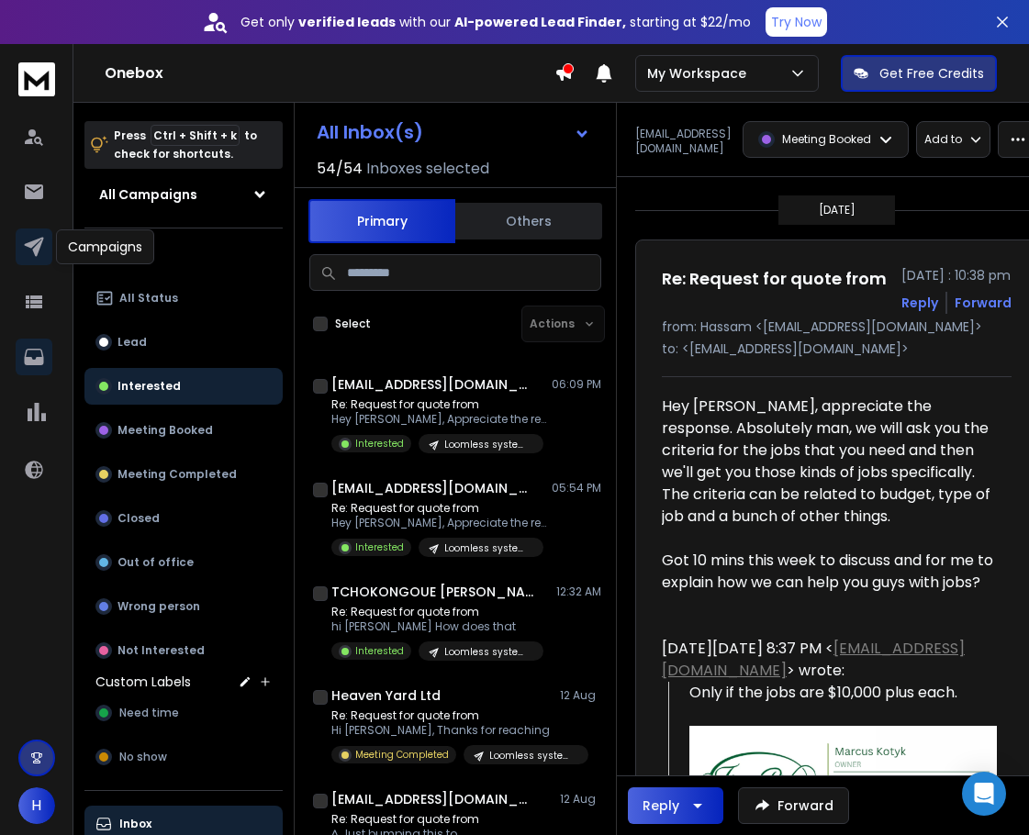
click at [26, 241] on icon at bounding box center [34, 247] width 22 height 22
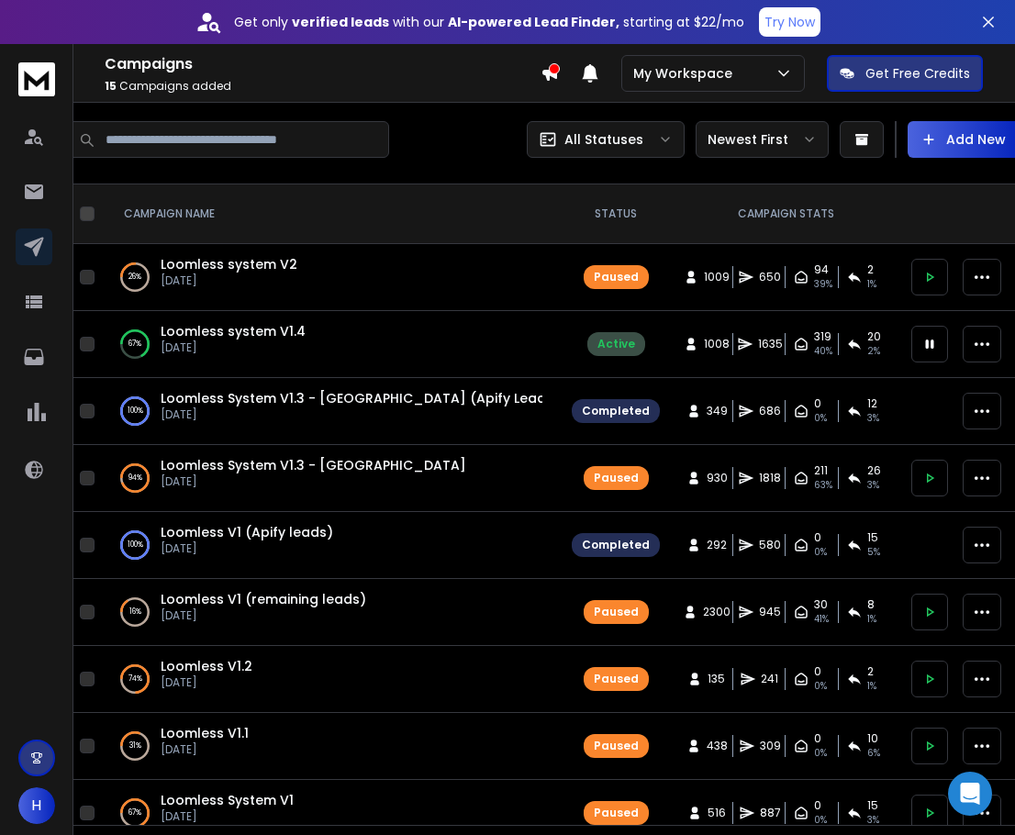
click at [288, 334] on span "Loomless system V1.4" at bounding box center [233, 331] width 145 height 18
